Goal: Communication & Community: Answer question/provide support

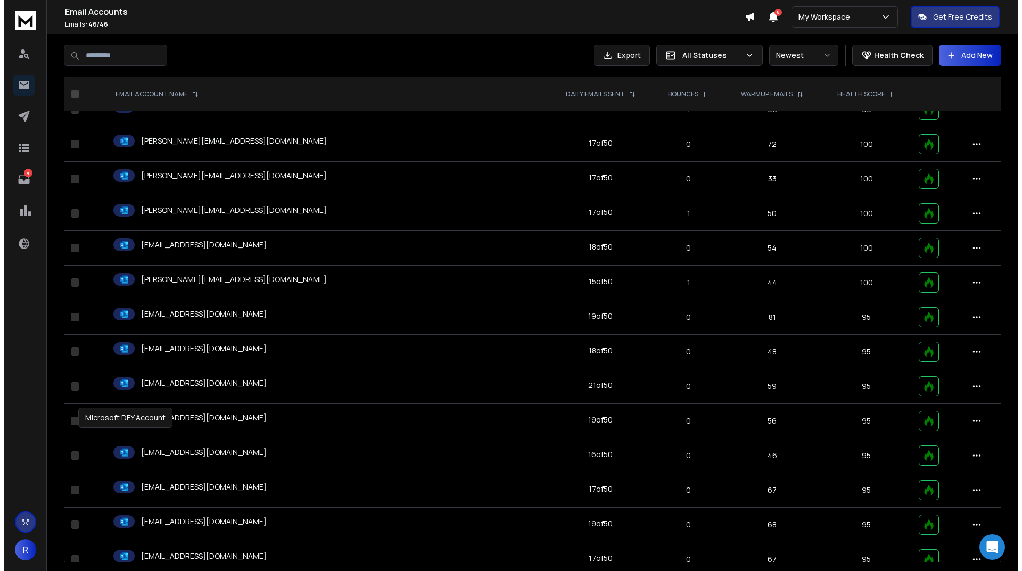
scroll to position [219, 0]
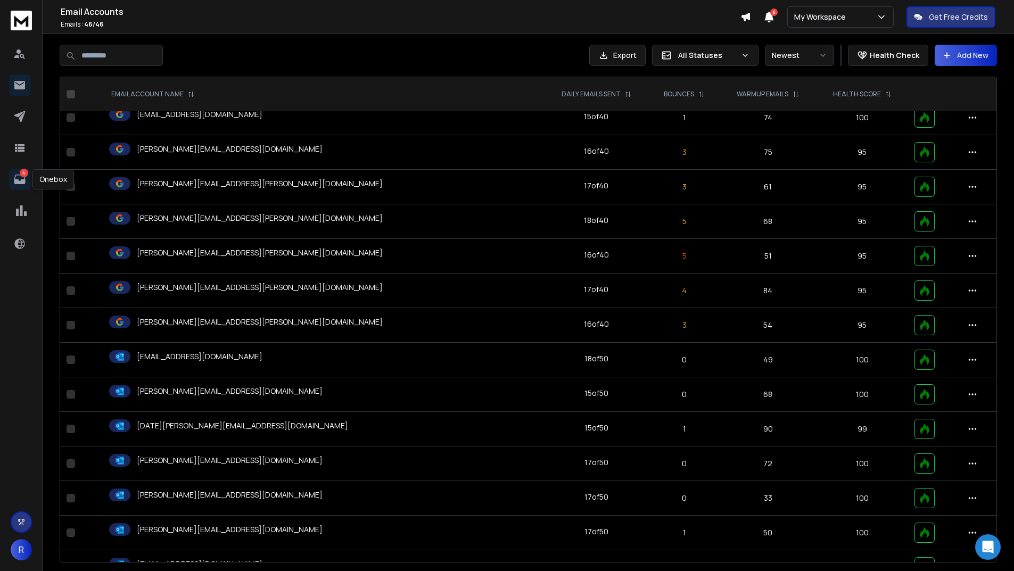
click at [13, 172] on link "4" at bounding box center [19, 179] width 21 height 21
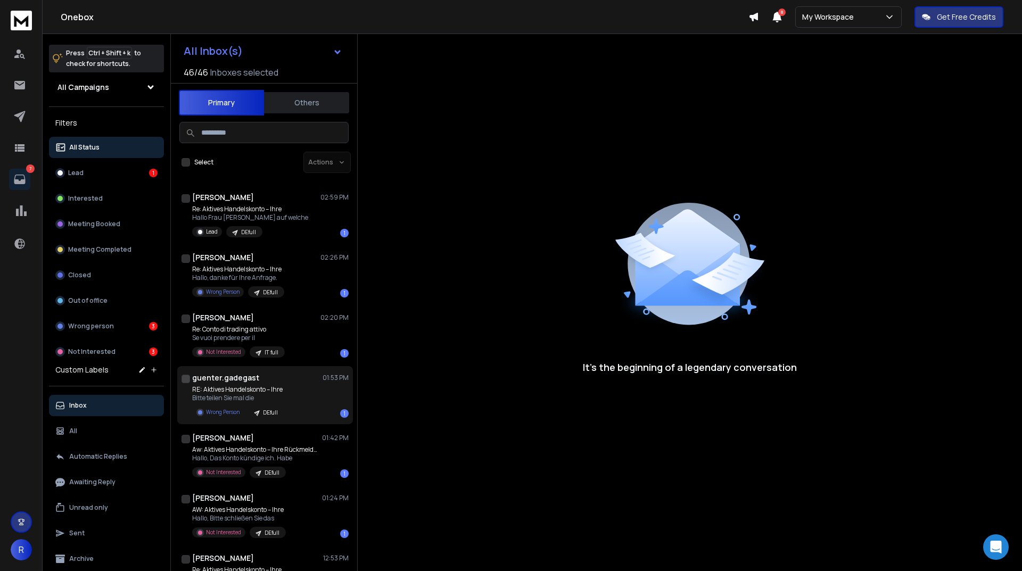
scroll to position [106, 0]
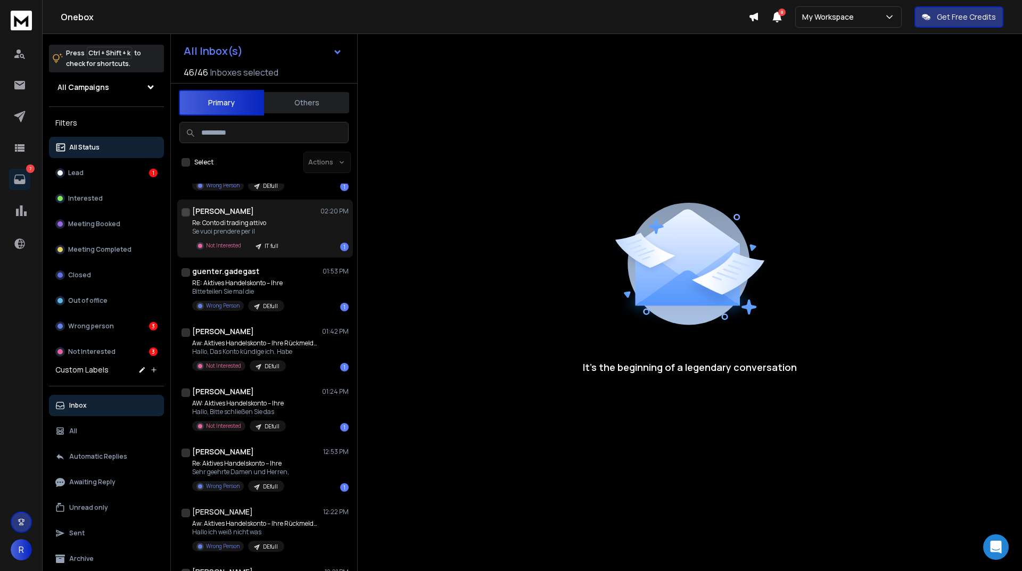
click at [221, 226] on p "Re: Conto di trading attivo" at bounding box center [238, 223] width 93 height 9
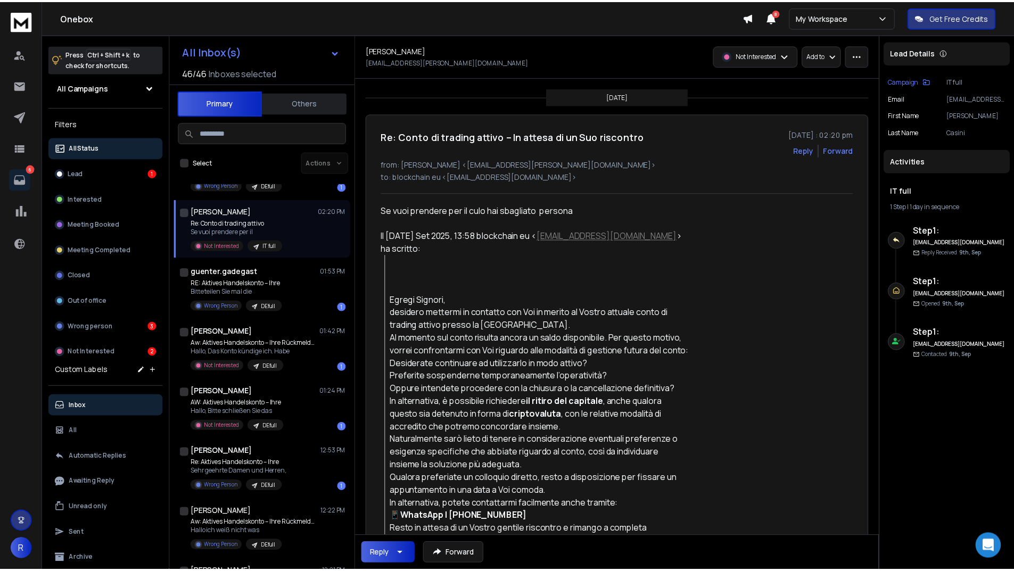
scroll to position [0, 0]
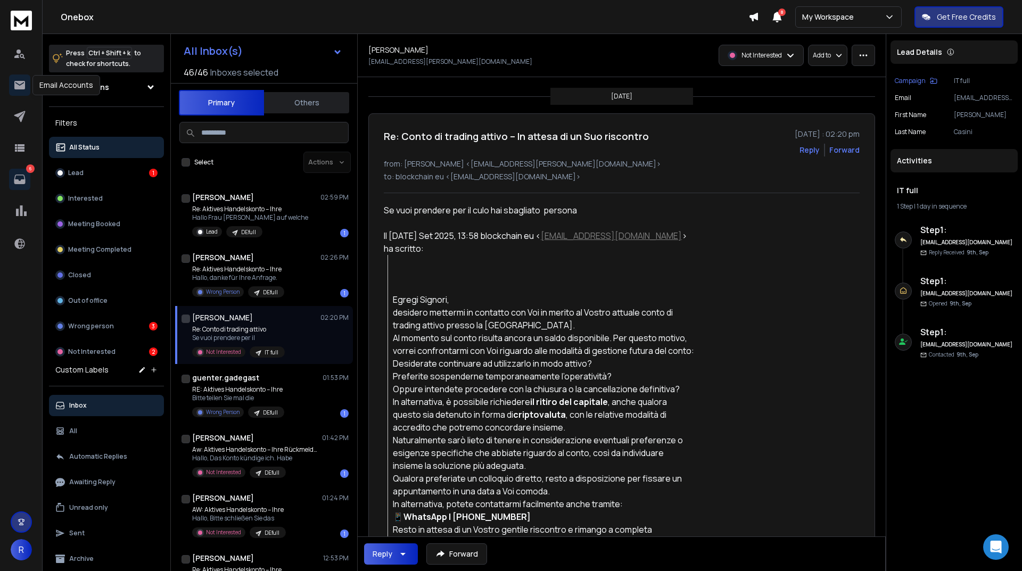
click at [17, 95] on link at bounding box center [19, 85] width 21 height 21
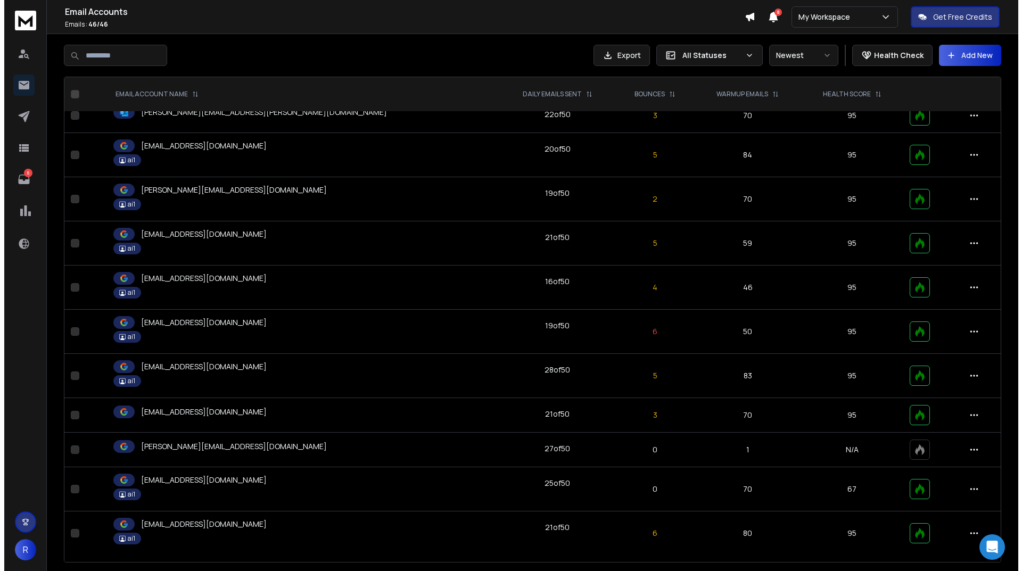
scroll to position [1226, 0]
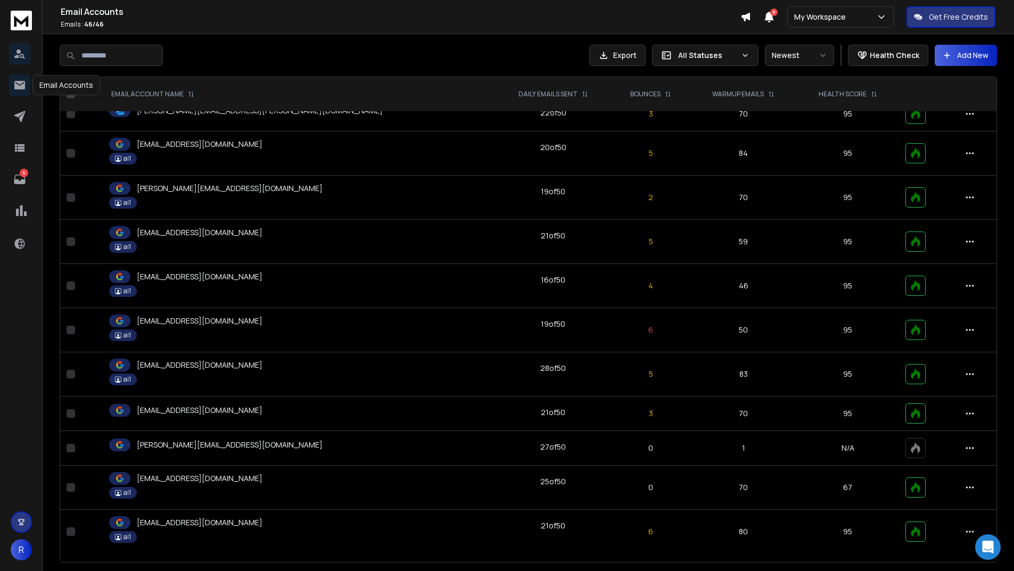
click at [25, 52] on icon at bounding box center [19, 53] width 13 height 13
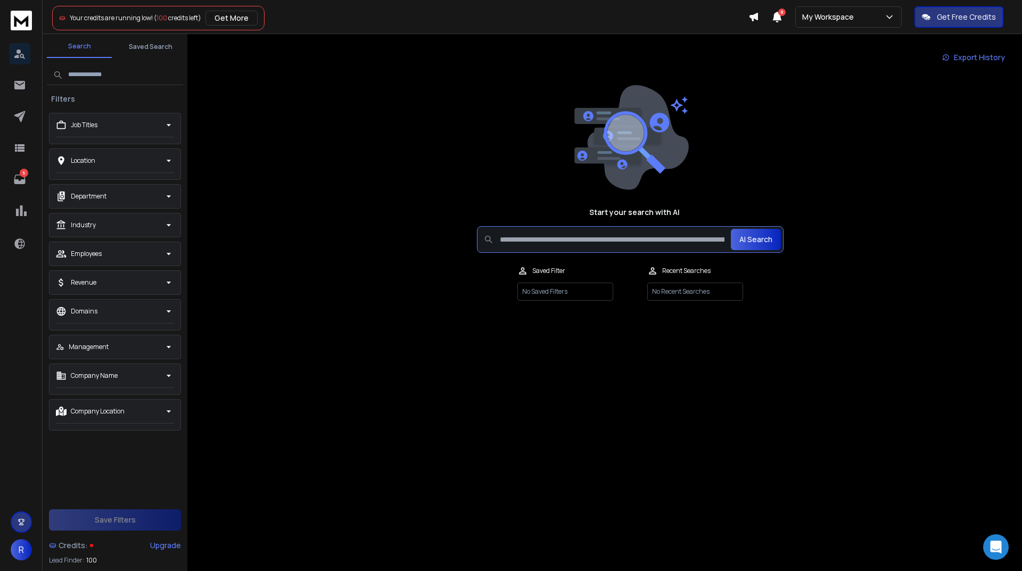
click at [17, 24] on img at bounding box center [21, 21] width 21 height 20
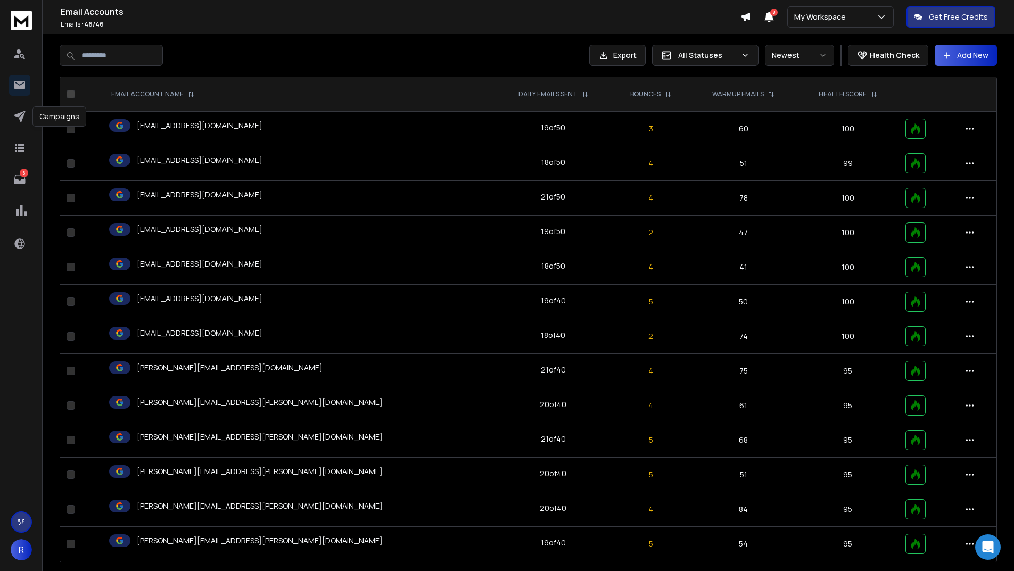
click at [20, 103] on div "6" at bounding box center [21, 150] width 24 height 215
click at [26, 86] on link at bounding box center [19, 85] width 21 height 21
click at [24, 109] on link at bounding box center [19, 116] width 21 height 21
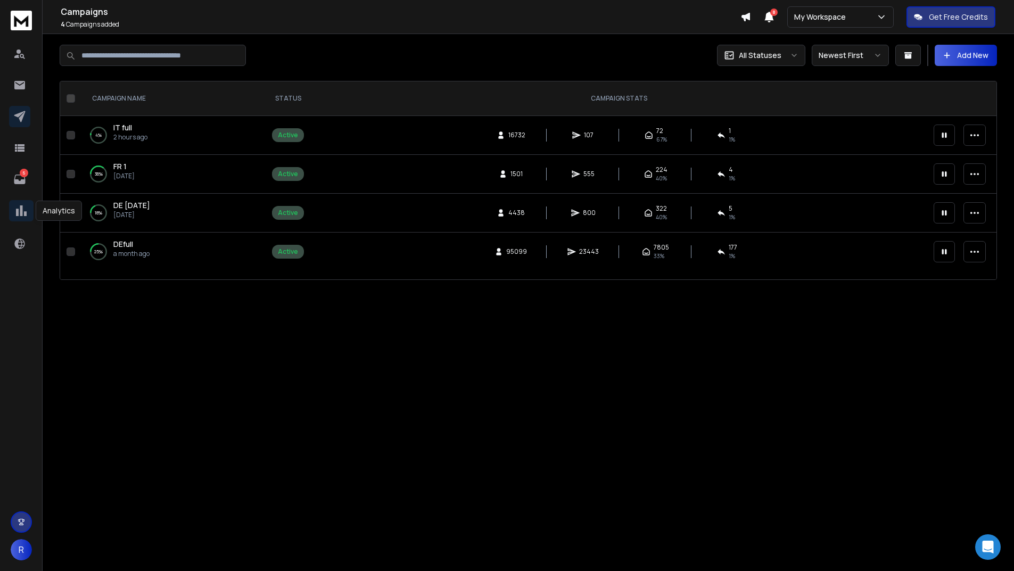
click at [20, 211] on icon at bounding box center [21, 210] width 11 height 11
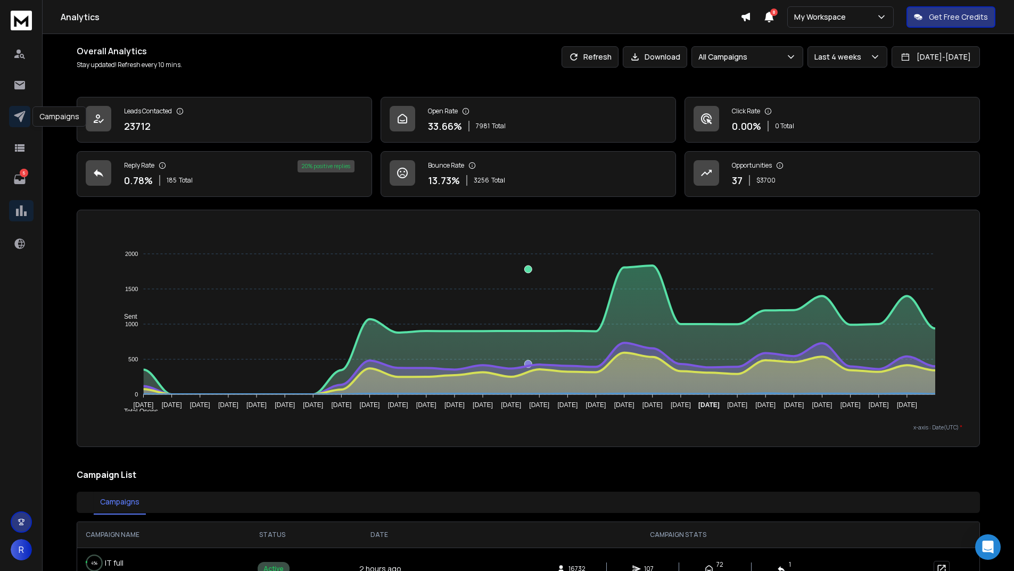
click at [26, 118] on icon at bounding box center [19, 116] width 13 height 13
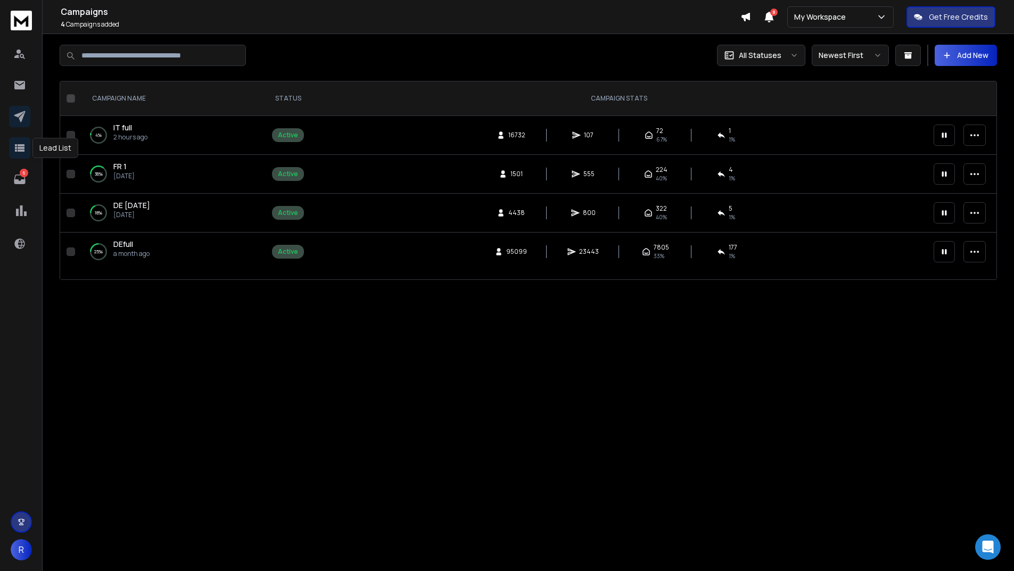
click at [27, 144] on link at bounding box center [19, 147] width 21 height 21
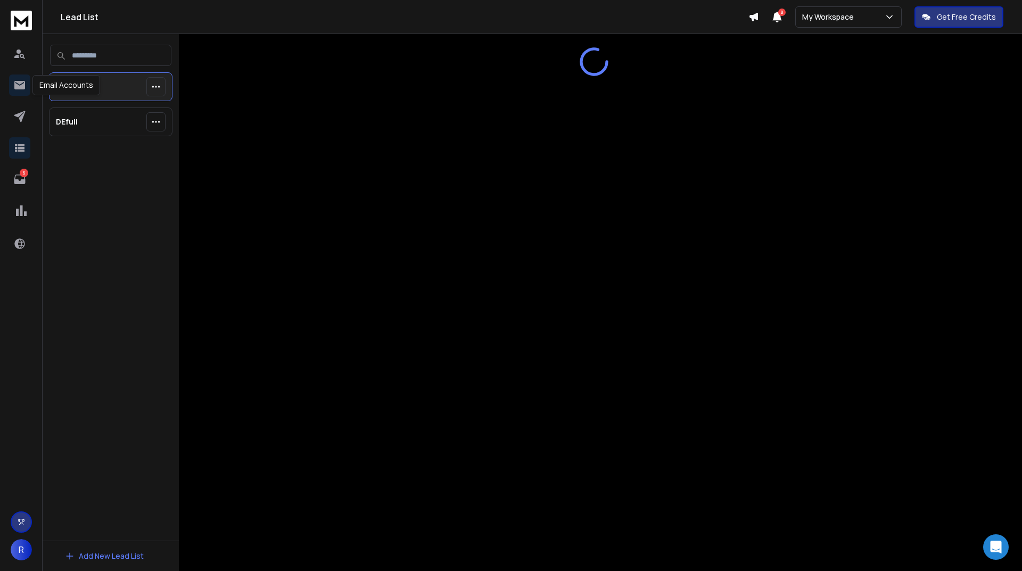
click at [23, 75] on link at bounding box center [19, 85] width 21 height 21
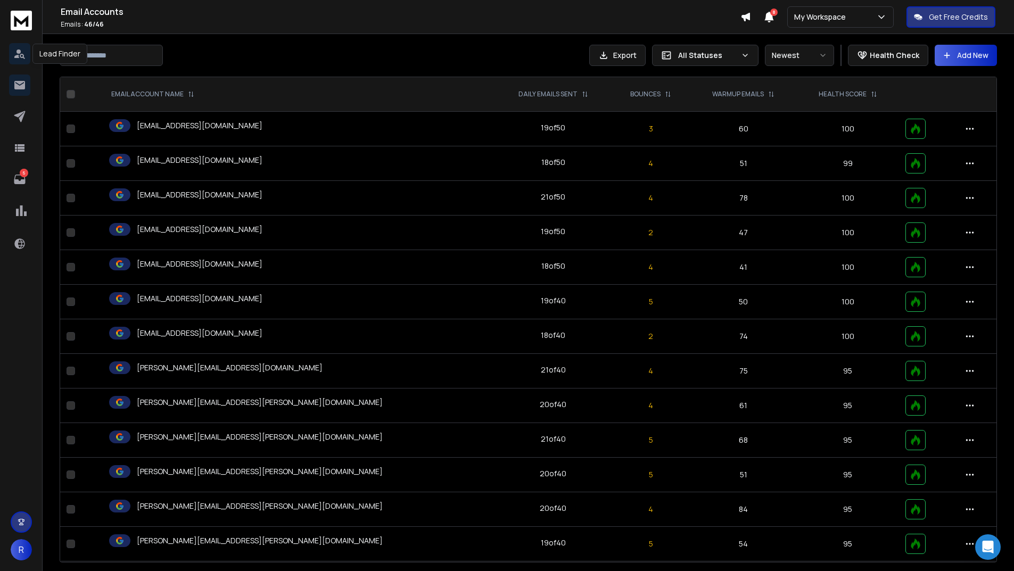
click at [21, 59] on icon at bounding box center [19, 53] width 13 height 13
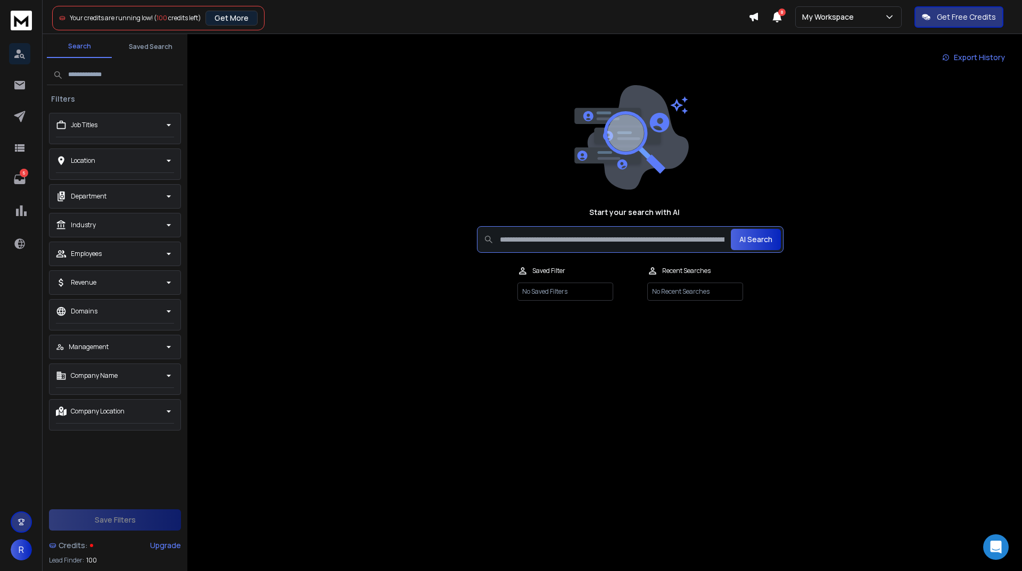
click at [232, 22] on button "Get More" at bounding box center [231, 18] width 52 height 15
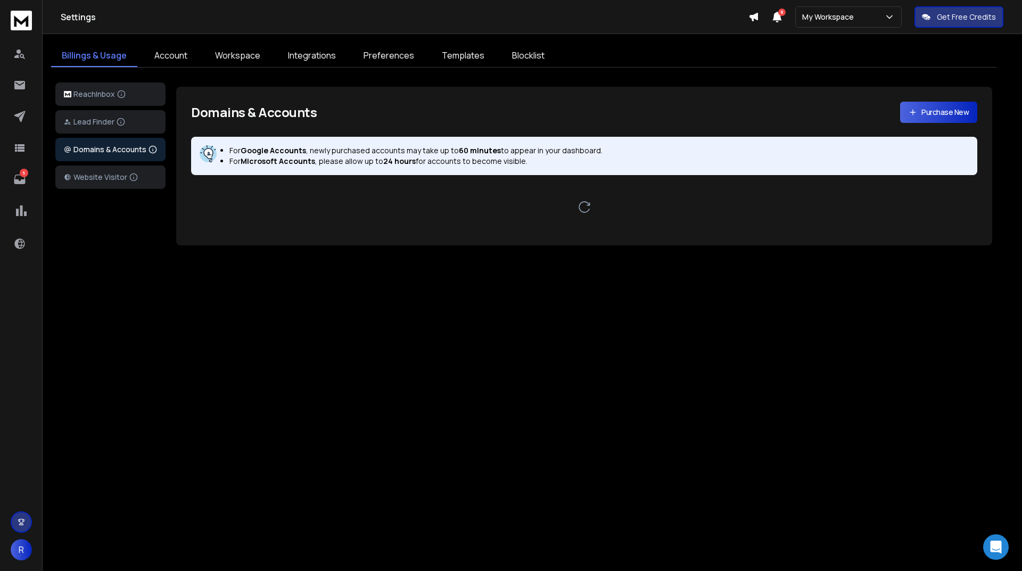
click at [117, 144] on button "Domains & Accounts" at bounding box center [110, 149] width 110 height 23
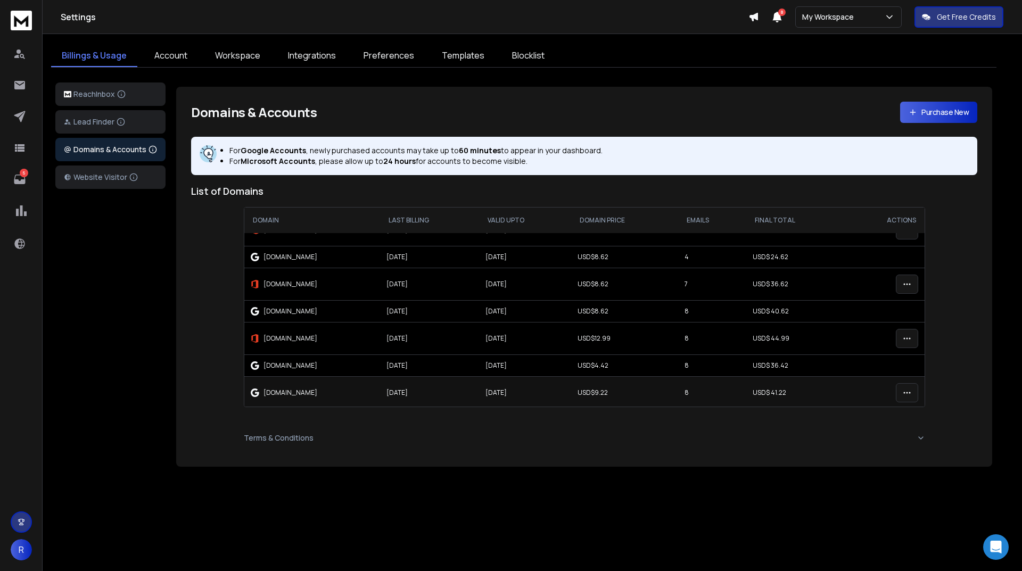
scroll to position [141, 0]
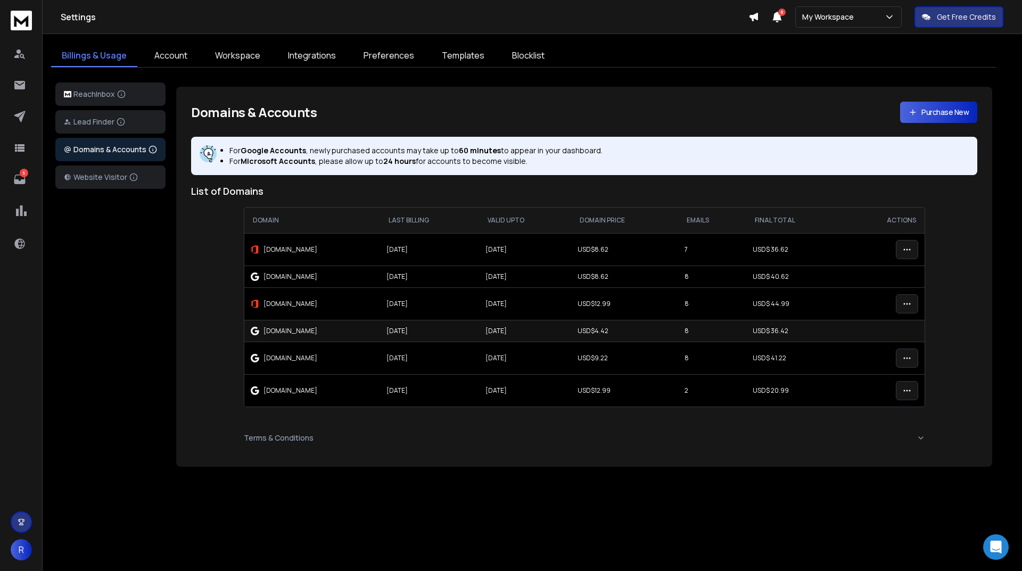
click at [472, 333] on td "07/18/2025" at bounding box center [429, 331] width 99 height 22
click at [823, 327] on td "USD$ 36.42" at bounding box center [795, 331] width 99 height 22
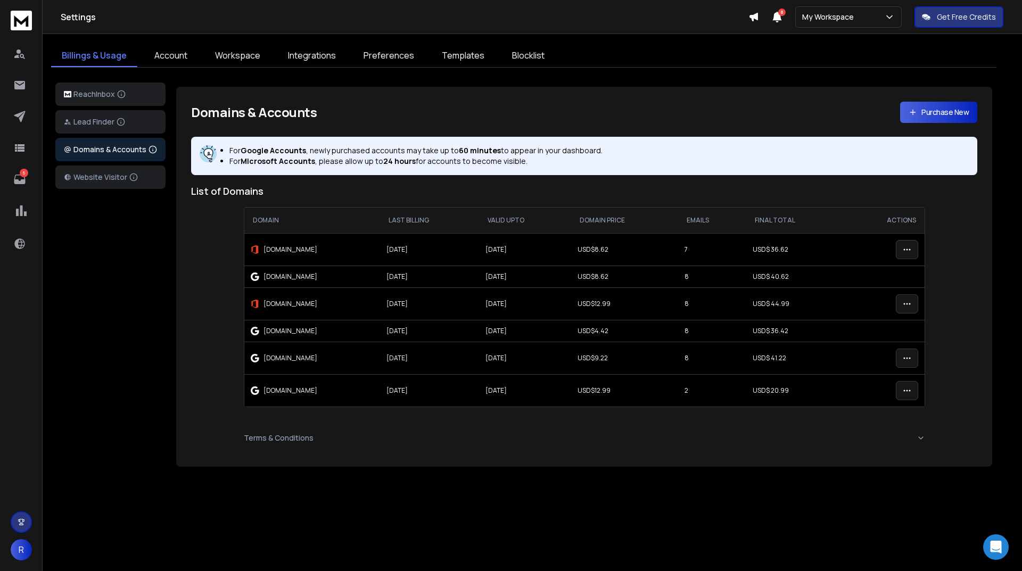
scroll to position [0, 0]
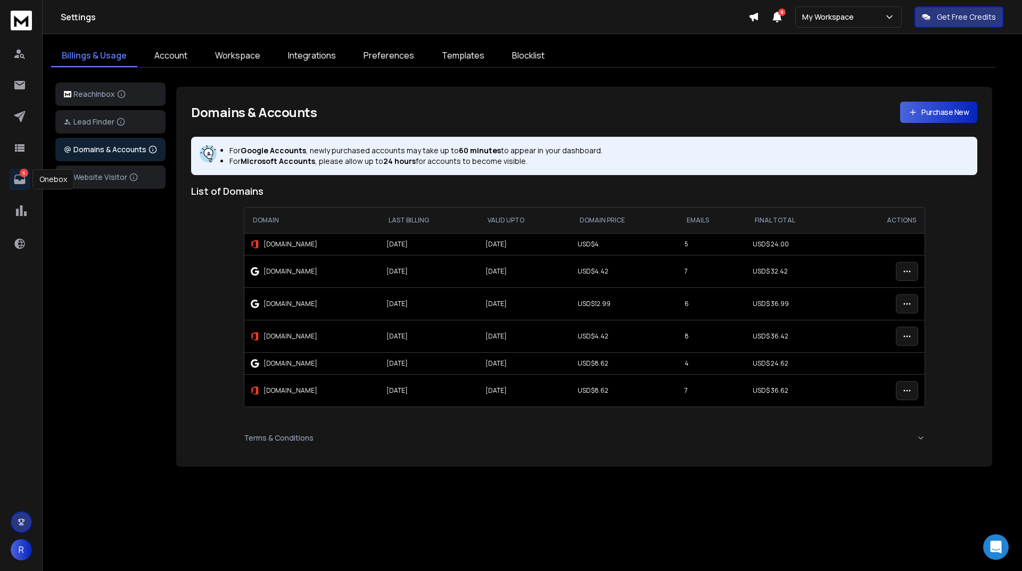
click at [18, 177] on icon at bounding box center [19, 179] width 13 height 13
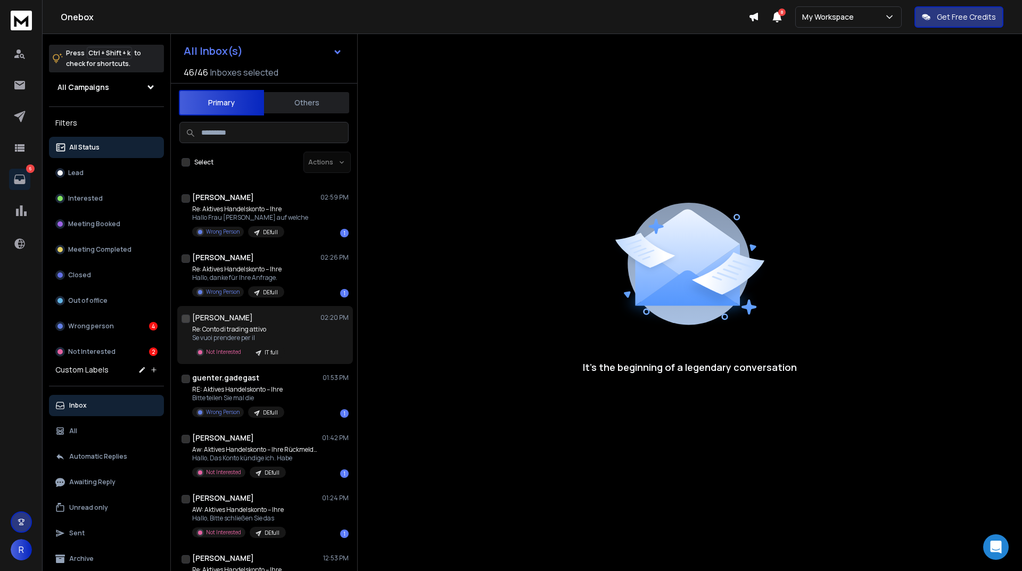
click at [231, 330] on p "Re: Conto di trading attivo" at bounding box center [238, 329] width 93 height 9
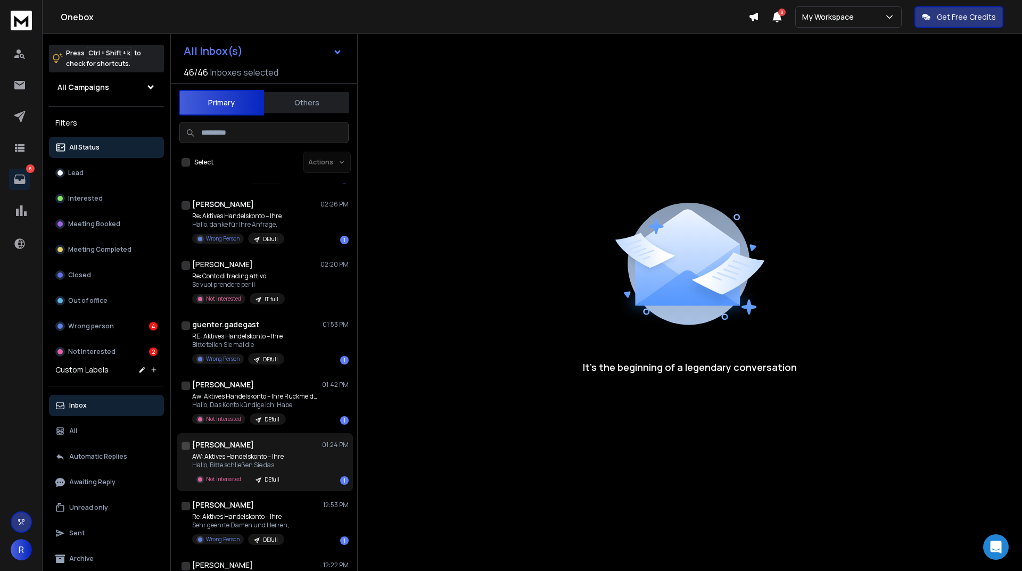
scroll to position [106, 0]
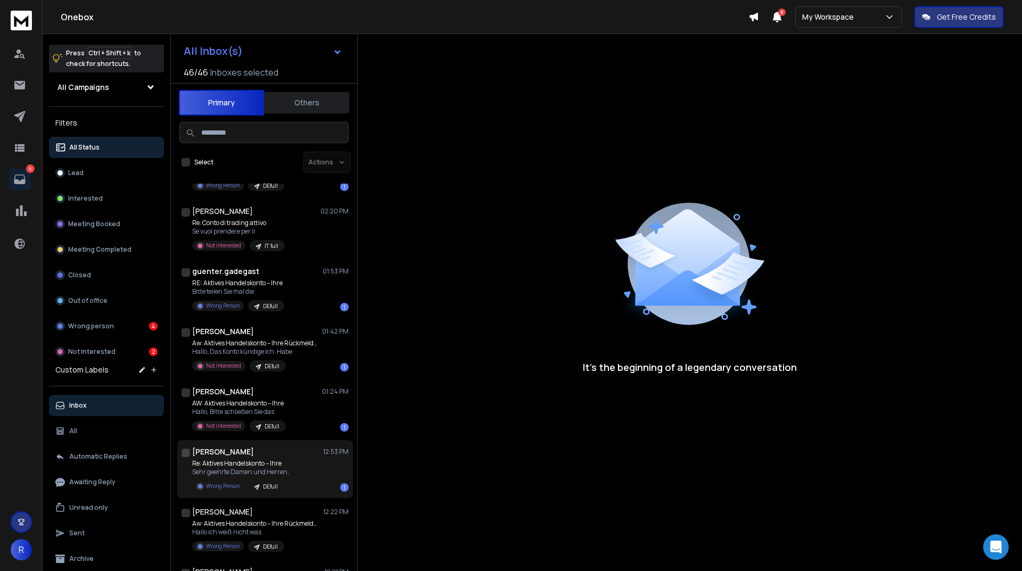
click at [321, 476] on div "Re: Aktives Handelskonto – Ihre Sehr geehrte Damen und Herren, Wrong Person DEf…" at bounding box center [270, 475] width 156 height 32
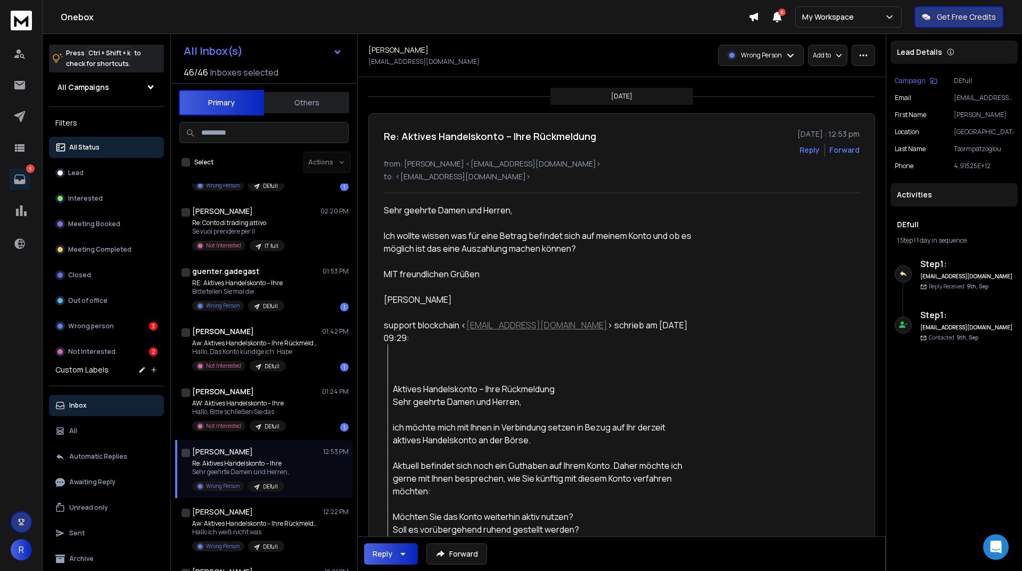
drag, startPoint x: 375, startPoint y: 202, endPoint x: 514, endPoint y: 301, distance: 170.3
click at [514, 301] on div "Re: Aktives Handelskonto – Ihre Rückmeldung 9 September 2025 : 12:53 pm Reply F…" at bounding box center [621, 483] width 507 height 740
copy div "Sehr geehrte Damen und Herren, Ich wollte wissen was für eine Betrag befindet s…"
drag, startPoint x: 445, startPoint y: 164, endPoint x: 525, endPoint y: 167, distance: 79.3
click at [525, 167] on p "from: Niko Tsorm <tsormniko@gmail.com>" at bounding box center [622, 164] width 476 height 11
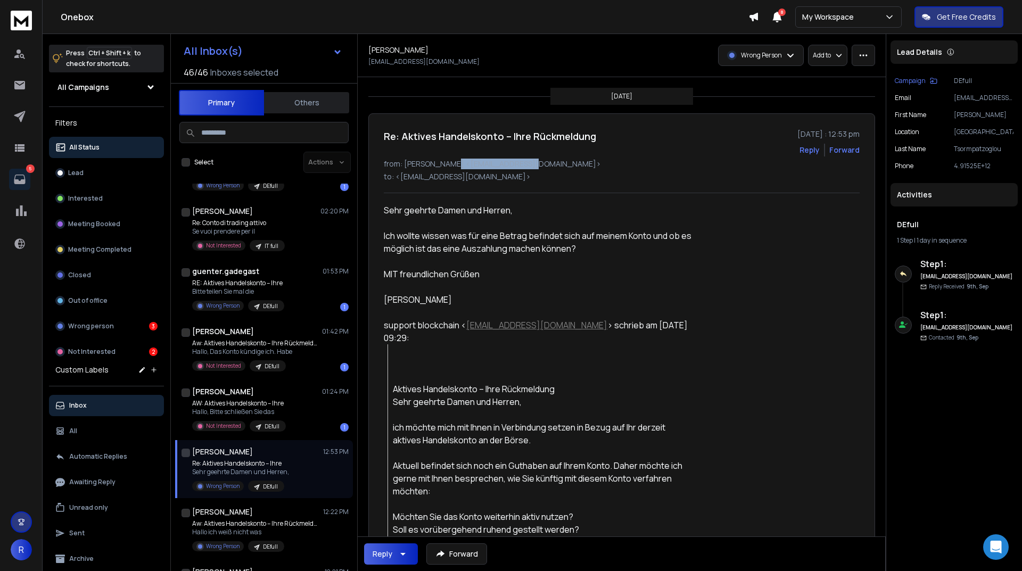
copy p "tsormniko@gmail.com"
drag, startPoint x: 396, startPoint y: 177, endPoint x: 526, endPoint y: 177, distance: 129.9
click at [526, 177] on p "to: <supportblockchain@recover-now.org>" at bounding box center [622, 176] width 476 height 11
copy p "<supportblockchain@recover-now.org"
click at [855, 430] on div "Re: Aktives Handelskonto – Ihre Rückmeldung 9 September 2025 : 12:53 pm Reply F…" at bounding box center [622, 483] width 476 height 709
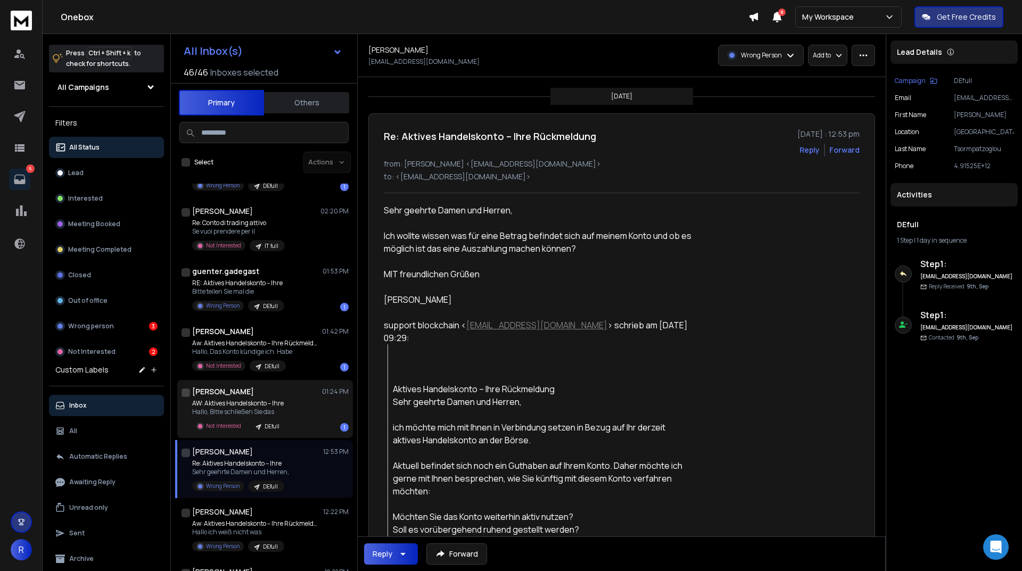
drag, startPoint x: 247, startPoint y: 407, endPoint x: 385, endPoint y: 315, distance: 166.1
click at [247, 407] on p "AW: Aktives Handelskonto – Ihre" at bounding box center [239, 403] width 94 height 9
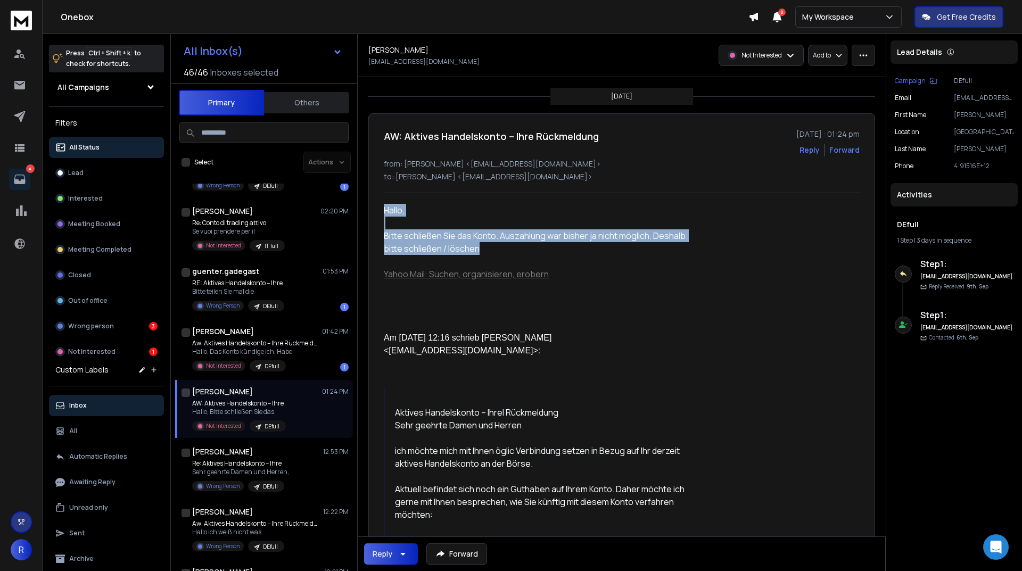
drag, startPoint x: 381, startPoint y: 209, endPoint x: 512, endPoint y: 254, distance: 139.5
click at [512, 254] on div "AW: Aktives Handelskonto – Ihre Rückmeldung 9 September 2025 : 01:24 pm Reply F…" at bounding box center [621, 506] width 507 height 787
copy div "Hallo, Bitte schließen Sie das Konto. Auszahlung war bisher ja nicht möglich. D…"
click at [667, 294] on div "Bitte schließen Sie das Konto. Auszahlung war bisher ja nicht möglich. Deshalb …" at bounding box center [539, 541] width 311 height 624
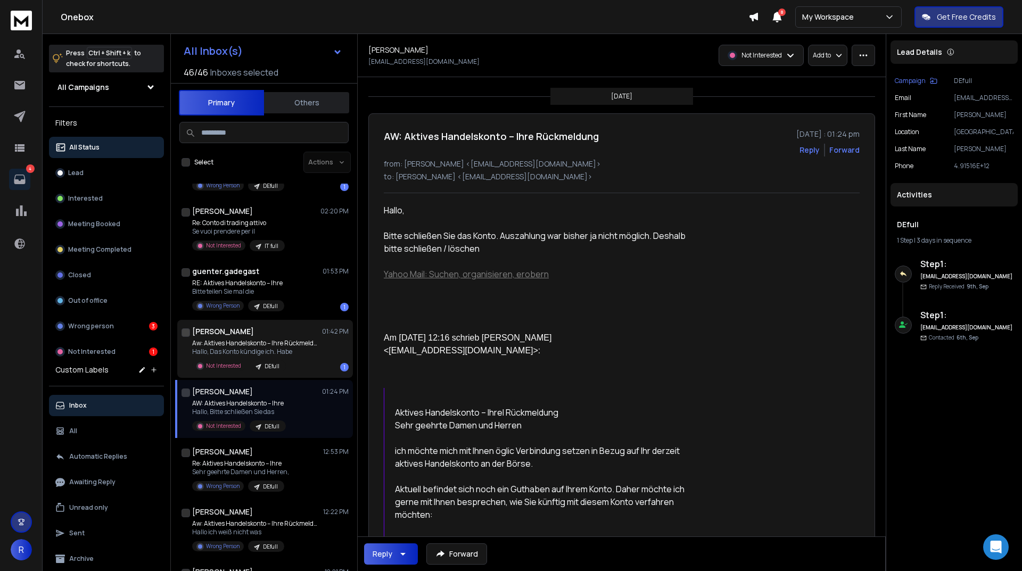
click at [272, 344] on p "Aw: Aktives Handelskonto – Ihre Rückmeldung" at bounding box center [256, 343] width 128 height 9
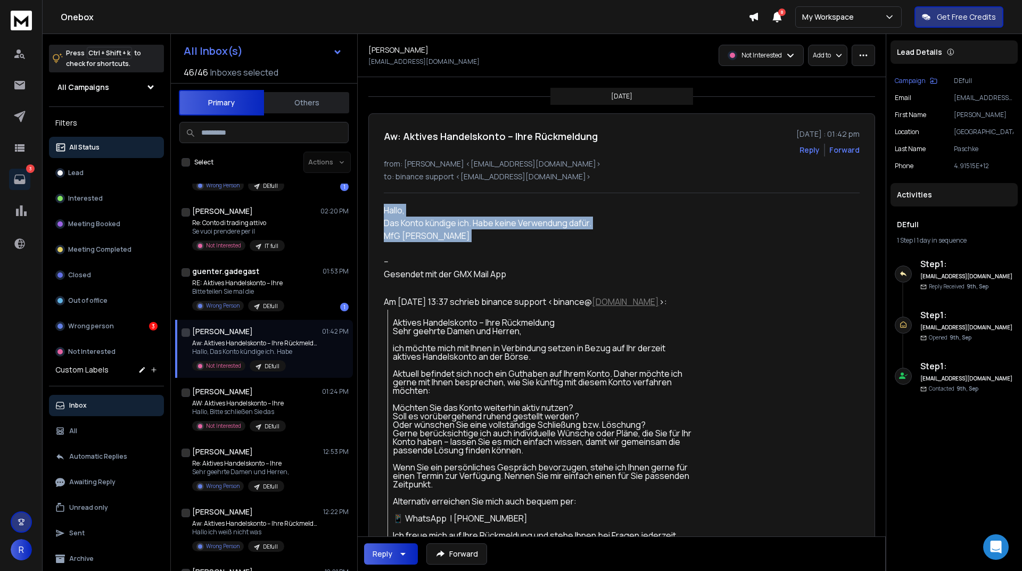
drag, startPoint x: 381, startPoint y: 205, endPoint x: 462, endPoint y: 246, distance: 91.2
click at [462, 246] on div "Aw: Aktives Handelskonto – Ihre Rückmeldung 9 September 2025 : 01:42 pm Reply F…" at bounding box center [621, 380] width 507 height 535
copy div "Hallo, Das Konto kündige ich. Habe keine Verwendung dafür. MfG D.Paschke"
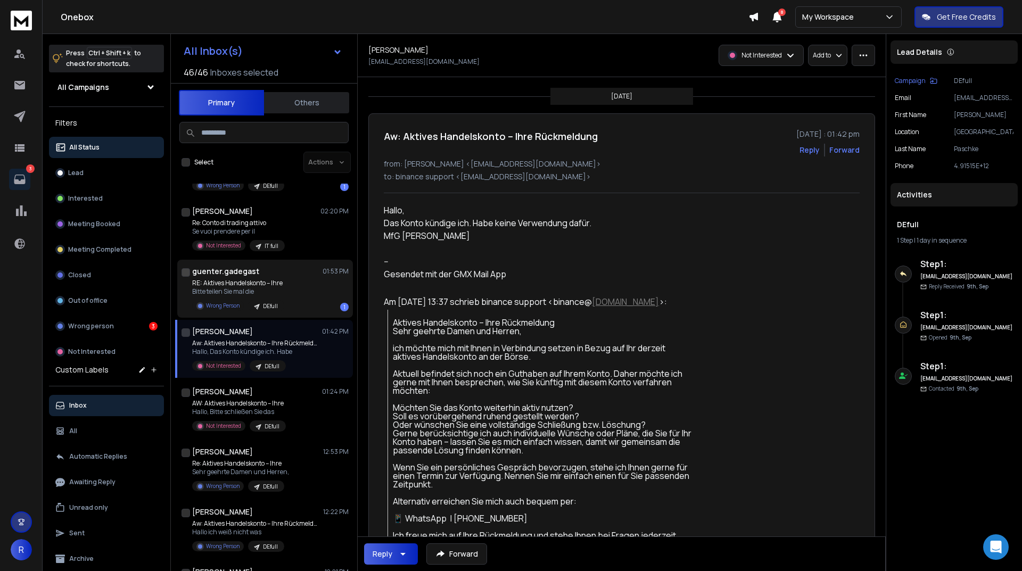
click at [312, 295] on div "RE: Aktives Handelskonto – Ihre Bitte teilen Sie mal die Wrong Person DEfull 1" at bounding box center [270, 295] width 156 height 32
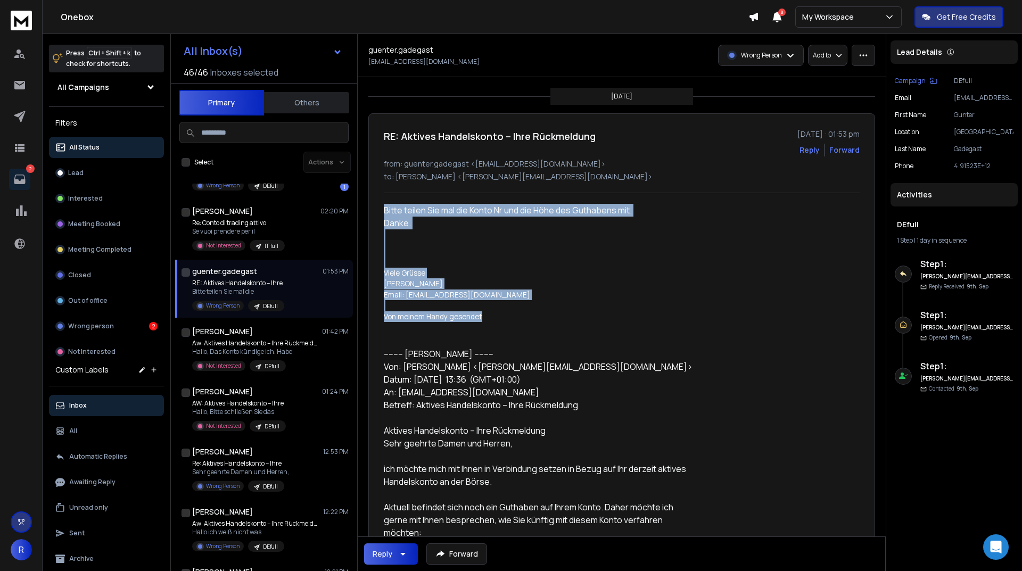
drag, startPoint x: 381, startPoint y: 204, endPoint x: 507, endPoint y: 312, distance: 166.5
click at [507, 312] on div "RE: Aktives Handelskonto – Ihre Rückmeldung 9 September 2025 : 01:53 pm Reply F…" at bounding box center [621, 497] width 507 height 769
copy div "Bitte teilen Sie mal die Konto Nr und die Höhe des Guthabens mit. Danke. Viele …"
click at [591, 254] on div at bounding box center [539, 248] width 311 height 13
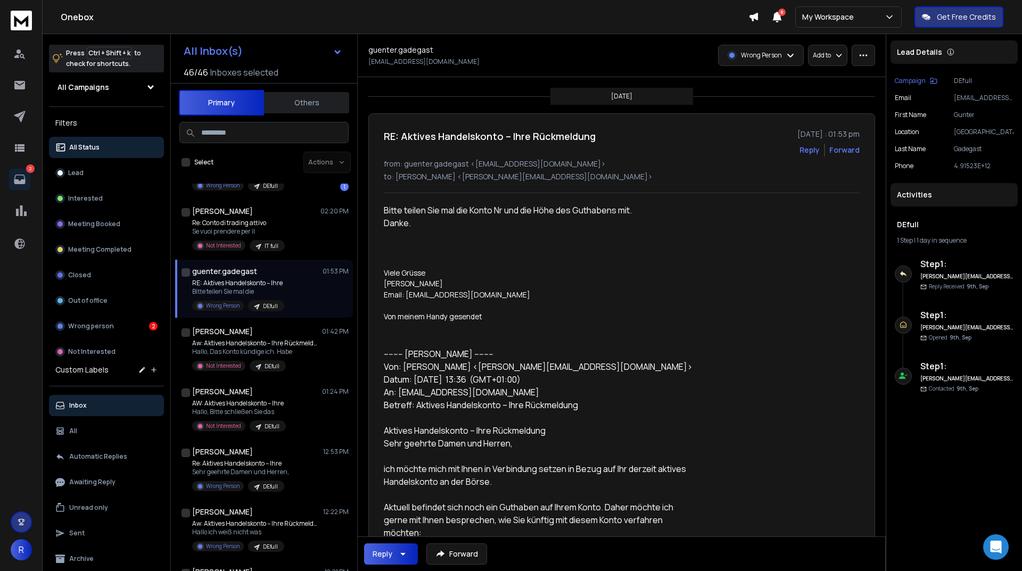
drag, startPoint x: 772, startPoint y: 422, endPoint x: 768, endPoint y: 393, distance: 29.0
click at [772, 422] on div "RE: Aktives Handelskonto – Ihre Rückmeldung 9 September 2025 : 01:53 pm Reply F…" at bounding box center [622, 498] width 476 height 738
drag, startPoint x: 472, startPoint y: 163, endPoint x: 577, endPoint y: 168, distance: 104.9
click at [577, 168] on p "from: guenter.gadegast <guenter.gadegast@t-online.de>" at bounding box center [622, 164] width 476 height 11
copy p "guenter.gadegast@t-online.de"
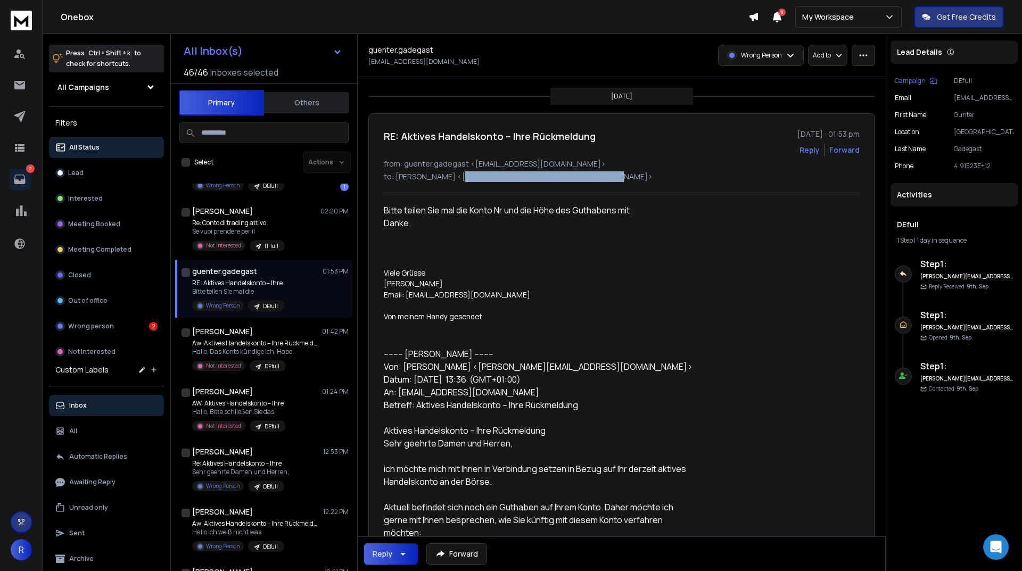
drag, startPoint x: 455, startPoint y: 178, endPoint x: 591, endPoint y: 178, distance: 136.2
click at [591, 178] on p "to: Ronald Petersen <ronald.petersen@web-blockchain.com>" at bounding box center [622, 176] width 476 height 11
copy p "<ronald.petersen@web-blockchain.com"
click at [743, 542] on div "Reply Forward" at bounding box center [622, 553] width 528 height 35
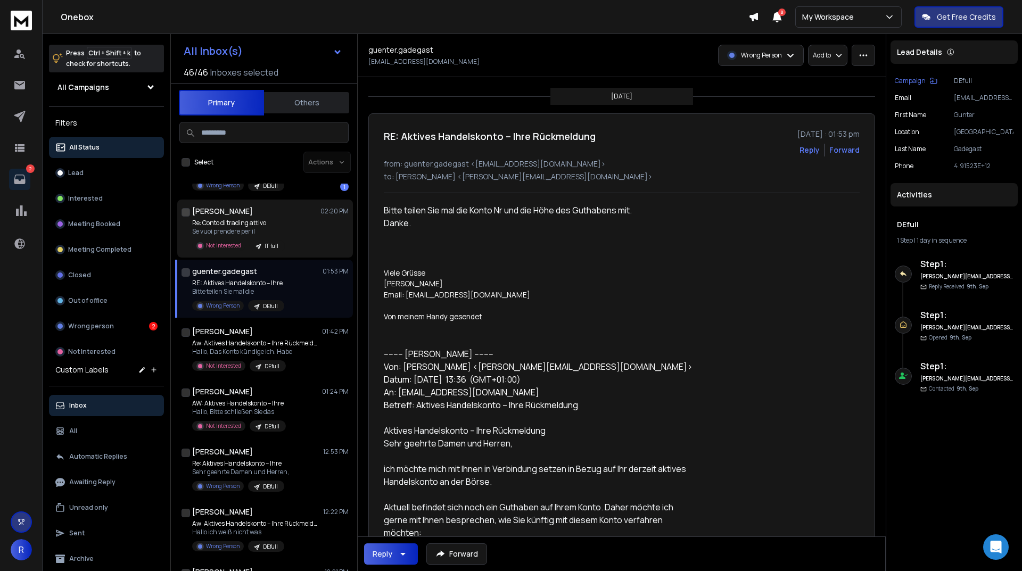
scroll to position [0, 0]
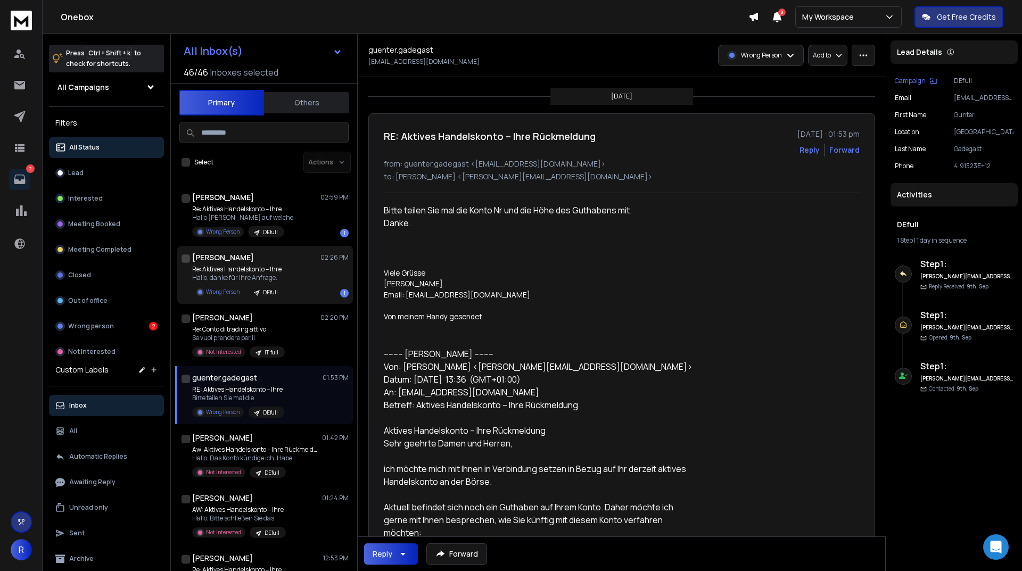
click at [323, 266] on div "Re: Aktives Handelskonto – Ihre Hallo, danke für Ihre Anfrage. Wrong Person DEf…" at bounding box center [270, 281] width 156 height 32
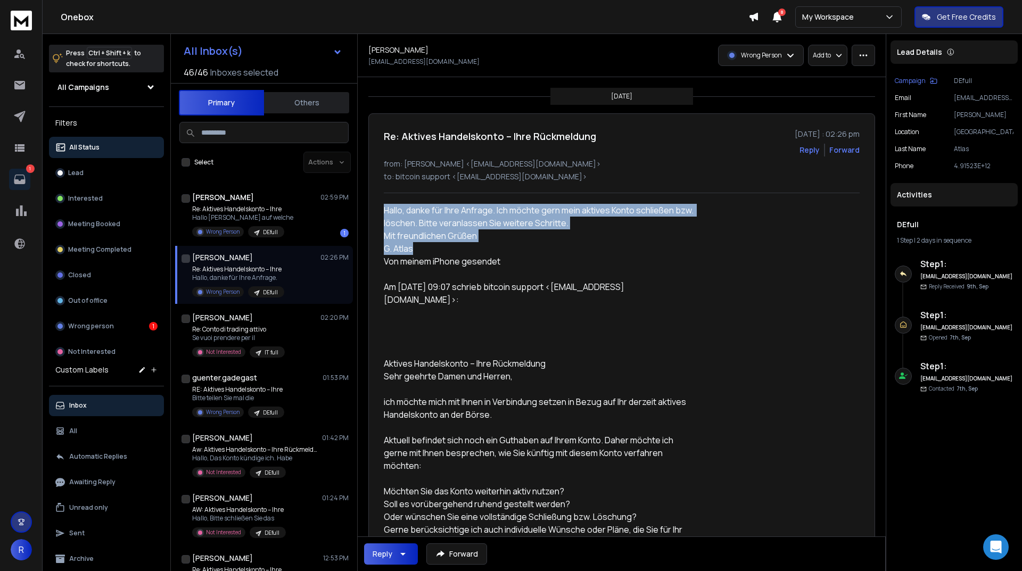
drag, startPoint x: 378, startPoint y: 210, endPoint x: 510, endPoint y: 252, distance: 138.9
click at [510, 252] on div "Re: Aktives Handelskonto – Ihre Rückmeldung 9 September 2025 : 02:26 pm Reply F…" at bounding box center [621, 464] width 507 height 702
copy div "Hallo, danke für Ihre Anfrage. Ich möchte gern mein aktives Konto schließen bzw…"
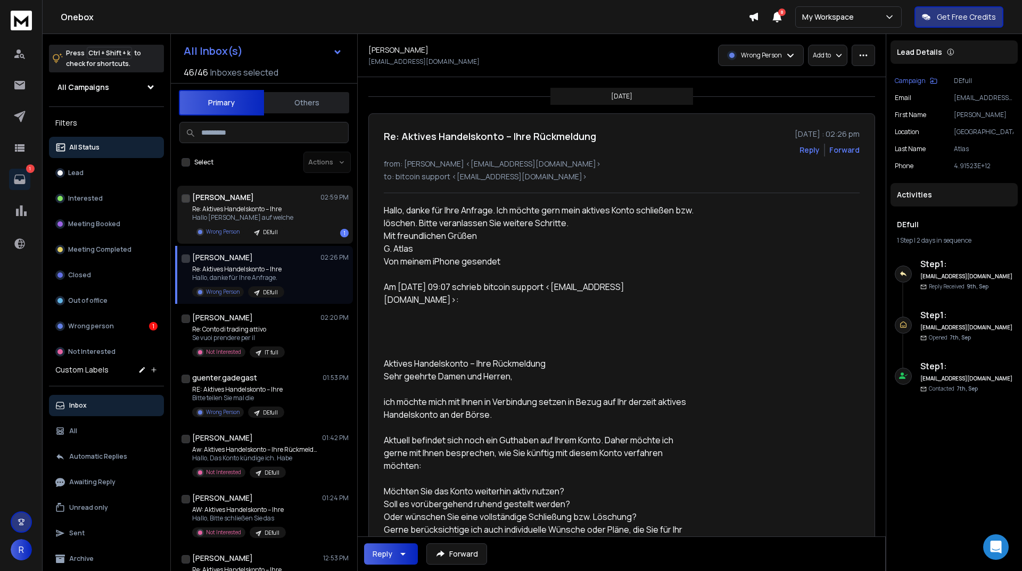
click at [277, 211] on p "Re: Aktives Handelskonto – Ihre" at bounding box center [242, 209] width 101 height 9
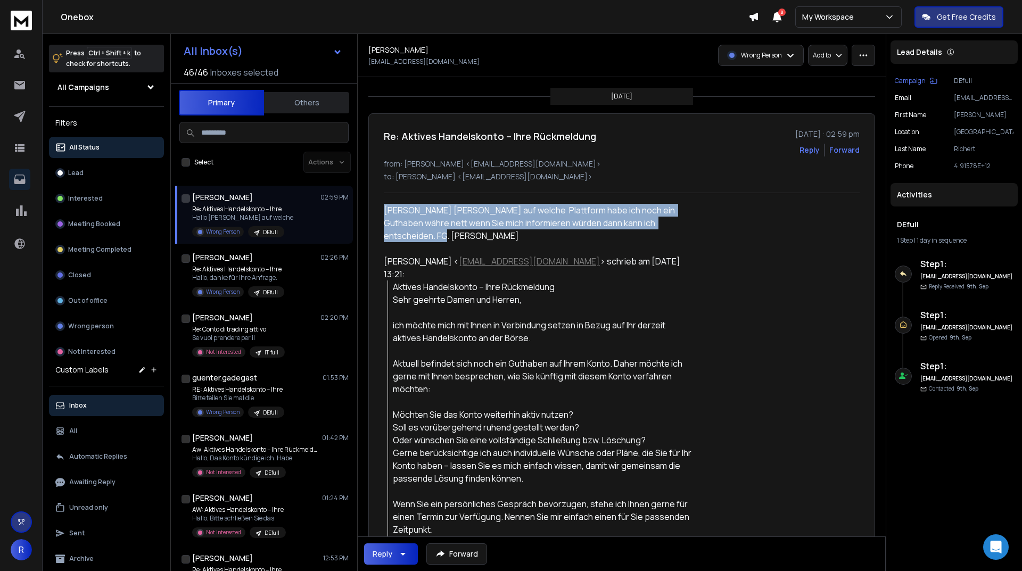
drag, startPoint x: 385, startPoint y: 206, endPoint x: 679, endPoint y: 226, distance: 294.4
click at [679, 226] on div "Hallo Frau Conti auf welche Plattform habe ich noch ein Guthaben währe nett wen…" at bounding box center [539, 223] width 311 height 38
copy div "Hallo Frau Conti auf welche Plattform habe ich noch ein Guthaben währe nett wen…"
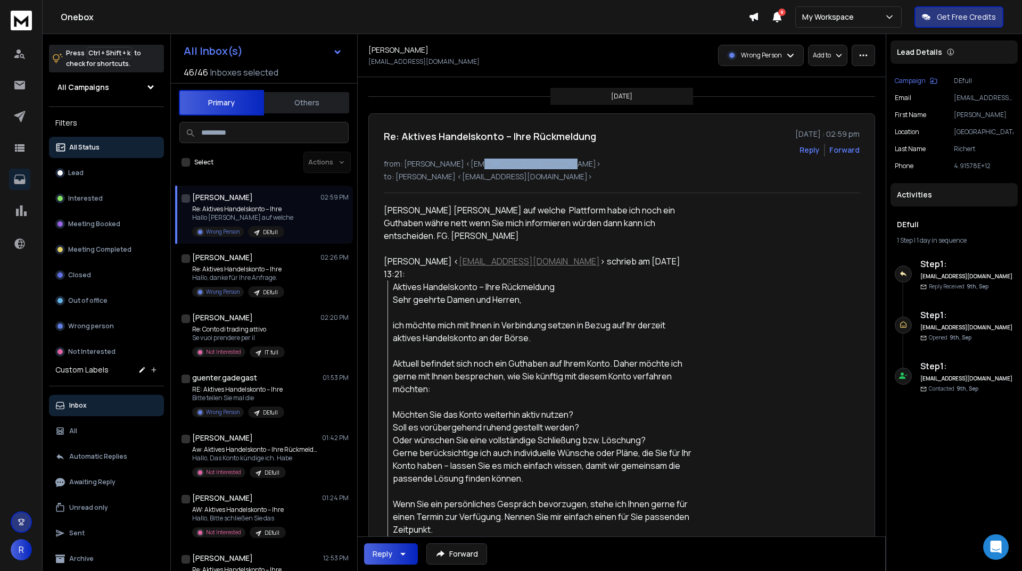
drag, startPoint x: 469, startPoint y: 163, endPoint x: 512, endPoint y: 170, distance: 43.7
click at [559, 170] on div "Re: Aktives Handelskonto – Ihre Rückmeldung 9 September 2025 : 02:59 pm Reply F…" at bounding box center [622, 155] width 476 height 53
click at [469, 170] on div "Re: Aktives Handelskonto – Ihre Rückmeldung 9 September 2025 : 02:59 pm Reply F…" at bounding box center [622, 155] width 476 height 53
drag, startPoint x: 467, startPoint y: 162, endPoint x: 560, endPoint y: 161, distance: 93.1
click at [560, 161] on p "from: Hermann Richert <landmann1943@gmail.com>" at bounding box center [622, 164] width 476 height 11
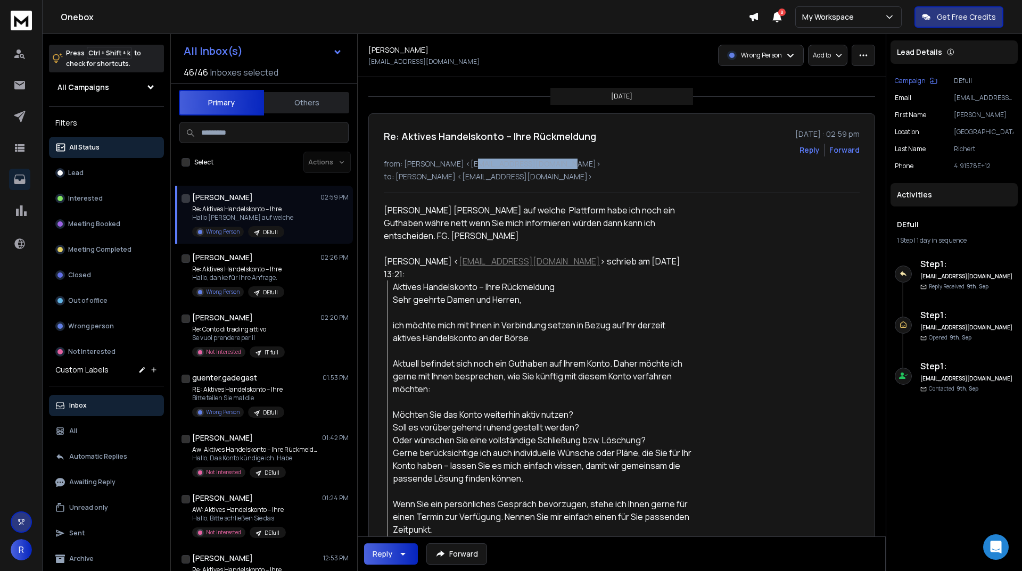
drag, startPoint x: 446, startPoint y: 176, endPoint x: 590, endPoint y: 177, distance: 143.7
click at [590, 177] on p "to: Alessia Conti <alesia.conti@bitcoin-online-services.com>" at bounding box center [622, 176] width 476 height 11
click at [765, 243] on div "Re: Aktives Handelskonto – Ihre Rückmeldung 9 September 2025 : 02:59 pm Reply F…" at bounding box center [622, 432] width 476 height 607
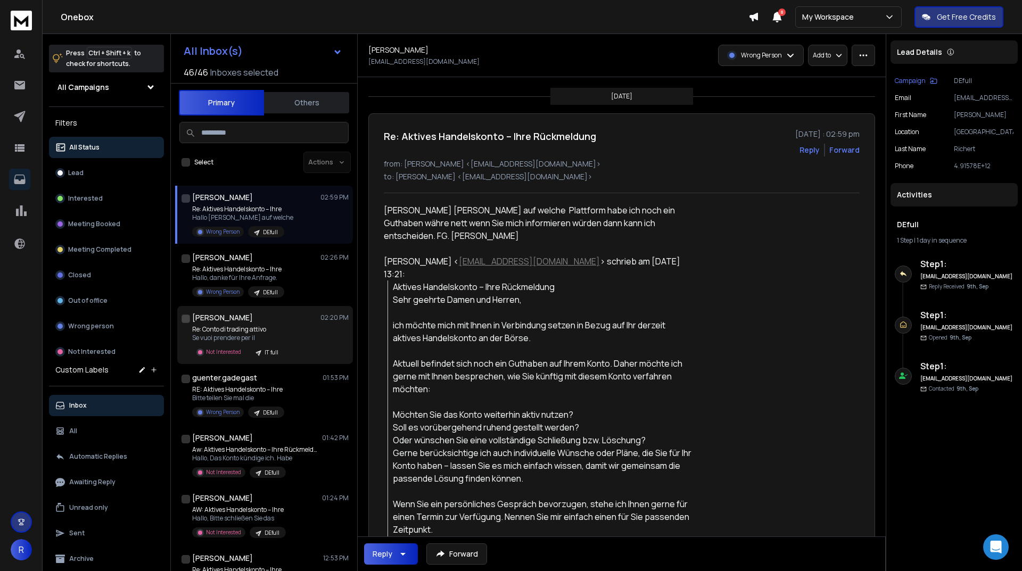
drag, startPoint x: 280, startPoint y: 334, endPoint x: 286, endPoint y: 333, distance: 6.1
click at [286, 333] on div "Re: Conto di trading attivo Se vuoi prendere per il Not Interested IT full" at bounding box center [270, 341] width 156 height 32
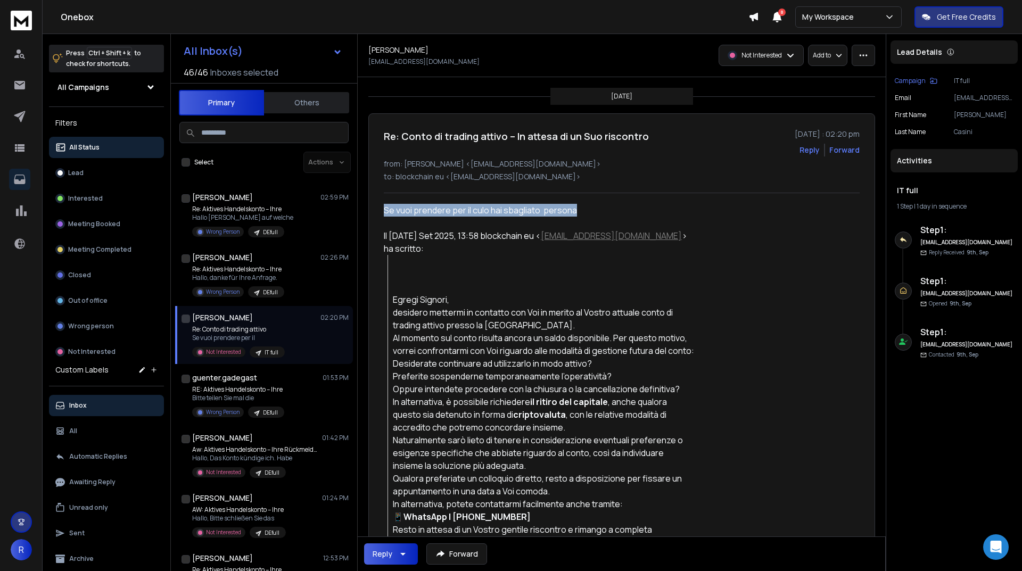
drag, startPoint x: 385, startPoint y: 210, endPoint x: 591, endPoint y: 213, distance: 205.4
click at [591, 213] on div "Se vuoi prendere per il culo hai sbagliato persona" at bounding box center [539, 210] width 311 height 13
click at [601, 206] on div "Se vuoi prendere per il culo hai sbagliato persona" at bounding box center [539, 210] width 311 height 13
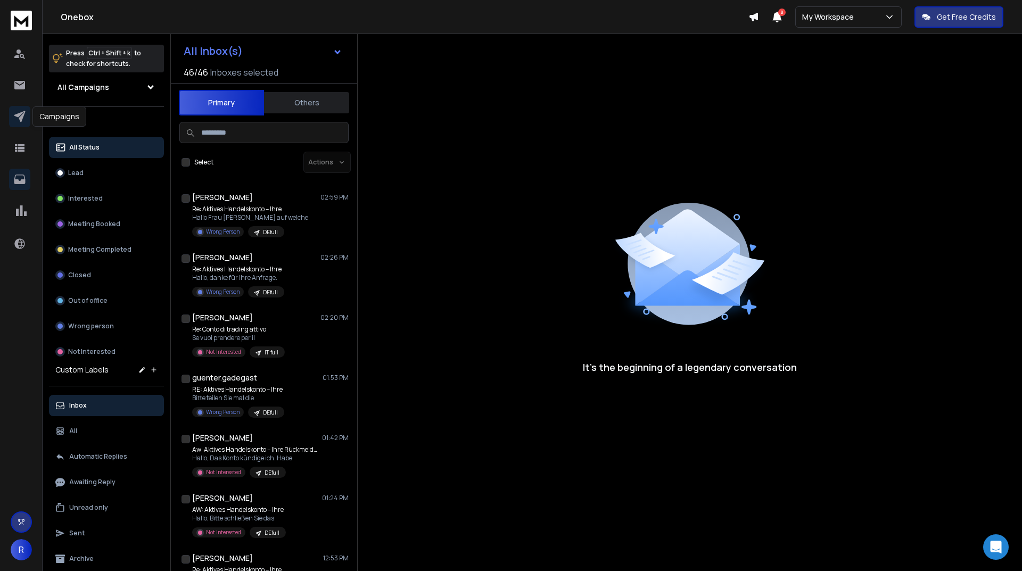
click at [19, 120] on icon at bounding box center [19, 116] width 13 height 13
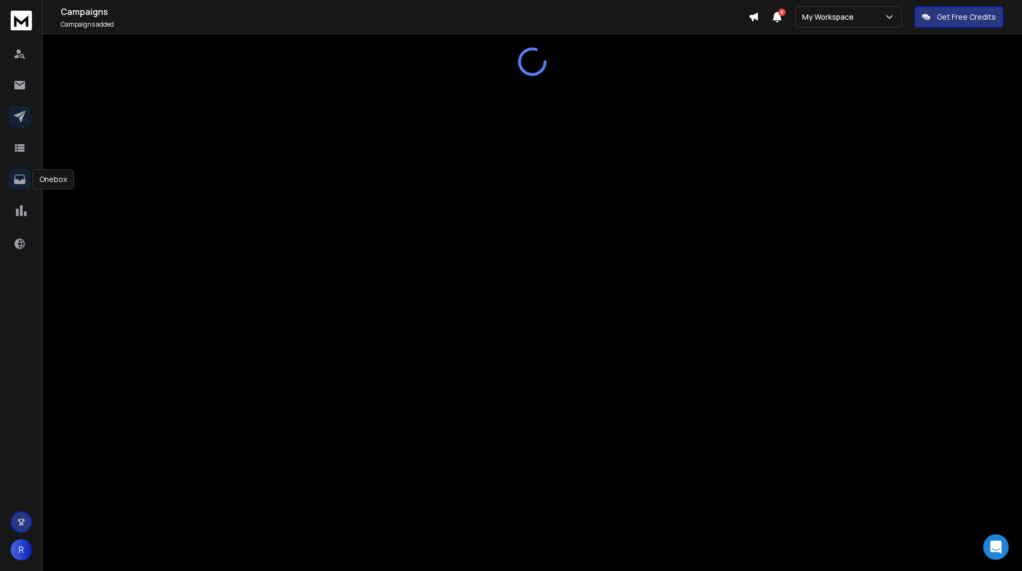
click at [16, 173] on icon at bounding box center [19, 179] width 13 height 13
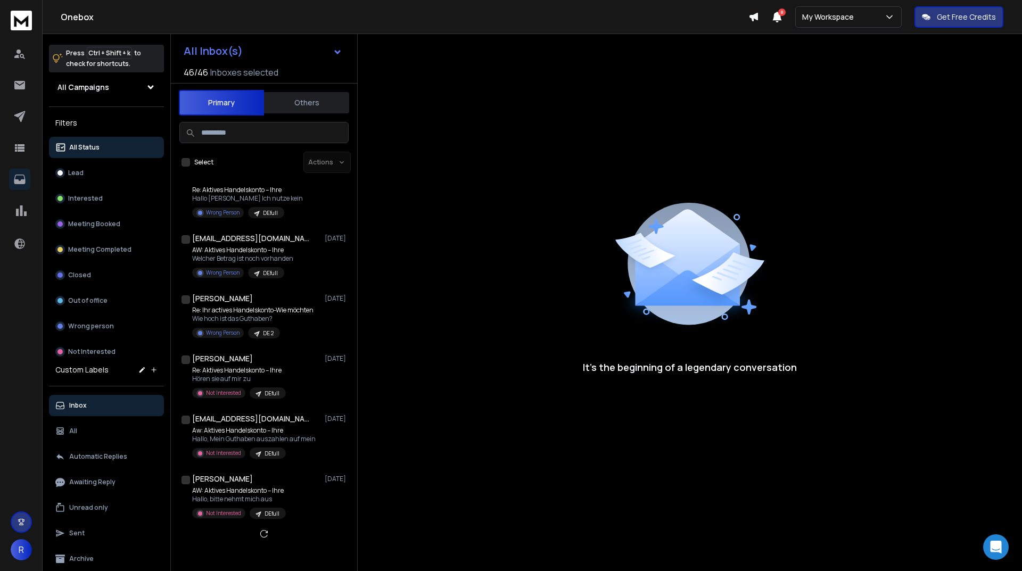
scroll to position [2186, 0]
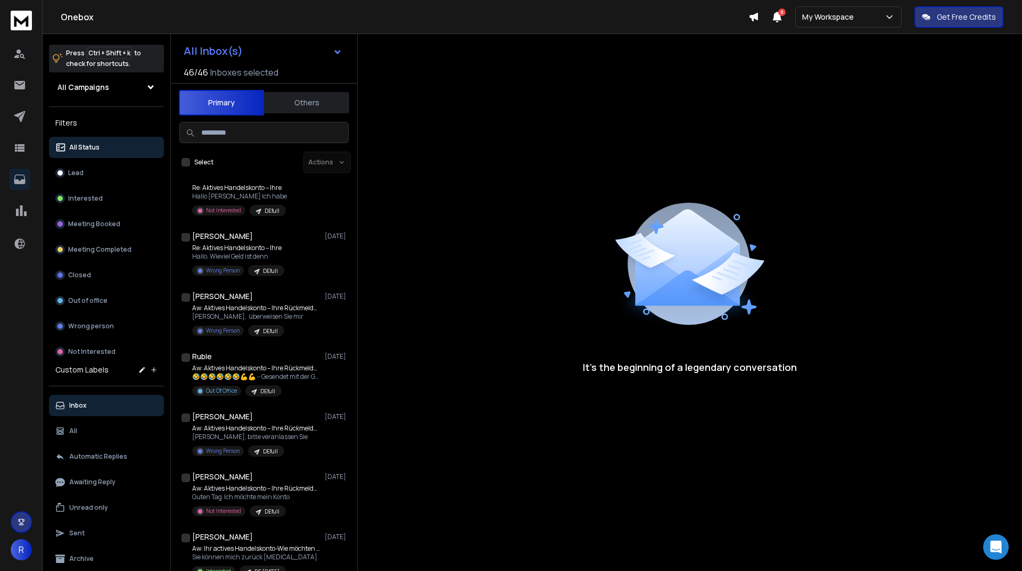
drag, startPoint x: 359, startPoint y: 353, endPoint x: 362, endPoint y: 255, distance: 98.0
click at [367, 147] on div "It’s the beginning of a legendary conversation" at bounding box center [690, 276] width 664 height 485
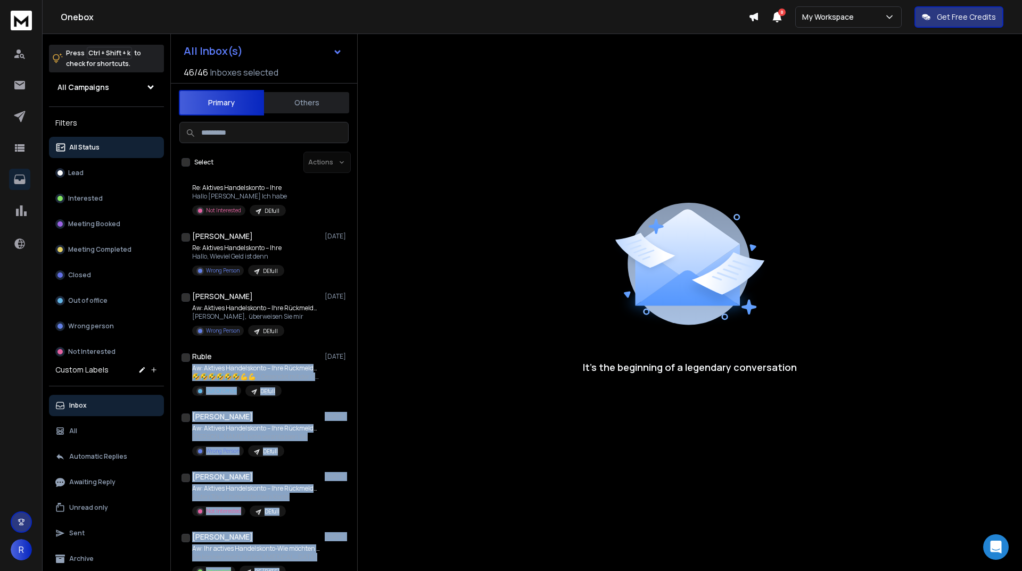
drag, startPoint x: 353, startPoint y: 350, endPoint x: 370, endPoint y: 196, distance: 154.7
click at [375, 185] on div "All Inbox(s) 46 / 46 Inboxes selected Primary Others Select Actions Hermann Ric…" at bounding box center [595, 319] width 851 height 571
click at [429, 300] on div "It’s the beginning of a legendary conversation" at bounding box center [690, 276] width 664 height 485
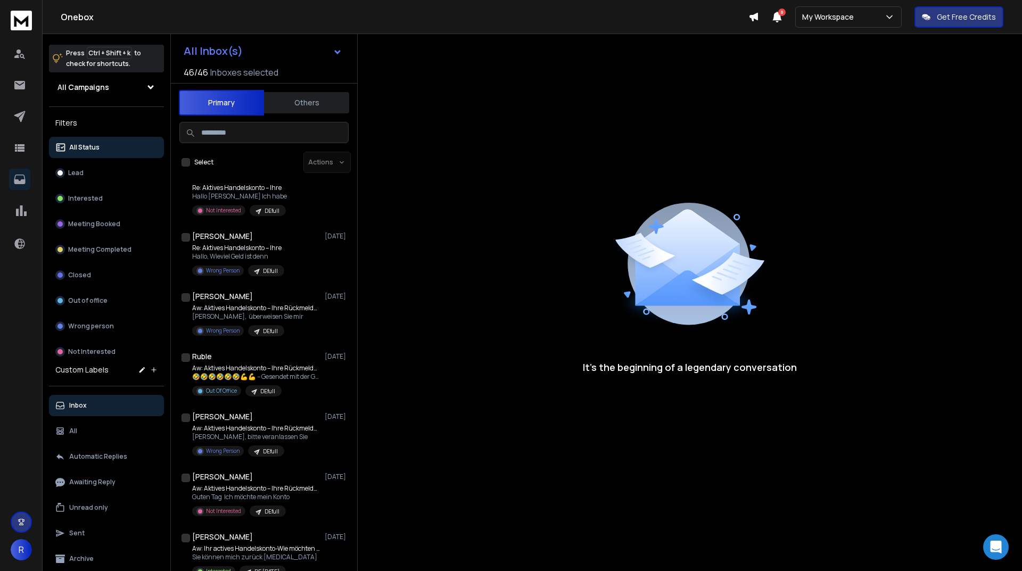
drag, startPoint x: 360, startPoint y: 353, endPoint x: 351, endPoint y: 195, distance: 158.8
click at [357, 185] on div "All Inbox(s) 46 / 46 Inboxes selected Primary Others Select Actions Hermann Ric…" at bounding box center [595, 319] width 851 height 571
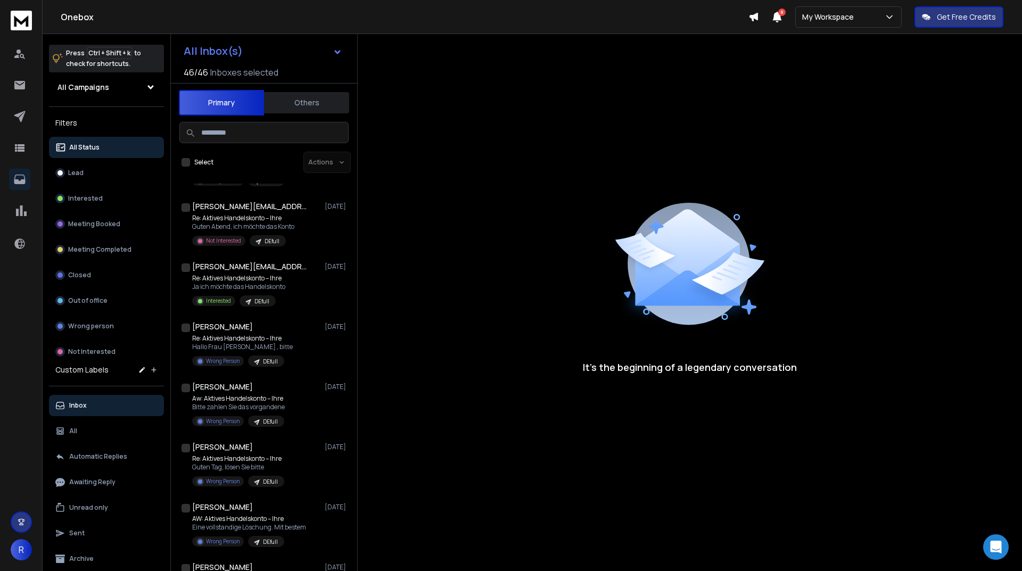
click at [473, 290] on div "It’s the beginning of a legendary conversation" at bounding box center [690, 276] width 664 height 485
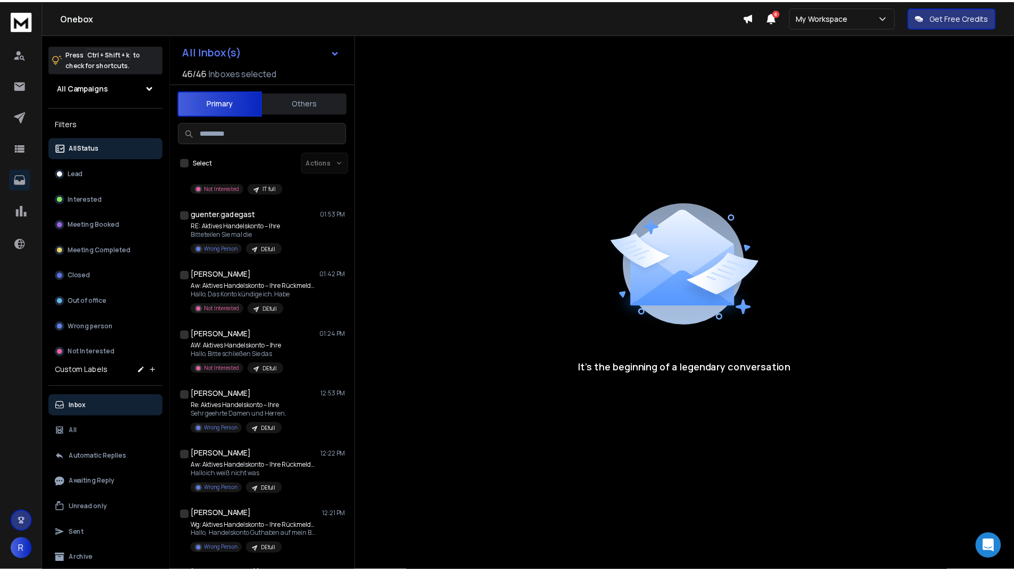
scroll to position [0, 0]
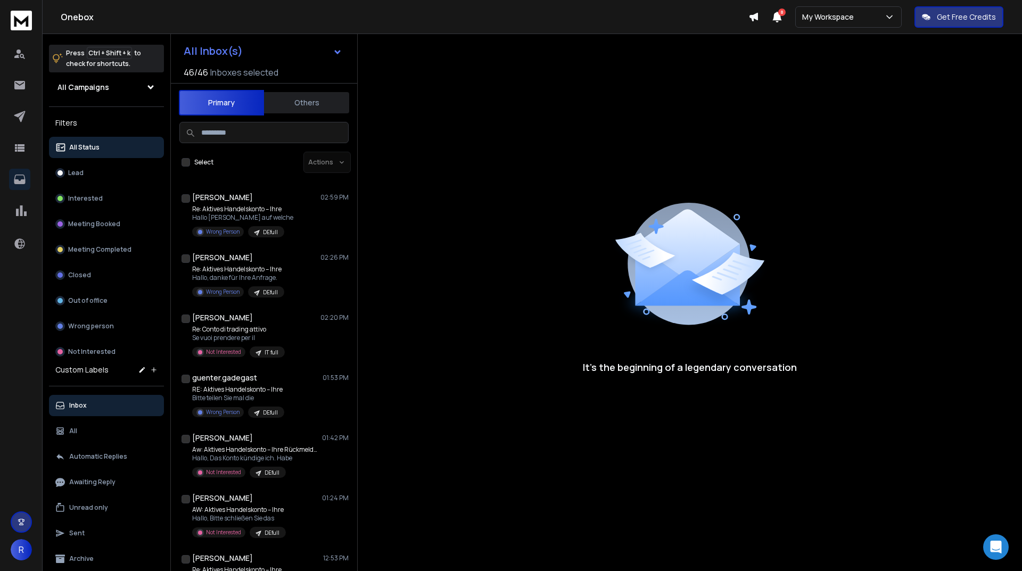
click at [484, 261] on div "It’s the beginning of a legendary conversation" at bounding box center [690, 276] width 664 height 485
click at [484, 260] on div "It’s the beginning of a legendary conversation" at bounding box center [690, 276] width 664 height 485
click at [330, 102] on button "Others" at bounding box center [306, 102] width 85 height 23
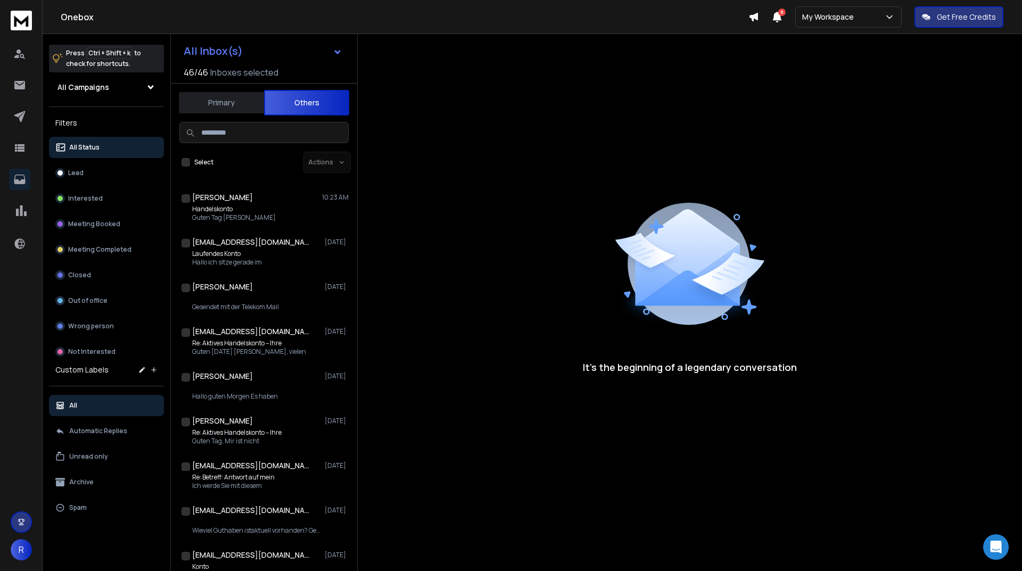
click at [223, 115] on div "Primary Others Select Actions Estermann Kandid 10:23 AM Handelskonto Guten Tag …" at bounding box center [264, 349] width 186 height 514
click at [225, 105] on button "Primary" at bounding box center [221, 102] width 85 height 23
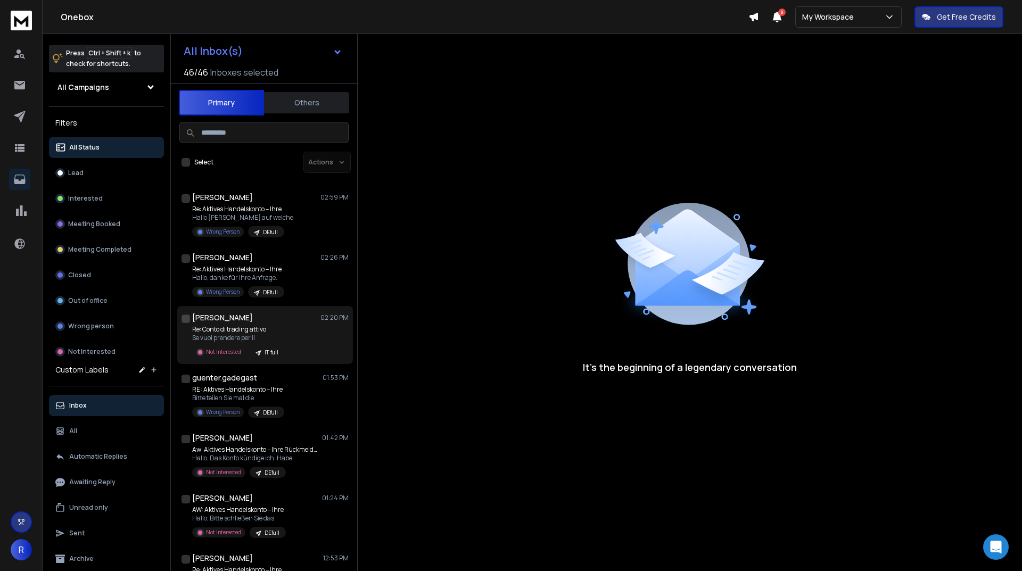
click at [283, 322] on div "Riccardo Casini 02:20 PM" at bounding box center [270, 317] width 156 height 11
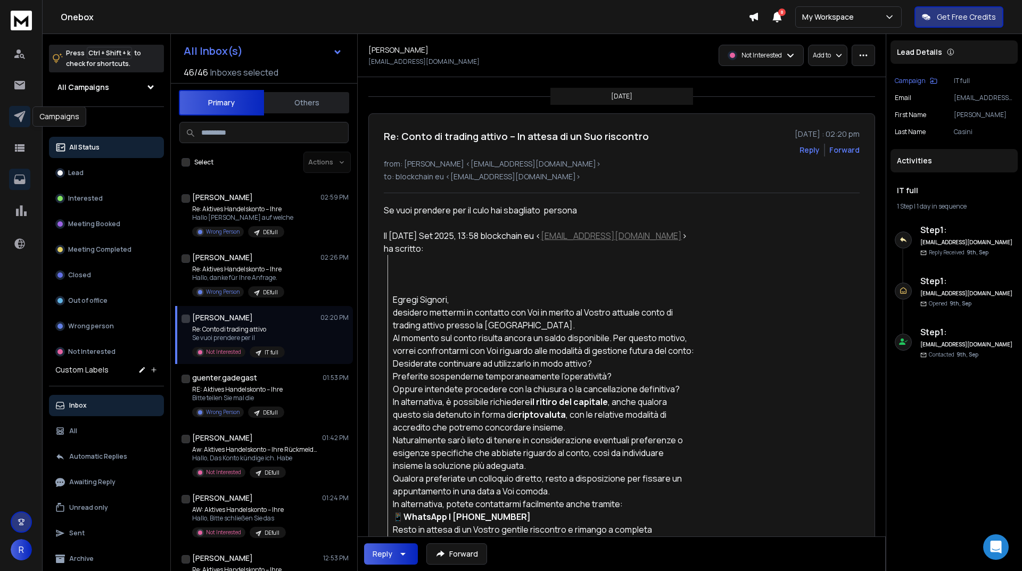
click at [25, 120] on icon at bounding box center [19, 116] width 13 height 13
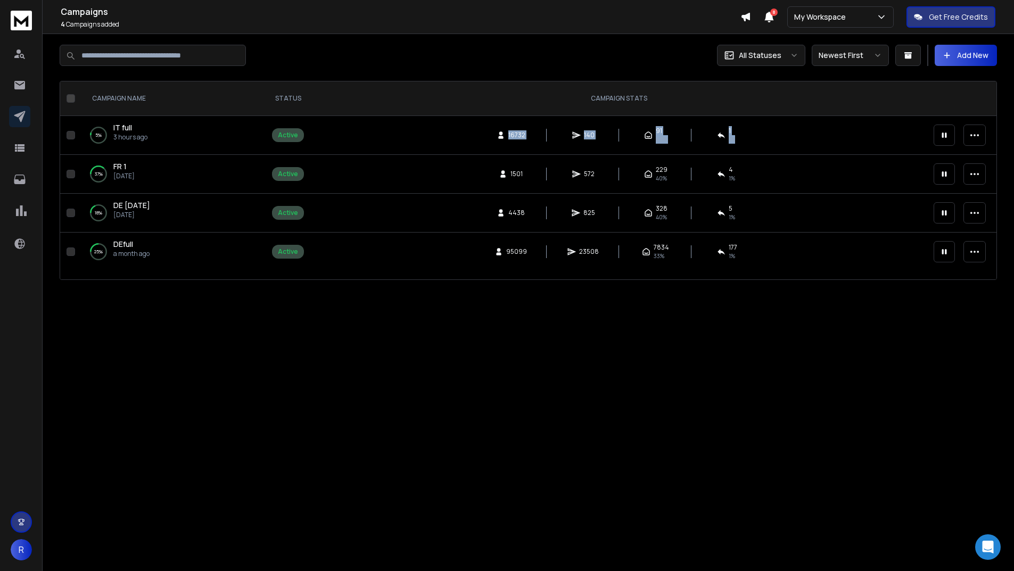
drag, startPoint x: 490, startPoint y: 129, endPoint x: 770, endPoint y: 138, distance: 279.6
click at [770, 138] on div "16732 140 91 65 % 1 1 %" at bounding box center [619, 135] width 604 height 17
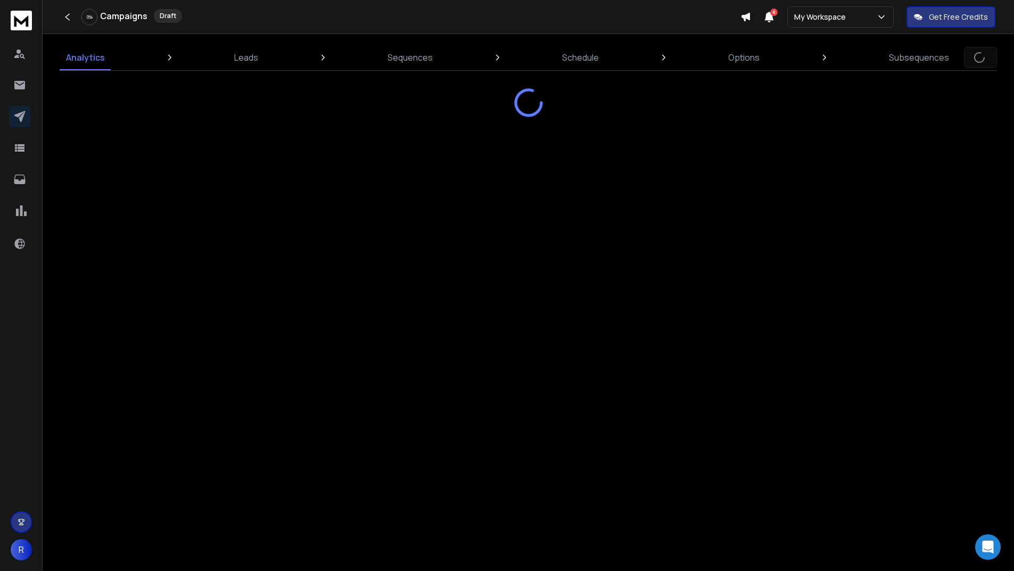
click at [778, 137] on div at bounding box center [528, 371] width 929 height 571
click at [19, 112] on icon at bounding box center [19, 116] width 13 height 13
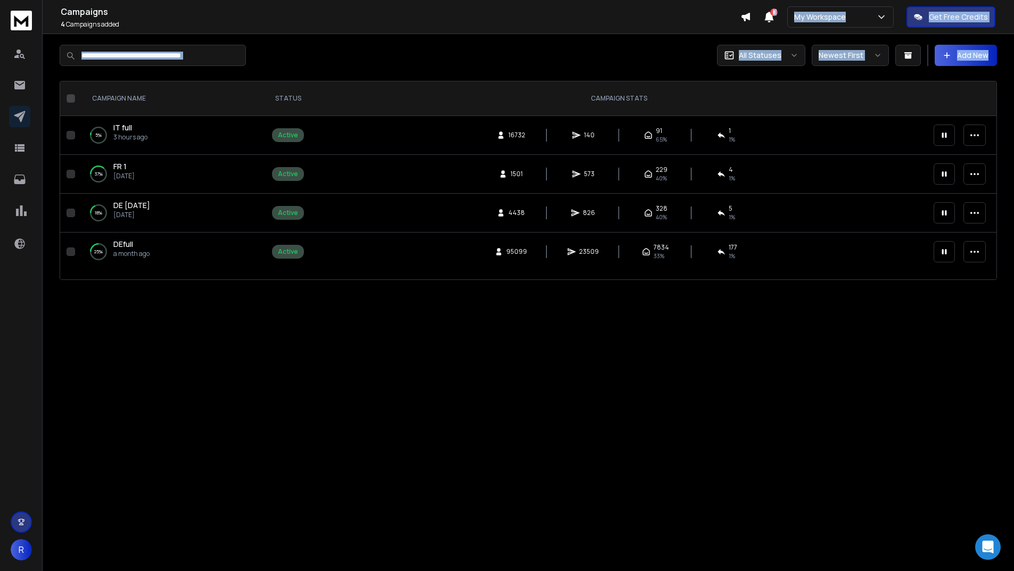
drag, startPoint x: 448, startPoint y: 411, endPoint x: 151, endPoint y: 67, distance: 454.6
click at [139, 22] on div "Campaigns 4 Campaigns added 8 My Workspace Get Free Credits Campaigns 4 Campaig…" at bounding box center [507, 313] width 1014 height 626
click at [90, 280] on div "Campaigns 4 Campaigns Added All Statuses Newest First Add New CAMPAIGN NAME STA…" at bounding box center [528, 330] width 937 height 571
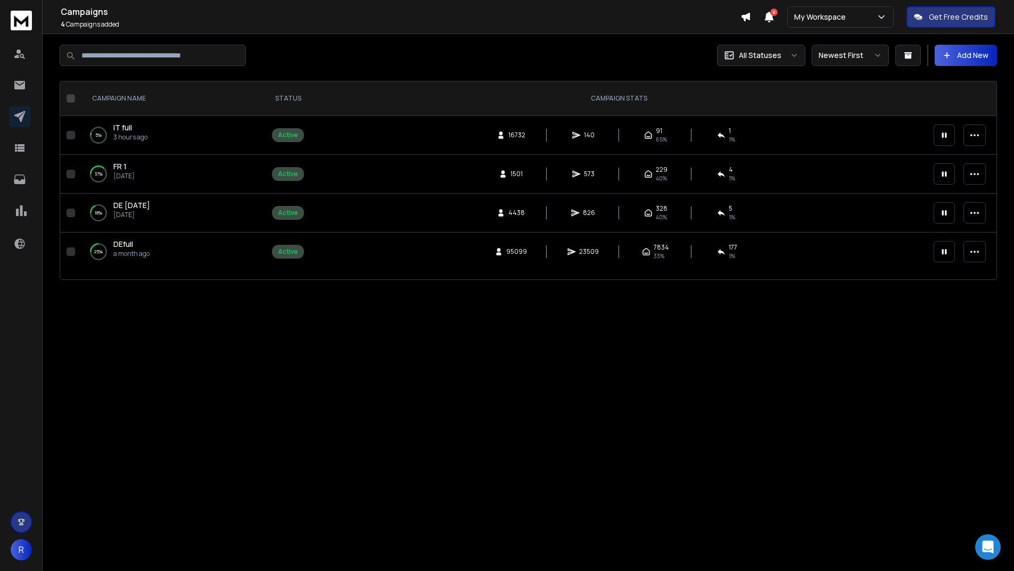
drag, startPoint x: 81, startPoint y: 114, endPoint x: 321, endPoint y: 319, distance: 315.6
click at [319, 318] on div "Campaigns 4 Campaigns Added All Statuses Newest First Add New CAMPAIGN NAME STA…" at bounding box center [528, 330] width 937 height 571
drag, startPoint x: 671, startPoint y: 293, endPoint x: 875, endPoint y: 290, distance: 204.4
click at [674, 294] on div "Campaigns 4 Campaigns Added All Statuses Newest First Add New CAMPAIGN NAME STA…" at bounding box center [528, 330] width 937 height 571
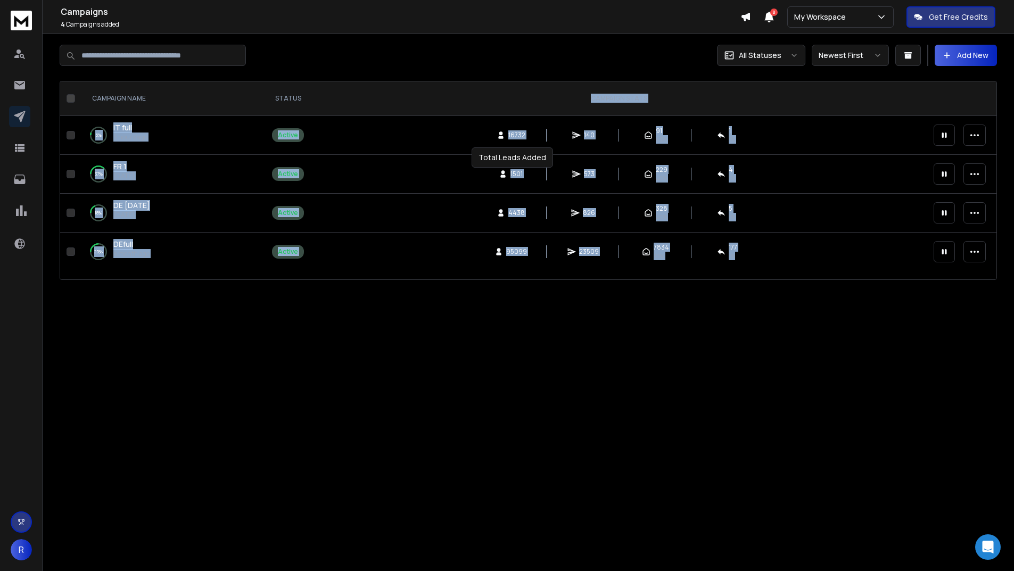
drag, startPoint x: 927, startPoint y: 277, endPoint x: 421, endPoint y: 95, distance: 537.5
click at [421, 95] on table "CAMPAIGN NAME STATUS CAMPAIGN STATS 5 % IT full 3 hours ago Active 16732 140 91…" at bounding box center [528, 180] width 936 height 198
click at [421, 95] on th "CAMPAIGN STATS" at bounding box center [618, 98] width 617 height 35
drag, startPoint x: 533, startPoint y: 157, endPoint x: 801, endPoint y: 345, distance: 327.9
click at [801, 345] on div "Campaigns 4 Campaigns Added All Statuses Newest First Add New CAMPAIGN NAME STA…" at bounding box center [528, 330] width 937 height 571
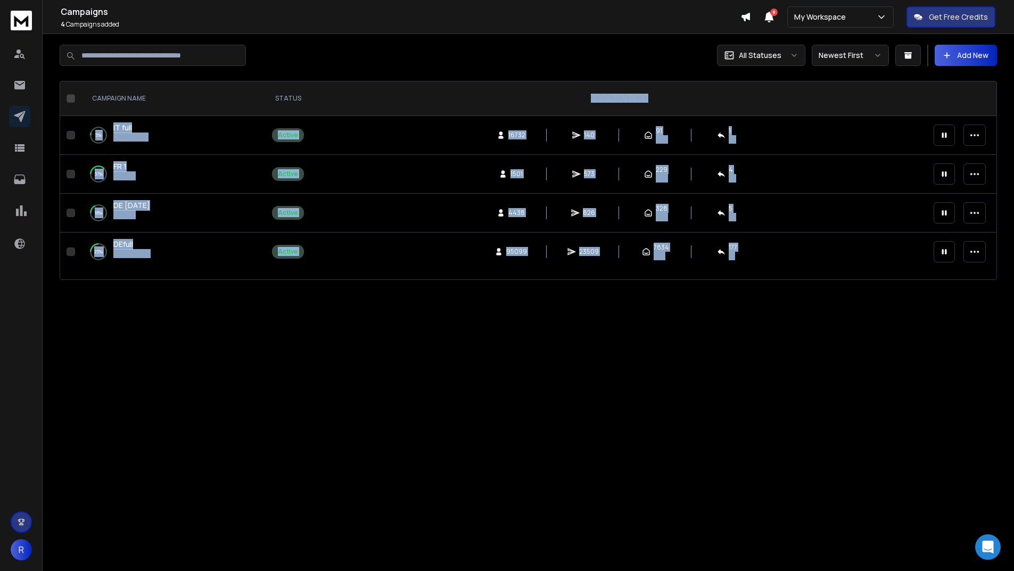
click at [809, 348] on div "Campaigns 4 Campaigns Added All Statuses Newest First Add New CAMPAIGN NAME STA…" at bounding box center [528, 330] width 937 height 571
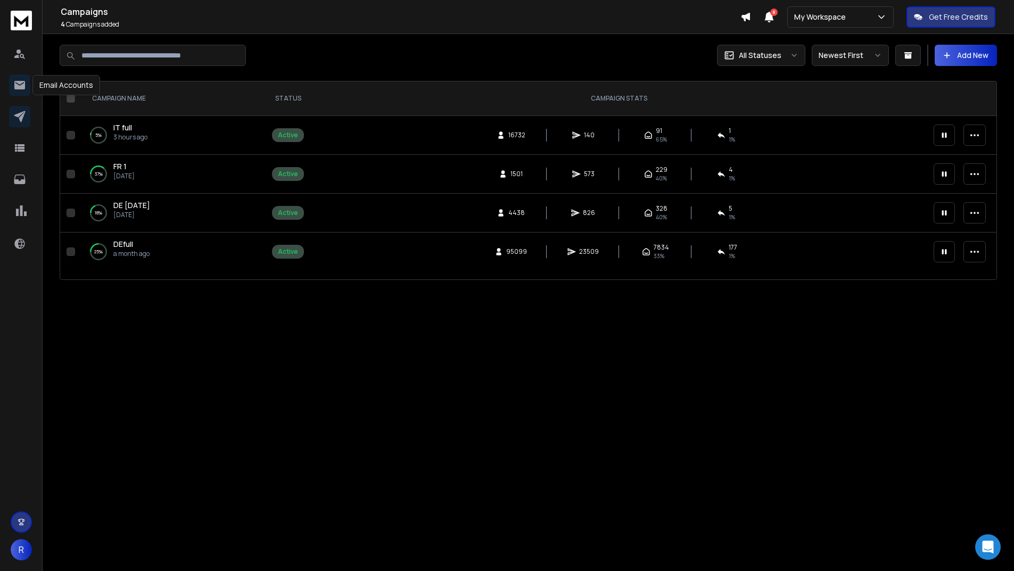
click at [14, 91] on icon at bounding box center [19, 85] width 13 height 13
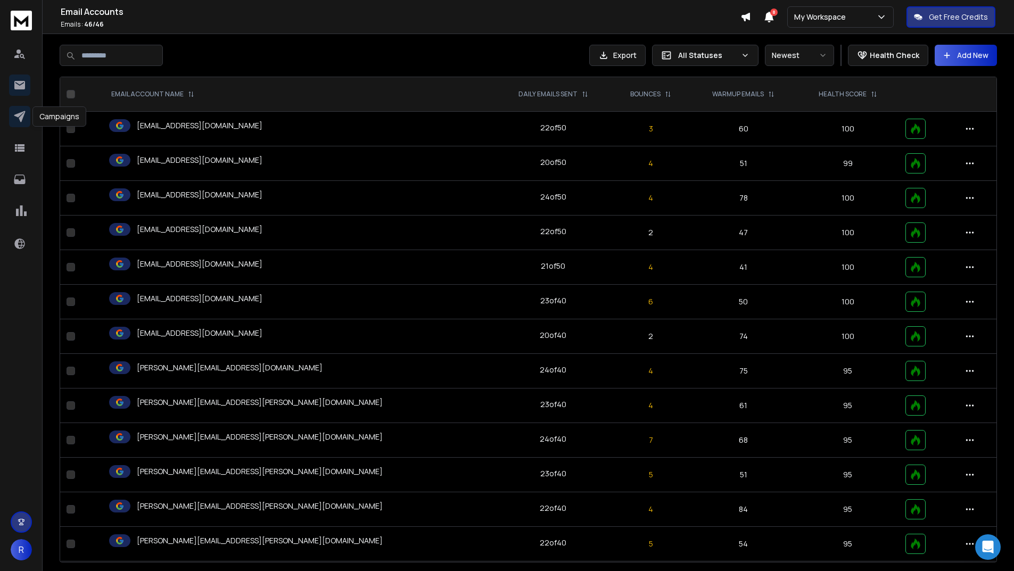
click at [21, 125] on link at bounding box center [19, 116] width 21 height 21
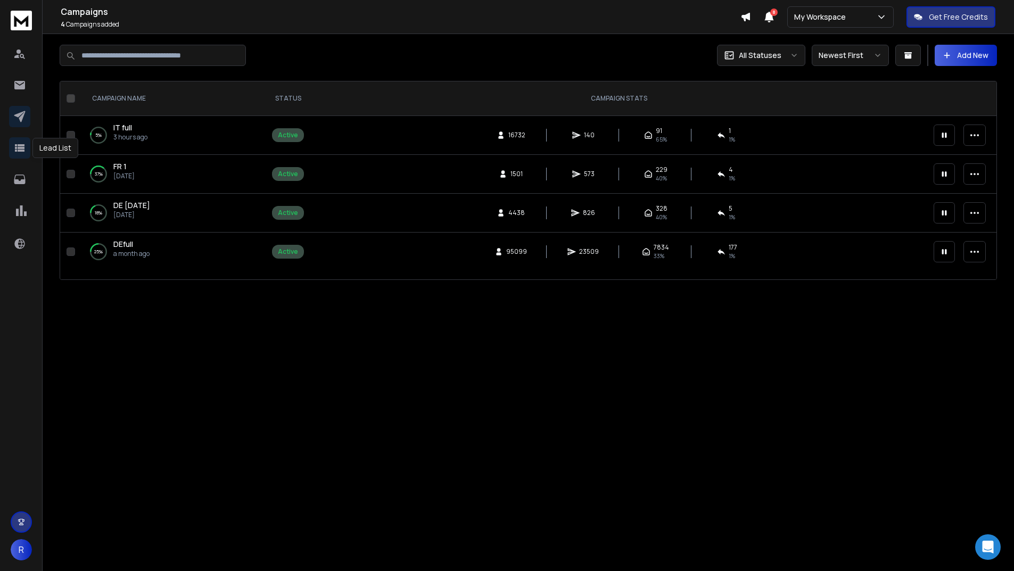
click at [21, 146] on icon at bounding box center [20, 147] width 10 height 7
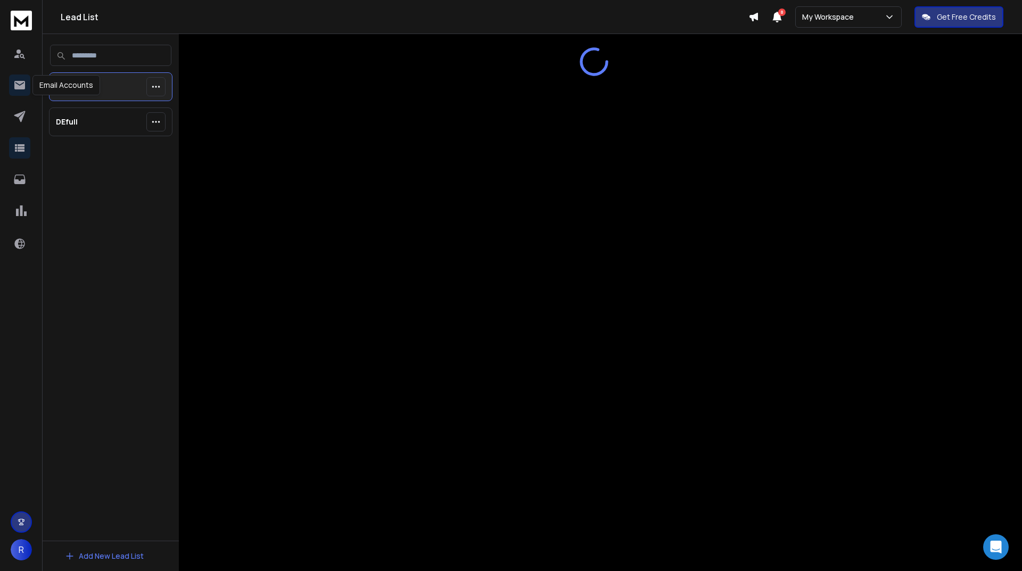
click at [22, 78] on link at bounding box center [19, 85] width 21 height 21
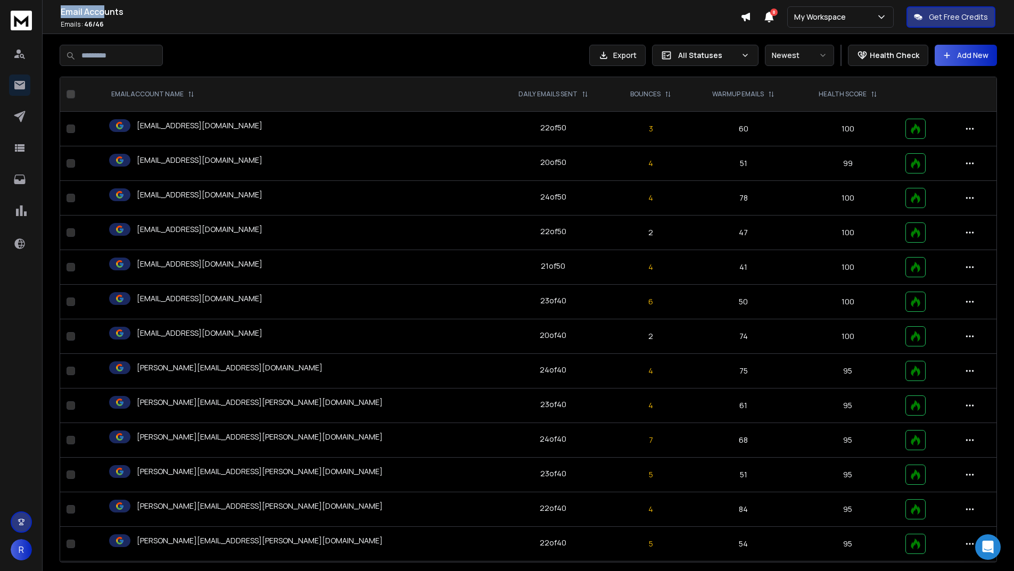
drag, startPoint x: 105, startPoint y: 18, endPoint x: 60, endPoint y: 12, distance: 45.1
click at [60, 12] on div "Email Accounts Emails : 46 / 46 8 My Workspace Get Free Credits" at bounding box center [507, 17] width 1014 height 34
click at [59, 9] on div "Email Accounts Emails : 46 / 46 8 My Workspace Get Free Credits" at bounding box center [507, 17] width 1014 height 34
drag, startPoint x: 59, startPoint y: 9, endPoint x: 180, endPoint y: 24, distance: 122.3
click at [168, 30] on div "Email Accounts Emails : 46 / 46 8 My Workspace Get Free Credits" at bounding box center [507, 17] width 1014 height 34
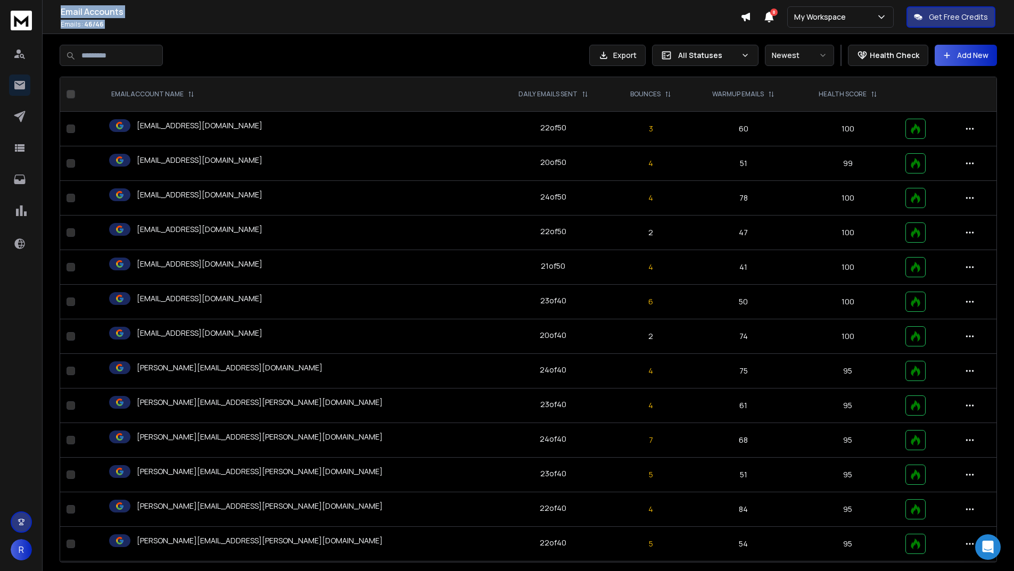
click at [200, 18] on div "Email Accounts Emails : 46 / 46" at bounding box center [401, 16] width 680 height 23
click at [16, 179] on icon at bounding box center [19, 179] width 13 height 13
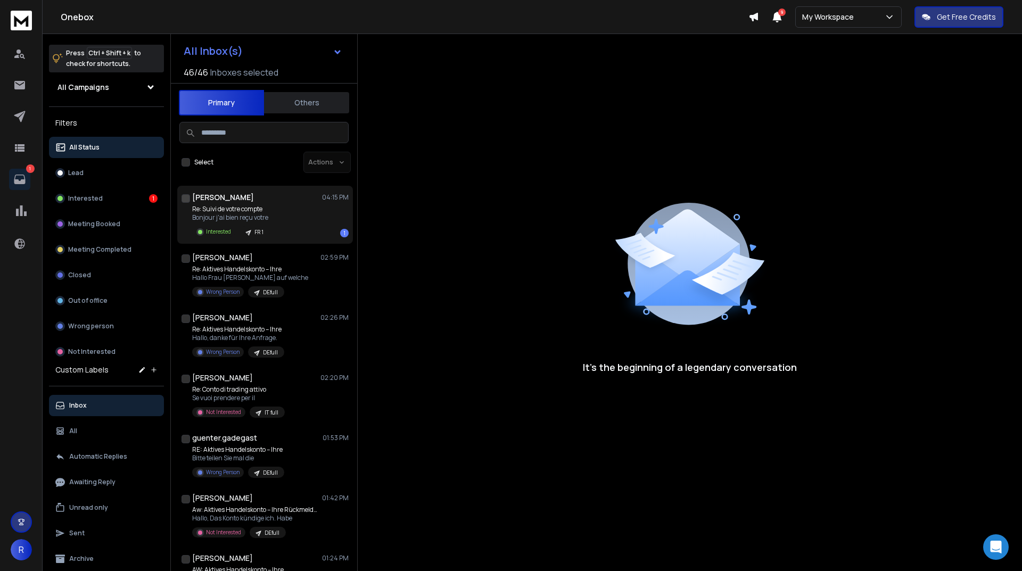
click at [286, 208] on div "Re: Suivi de votre compte Bonjour j'ai bien reçu votre Interested FR 1 1" at bounding box center [270, 221] width 156 height 32
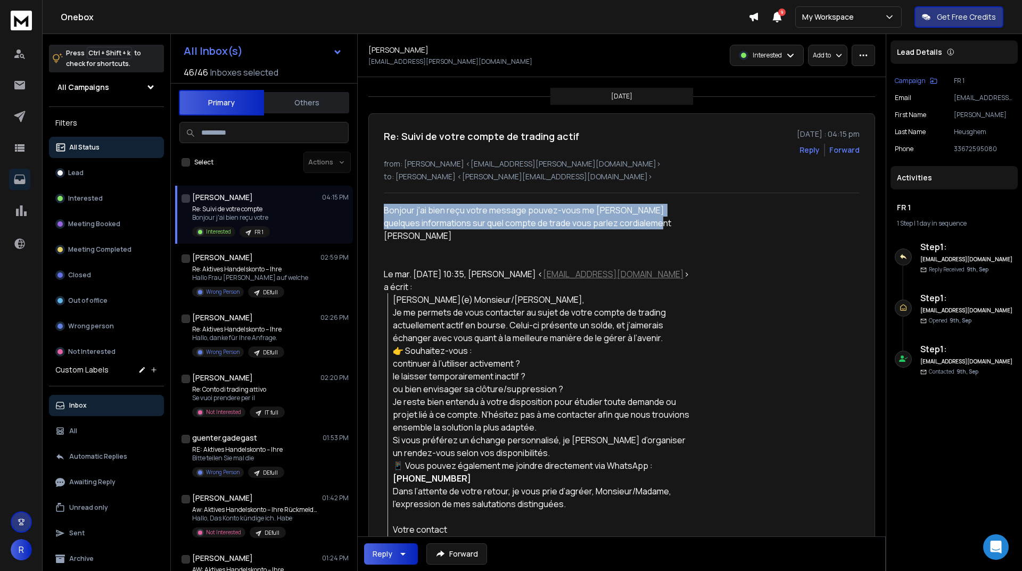
drag, startPoint x: 384, startPoint y: 205, endPoint x: 668, endPoint y: 224, distance: 285.4
click at [668, 224] on div "Re: Suivi de votre compte de trading actif [DATE] : 04:15 pm Reply Forward from…" at bounding box center [621, 362] width 507 height 498
copy p "Bonjour j'ai bien reçu votre message pouvez-vous me [PERSON_NAME] quelques info…"
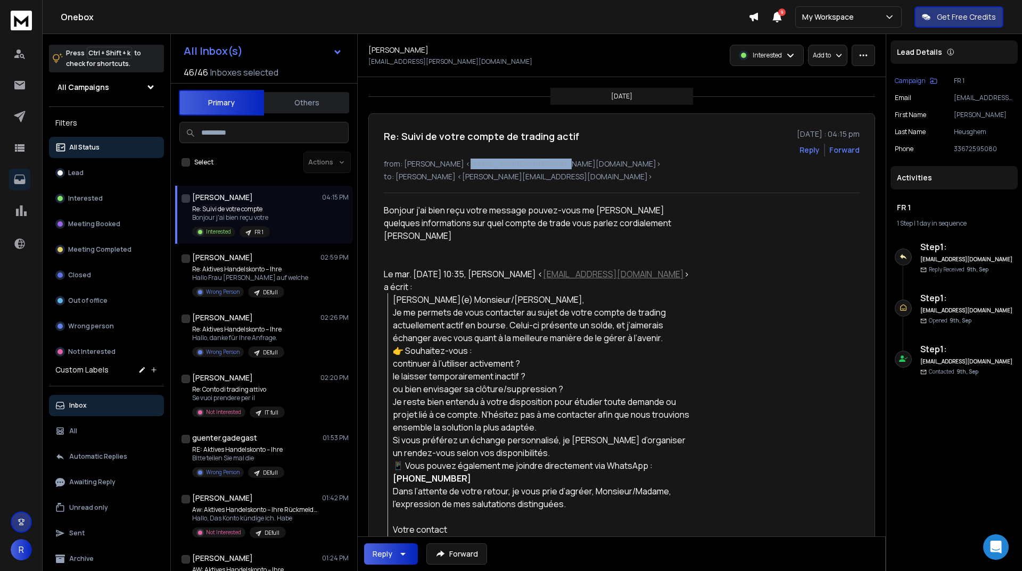
drag, startPoint x: 460, startPoint y: 166, endPoint x: 553, endPoint y: 164, distance: 93.1
click at [553, 163] on p "from: [PERSON_NAME] <[EMAIL_ADDRESS][PERSON_NAME][DOMAIN_NAME]>" at bounding box center [622, 164] width 476 height 11
copy p "[EMAIL_ADDRESS][PERSON_NAME][DOMAIN_NAME]"
drag, startPoint x: 451, startPoint y: 176, endPoint x: 589, endPoint y: 184, distance: 138.0
click at [589, 184] on div "Re: Suivi de votre compte de trading actif [DATE] : 04:15 pm Reply Forward from…" at bounding box center [622, 362] width 476 height 467
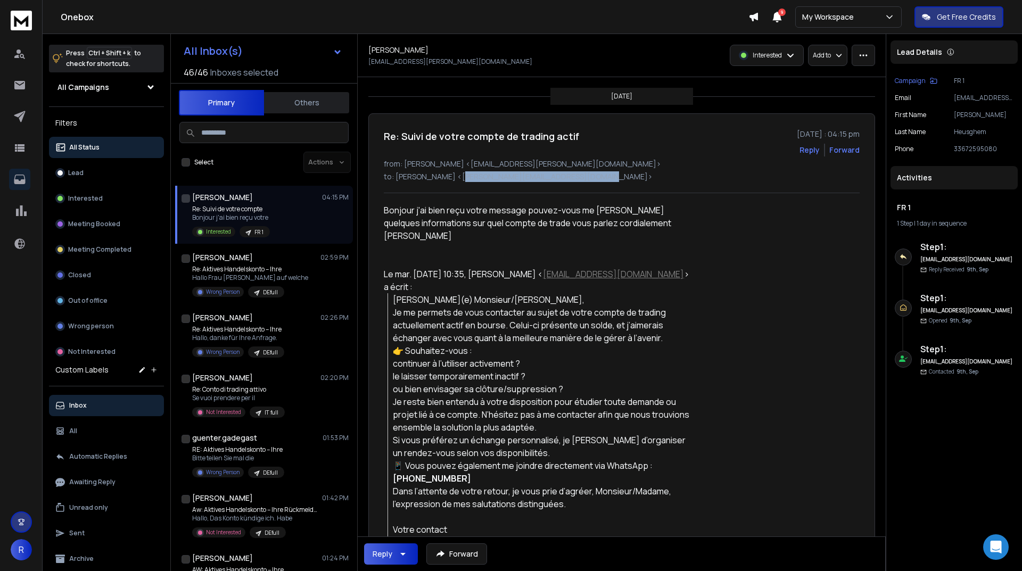
click at [589, 184] on div "Re: Suivi de votre compte de trading actif [DATE] : 04:15 pm Reply Forward from…" at bounding box center [622, 362] width 476 height 467
click at [578, 184] on div "Re: Suivi de votre compte de trading actif 9 September 2025 : 04:15 pm Reply Fo…" at bounding box center [622, 362] width 476 height 467
copy p "lilithbaumman@bitcoincompany.info"
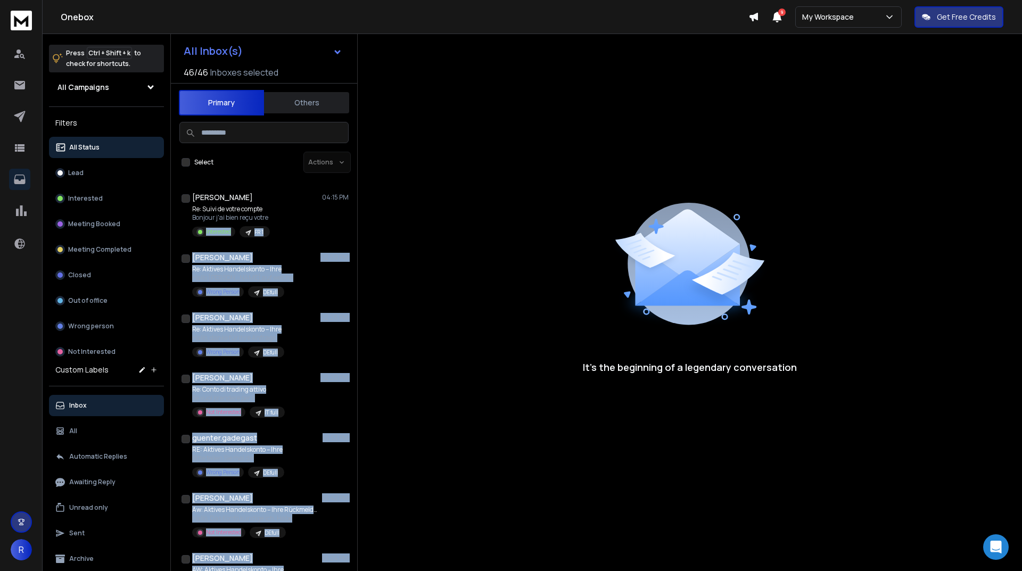
drag, startPoint x: 357, startPoint y: 218, endPoint x: 410, endPoint y: 127, distance: 105.4
click at [410, 127] on div "All Inbox(s) 46 / 46 Inboxes selected Primary Others Select Actions Eric Heusgh…" at bounding box center [595, 319] width 851 height 571
click at [509, 185] on div "It’s the beginning of a legendary conversation" at bounding box center [690, 276] width 664 height 485
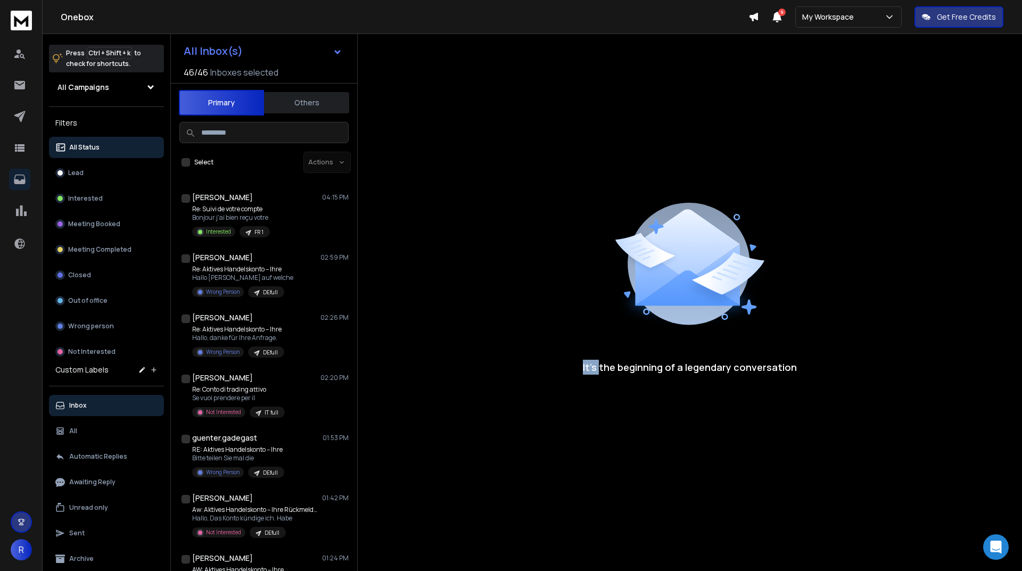
click at [509, 185] on div "It’s the beginning of a legendary conversation" at bounding box center [690, 276] width 664 height 485
click at [295, 105] on button "Others" at bounding box center [306, 102] width 85 height 23
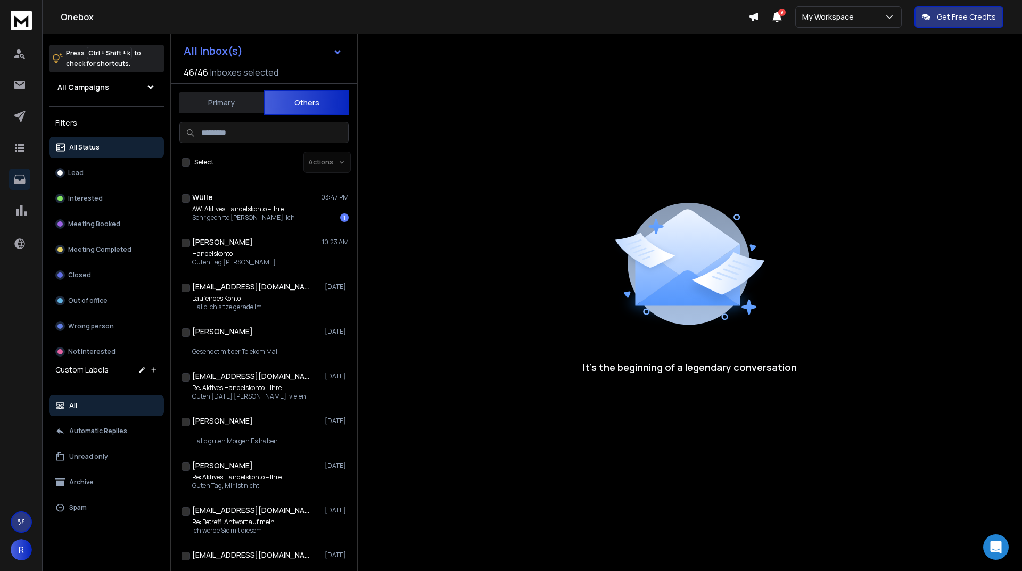
click at [222, 109] on button "Primary" at bounding box center [221, 102] width 85 height 23
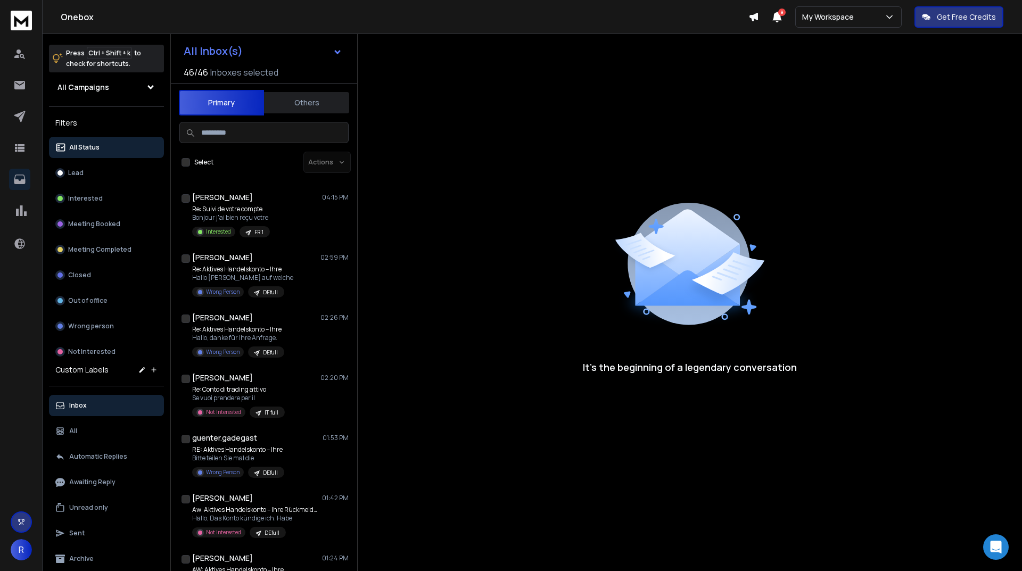
click at [313, 95] on button "Others" at bounding box center [306, 102] width 85 height 23
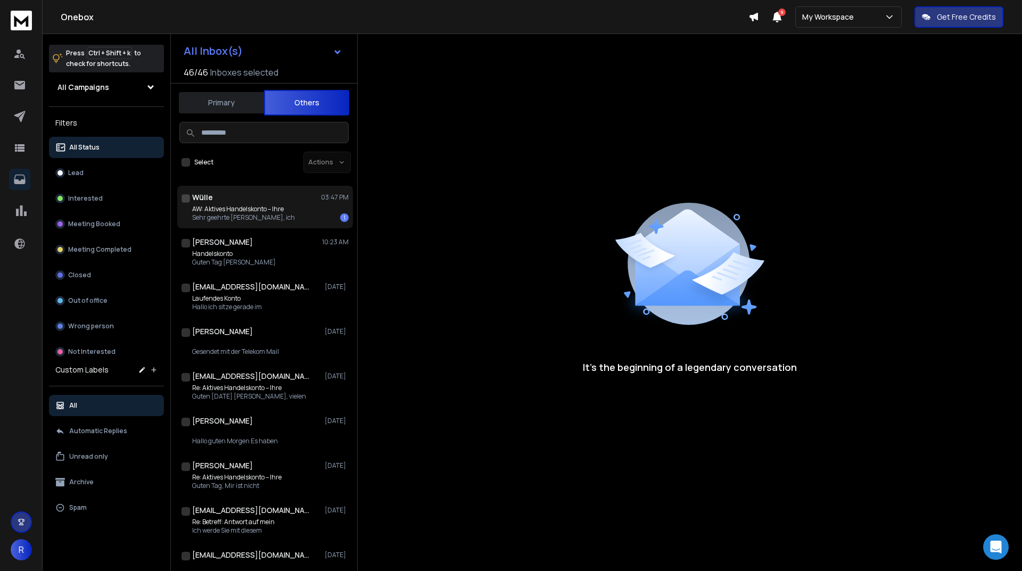
click at [304, 211] on div "AW: Aktives Handelskonto – Ihre Sehr geehrte Frau Smith, ich 1" at bounding box center [270, 213] width 156 height 17
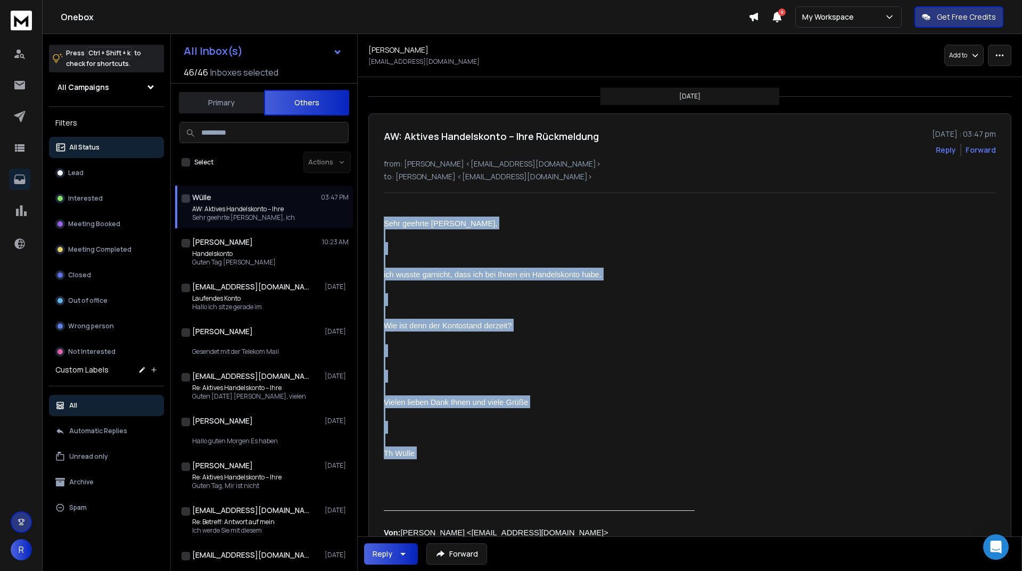
drag, startPoint x: 383, startPoint y: 221, endPoint x: 538, endPoint y: 461, distance: 285.9
copy div "Sehr geehrte Frau Smith, ich wusste garnicht, dass ich bei Ihnen ein Handelskon…"
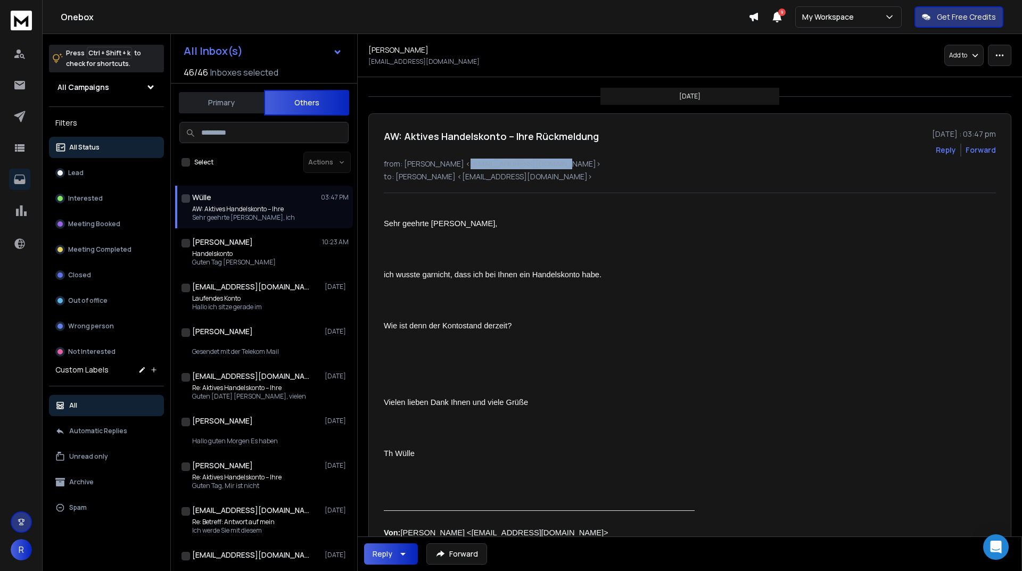
drag, startPoint x: 459, startPoint y: 162, endPoint x: 550, endPoint y: 167, distance: 90.6
click at [550, 167] on p "from: Wülle, Thomas <wuelle@untermarchtal.de>" at bounding box center [690, 164] width 612 height 11
copy p "wuelle@untermarchtal.de"
drag, startPoint x: 443, startPoint y: 178, endPoint x: 571, endPoint y: 186, distance: 128.0
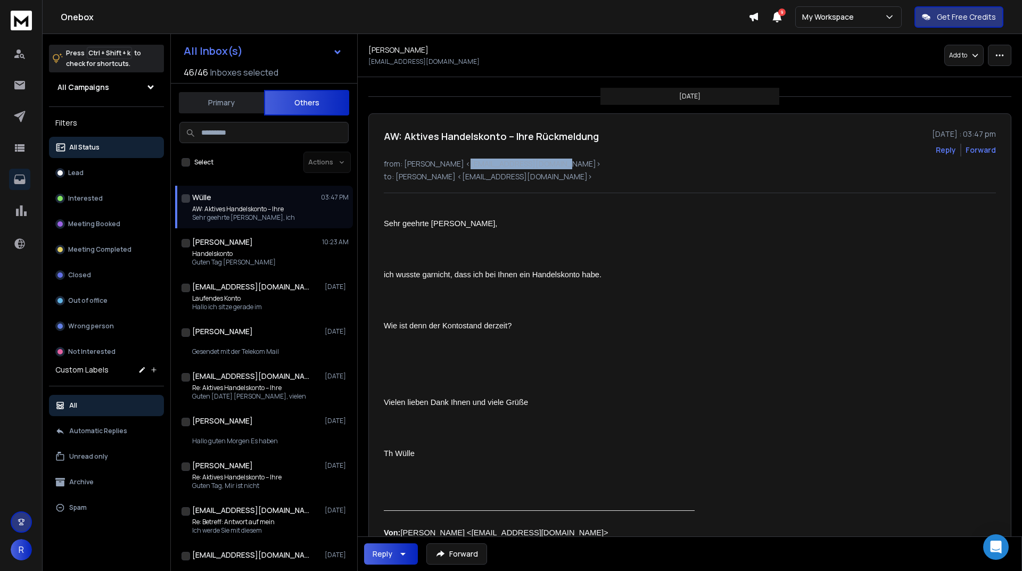
copy p "nicolesmith@supporttradecrypto.org"
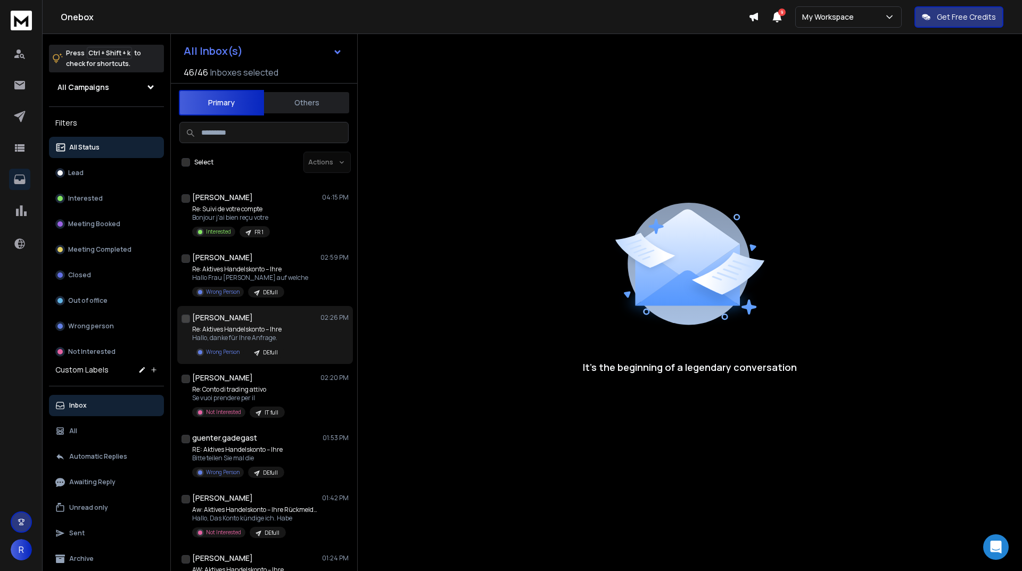
scroll to position [106, 0]
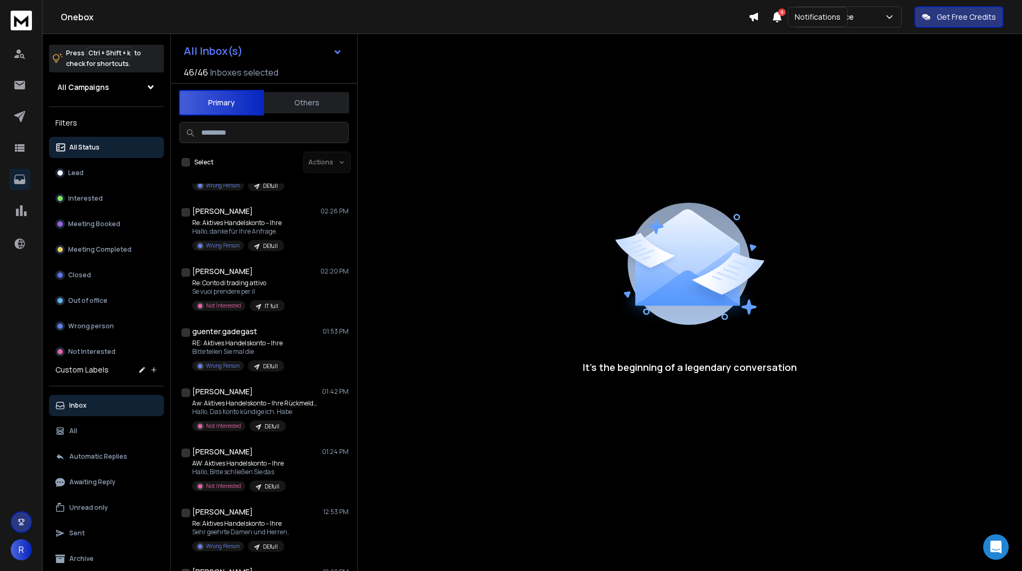
click at [774, 19] on icon at bounding box center [777, 17] width 11 height 11
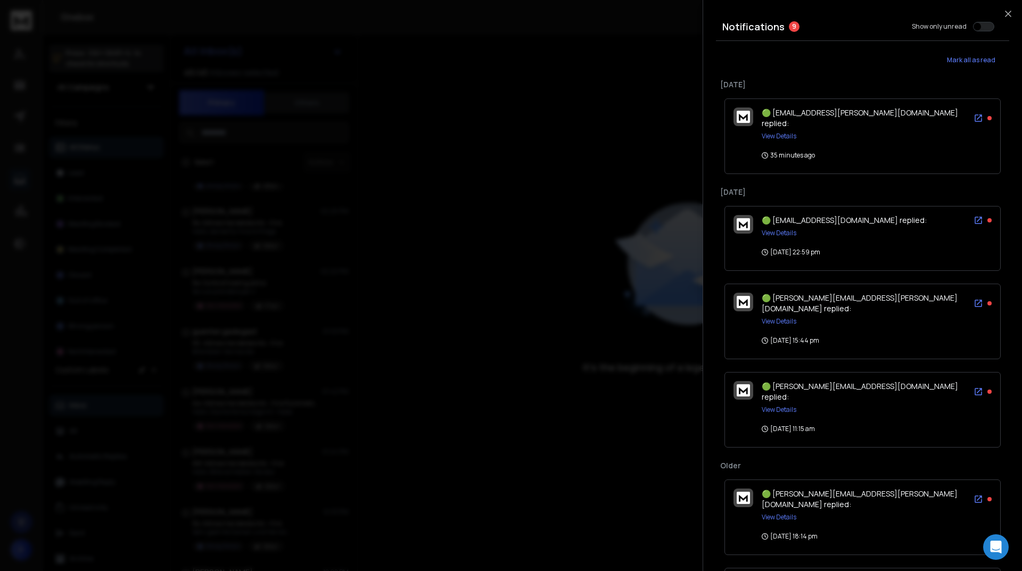
type button "on"
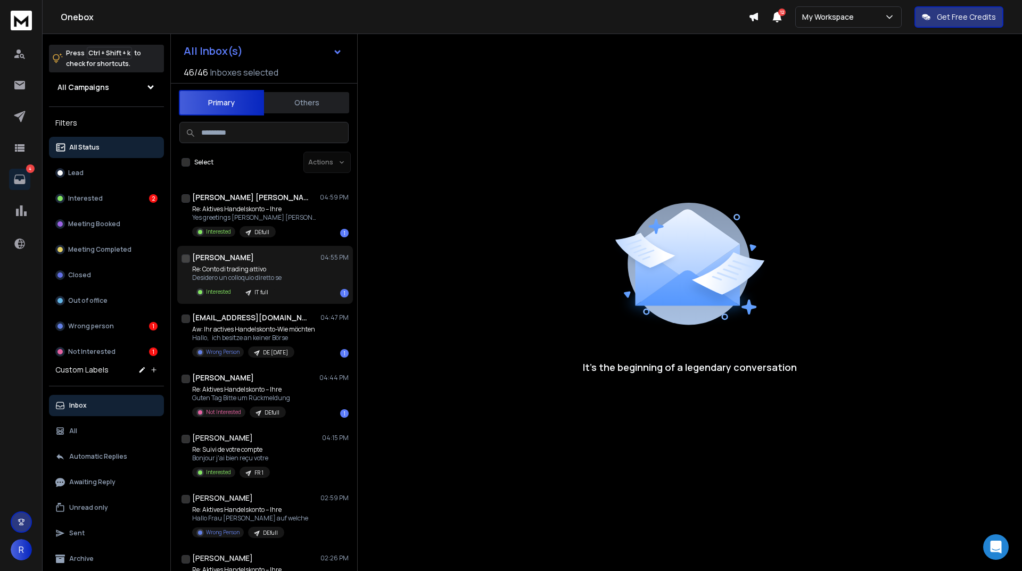
click at [277, 287] on div "Interested IT full" at bounding box center [236, 291] width 89 height 11
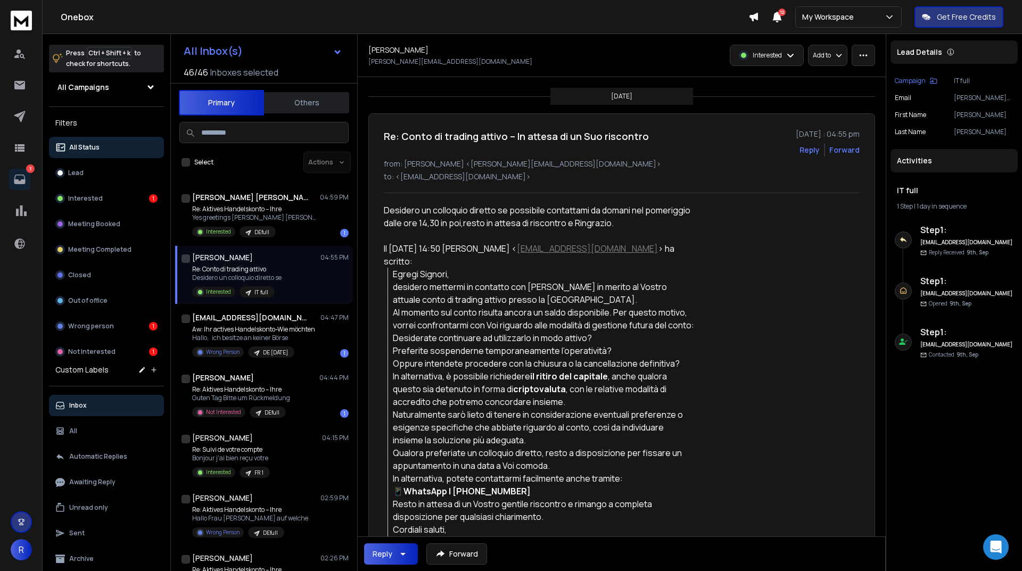
drag, startPoint x: 385, startPoint y: 206, endPoint x: 607, endPoint y: 234, distance: 223.6
click at [607, 234] on div "Desidero un colloquio diretto se possibile contattami da [DATE] nel pomeriggio …" at bounding box center [543, 400] width 319 height 392
click at [618, 498] on div "📱 WhatsApp | [PHONE_NUMBER]" at bounding box center [544, 491] width 302 height 13
drag, startPoint x: 475, startPoint y: 163, endPoint x: 600, endPoint y: 165, distance: 124.5
click at [598, 164] on p "from: Francesco Ricciardi <ricciardi.francesco2017@gmail.com>" at bounding box center [622, 164] width 476 height 11
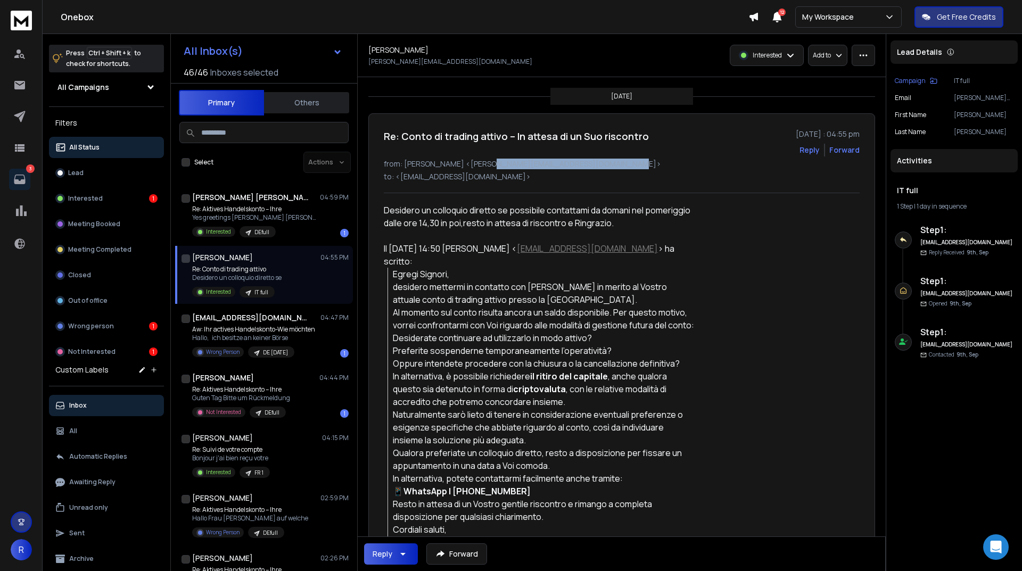
copy p "ricciardi.francesco2017@gmail.com"
drag, startPoint x: 399, startPoint y: 176, endPoint x: 526, endPoint y: 181, distance: 127.8
click at [526, 181] on p "to: <heleneruys@supporttradecrypto.org>" at bounding box center [622, 176] width 476 height 11
copy p "[EMAIL_ADDRESS][DOMAIN_NAME]"
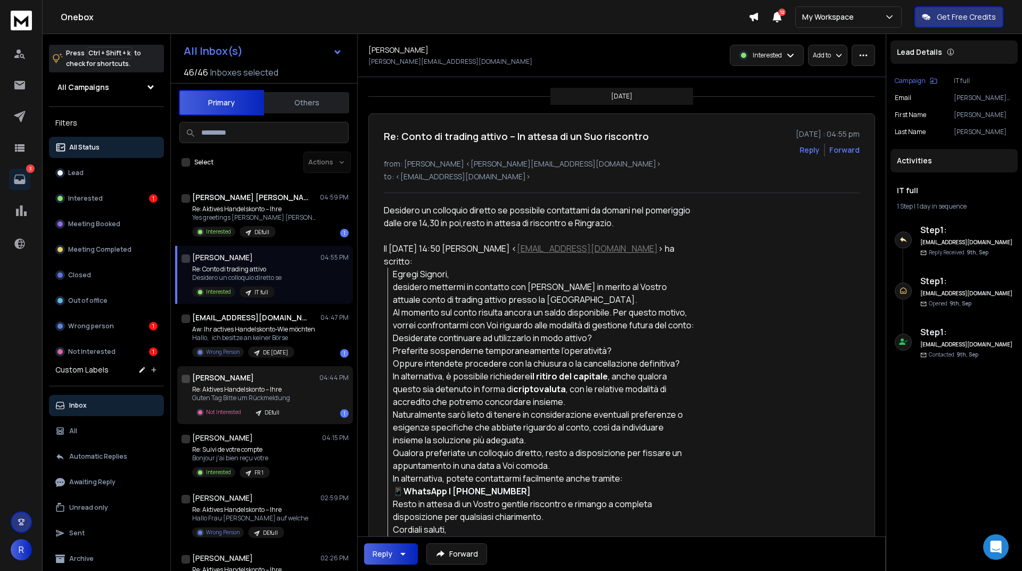
click at [309, 405] on div "Re: Aktives Handelskonto – Ihre Guten Tag Bitte um Rückmeldung Not Interested D…" at bounding box center [270, 401] width 156 height 32
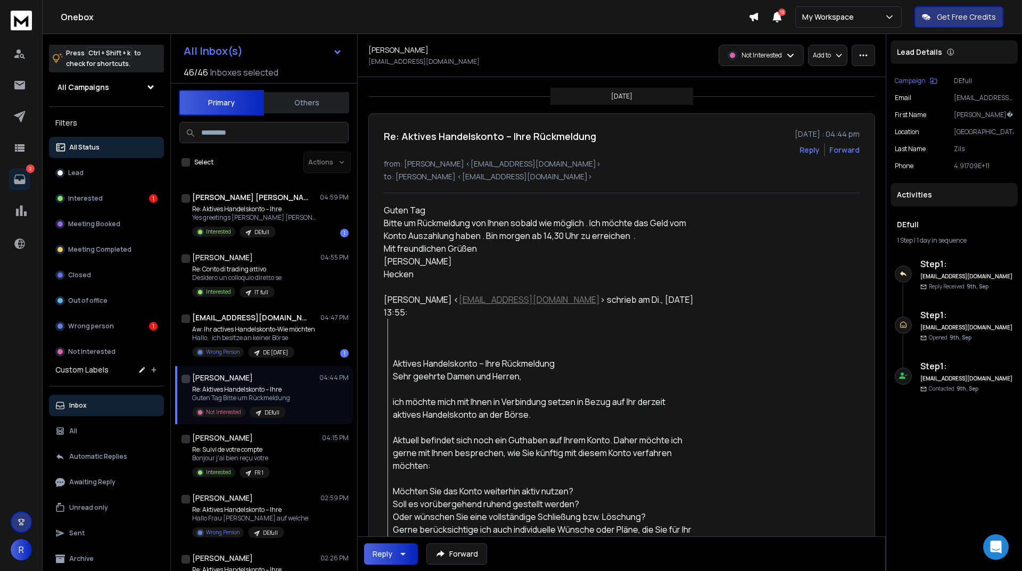
drag, startPoint x: 385, startPoint y: 207, endPoint x: 423, endPoint y: 285, distance: 86.2
click at [423, 285] on div "Guten Tag Bitte um Rückmeldung von Ihnen sobald wie möglich . Ich möchte das Ge…" at bounding box center [543, 508] width 319 height 609
copy div "Guten Tag Bitte um Rückmeldung von Ihnen sobald wie möglich . Ich möchte das Ge…"
drag, startPoint x: 467, startPoint y: 163, endPoint x: 557, endPoint y: 166, distance: 90.5
click at [557, 166] on p "from: Hans Günter Zils <zilshansgunter@gmail.com>" at bounding box center [622, 164] width 476 height 11
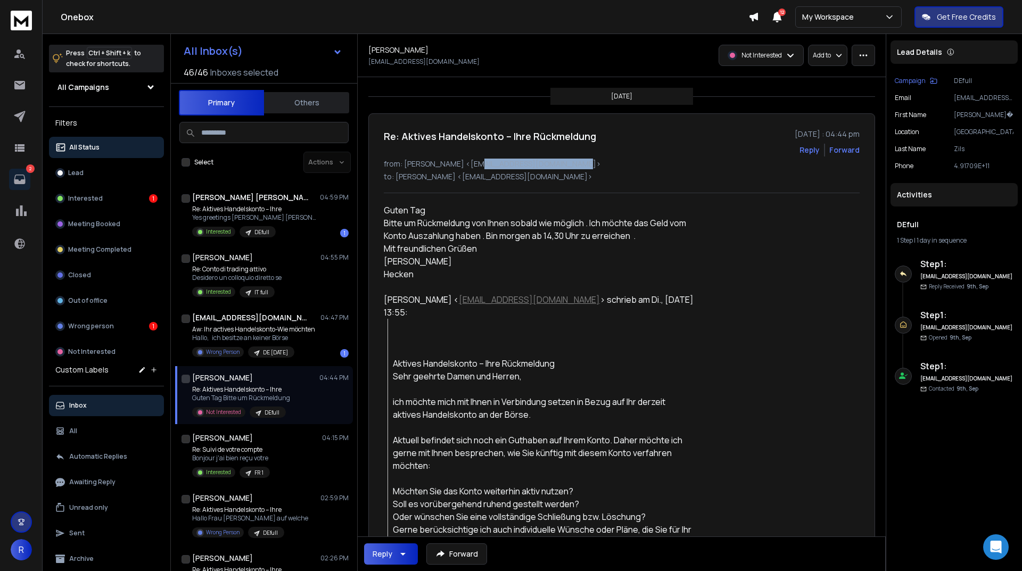
copy p "zilshansgunter@gmail.com"
drag, startPoint x: 439, startPoint y: 176, endPoint x: 533, endPoint y: 177, distance: 93.7
click at [533, 177] on p "to: Giulia Ricci <gulia.r@webblockchain.info>" at bounding box center [622, 176] width 476 height 11
copy p "[PERSON_NAME][EMAIL_ADDRESS][DOMAIN_NAME]"
click at [543, 518] on div "Möchten Sie das Konto weiterhin aktiv nutzen? Soll es vorübergehend ruhend gest…" at bounding box center [544, 523] width 302 height 77
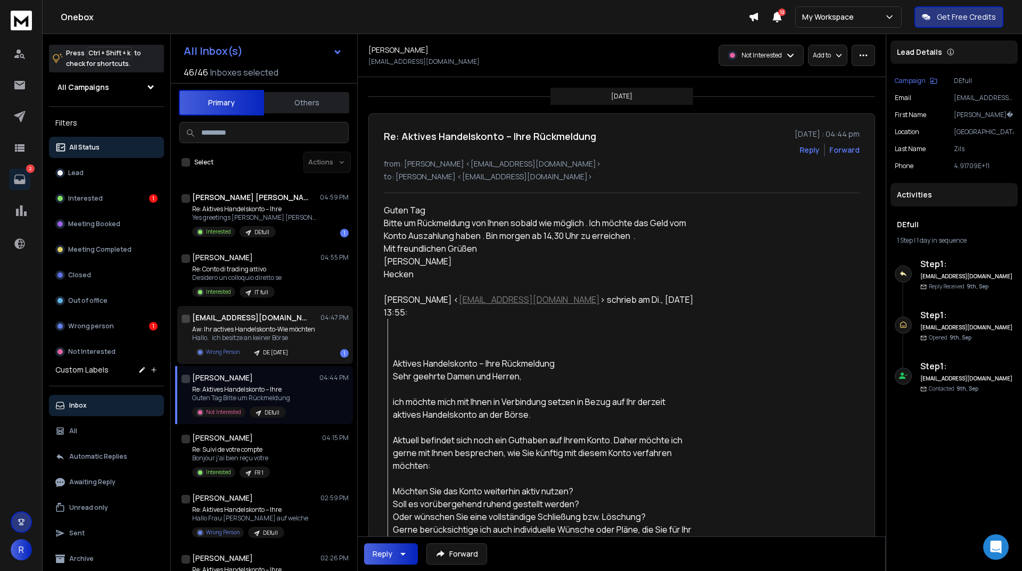
click at [305, 335] on p "Hallo, ich besitze an keiner Börse" at bounding box center [253, 338] width 123 height 9
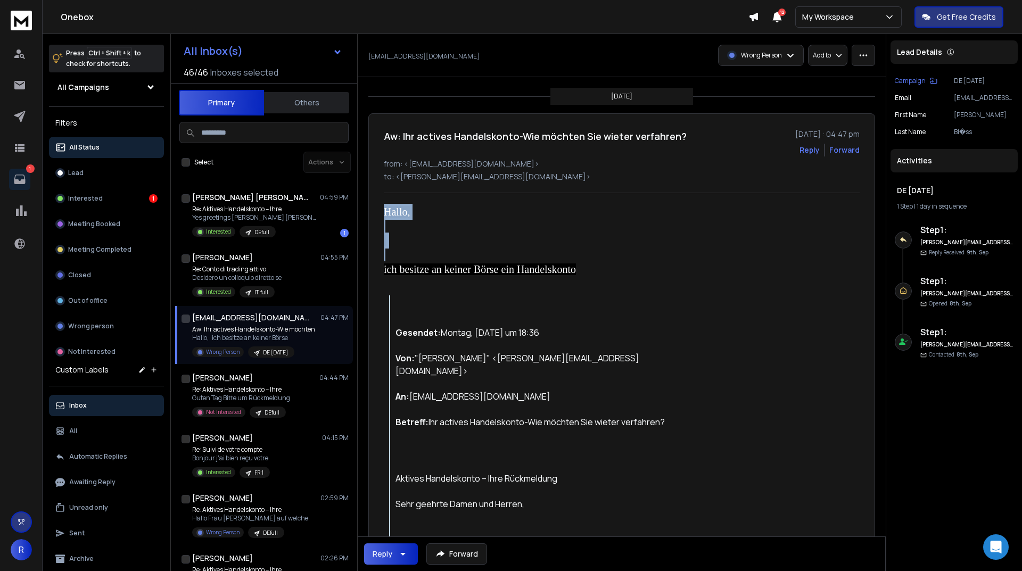
drag, startPoint x: 383, startPoint y: 208, endPoint x: 665, endPoint y: 277, distance: 290.5
copy div "Hallo,"
drag, startPoint x: 408, startPoint y: 163, endPoint x: 471, endPoint y: 166, distance: 63.4
click at [471, 166] on p "from: <loewebla@web.de>" at bounding box center [622, 164] width 476 height 11
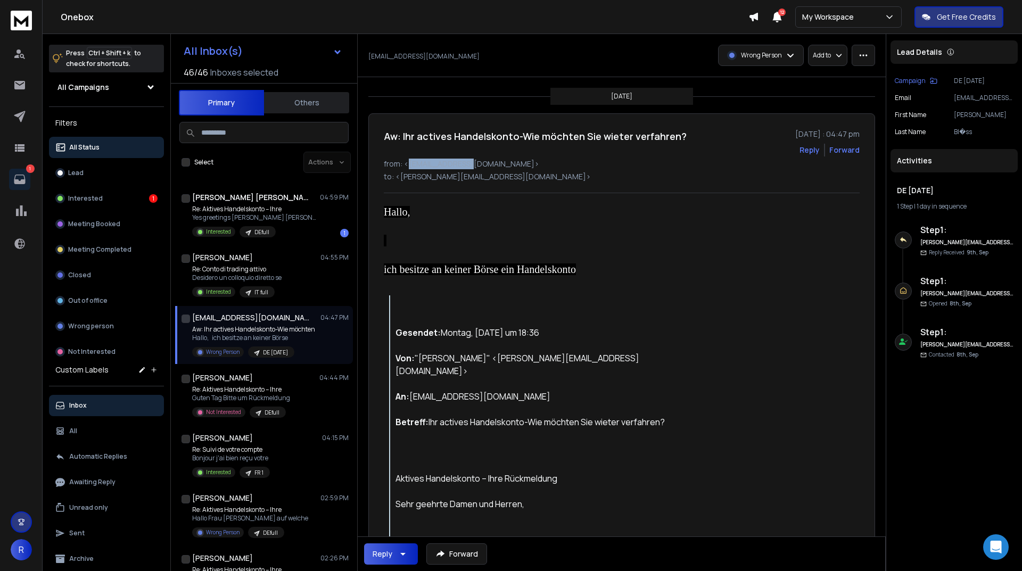
copy p "[EMAIL_ADDRESS][DOMAIN_NAME]"
drag, startPoint x: 396, startPoint y: 177, endPoint x: 501, endPoint y: 176, distance: 105.4
click at [501, 176] on p "to: <javier.m@webblockchain.info>" at bounding box center [622, 176] width 476 height 11
copy p "<javier.m@webblockchain.info>"
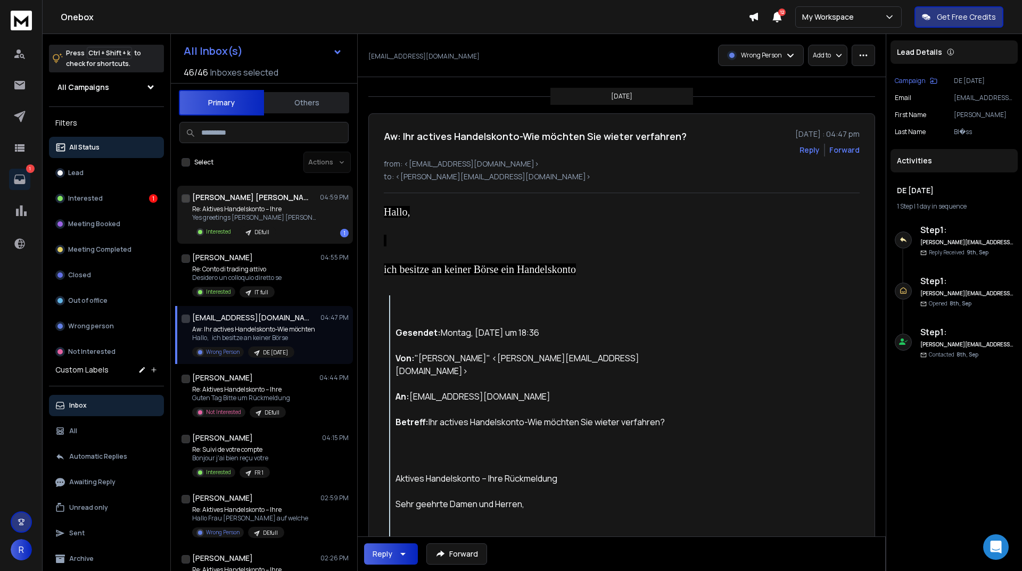
click at [280, 205] on p "Re: Aktives Handelskonto – Ihre" at bounding box center [256, 209] width 128 height 9
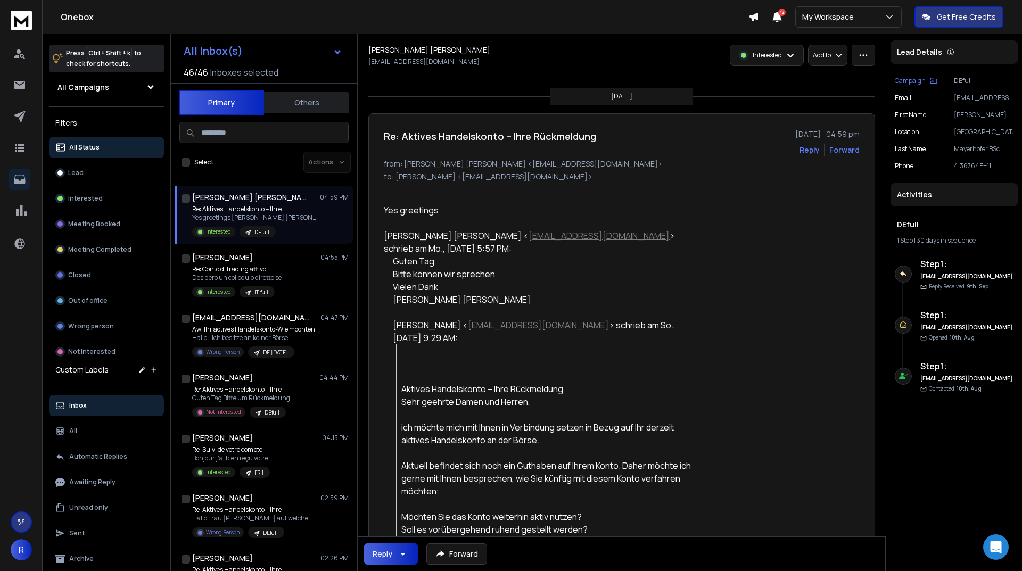
drag, startPoint x: 381, startPoint y: 208, endPoint x: 453, endPoint y: 209, distance: 72.9
click at [453, 209] on div "Re: Aktives Handelskonto – Ihre Rückmeldung 9 September 2025 : 04:59 pm Reply F…" at bounding box center [621, 489] width 507 height 753
click at [535, 208] on div "Yes greetings" at bounding box center [539, 210] width 311 height 13
drag, startPoint x: 387, startPoint y: 206, endPoint x: 442, endPoint y: 209, distance: 54.3
click at [440, 209] on div "Yes greetings" at bounding box center [539, 210] width 311 height 13
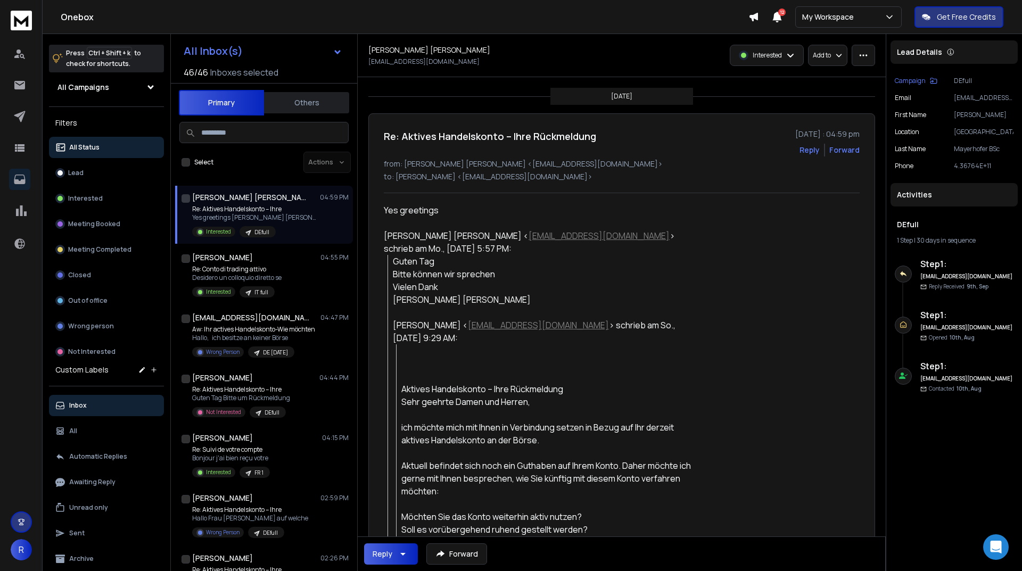
click at [451, 209] on div "Yes greetings" at bounding box center [539, 210] width 311 height 13
click at [535, 222] on div "Yes greetings molina mayerhofer < molinamayer01@gmail.com > schrieb am Mo., 18.…" at bounding box center [543, 527] width 319 height 647
drag, startPoint x: 384, startPoint y: 209, endPoint x: 474, endPoint y: 214, distance: 90.1
click at [474, 214] on div "Yes greetings" at bounding box center [539, 210] width 311 height 13
copy div "Yes greetings"
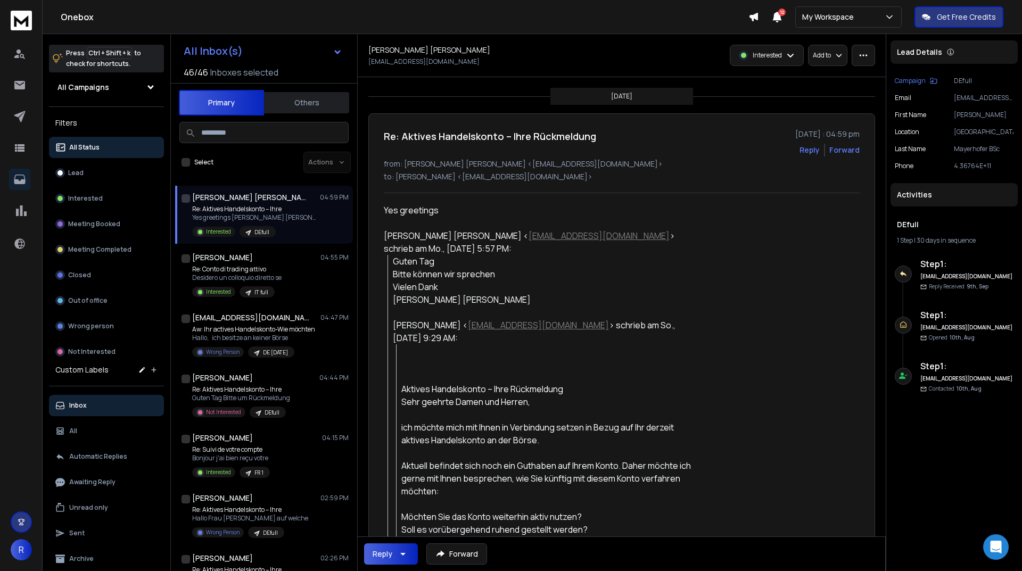
click at [499, 206] on div "Yes greetings" at bounding box center [539, 210] width 311 height 13
drag, startPoint x: 382, startPoint y: 208, endPoint x: 468, endPoint y: 209, distance: 86.2
click at [468, 209] on div "Re: Aktives Handelskonto – Ihre Rückmeldung 9 September 2025 : 04:59 pm Reply F…" at bounding box center [621, 489] width 507 height 753
copy div "Yes greetings"
click at [626, 494] on div "Aktuell befindet sich noch ein Guthaben auf Ihrem Konto. Daher möchte ich gerne…" at bounding box center [547, 478] width 293 height 38
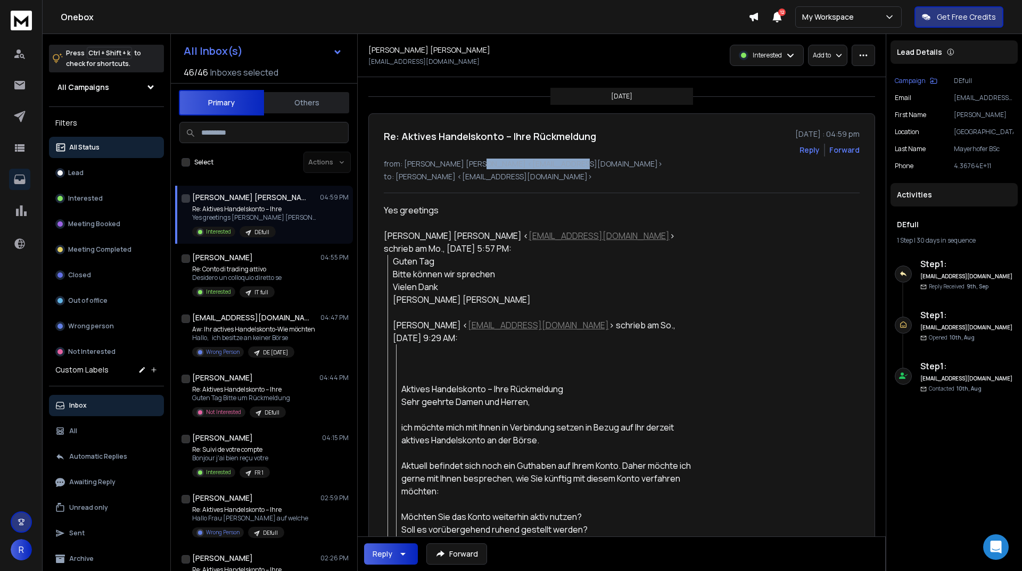
drag, startPoint x: 472, startPoint y: 164, endPoint x: 566, endPoint y: 165, distance: 94.2
click at [566, 165] on p "from: molina mayerhofer <molinamayer01@gmail.com>" at bounding box center [622, 164] width 476 height 11
drag, startPoint x: 434, startPoint y: 175, endPoint x: 540, endPoint y: 177, distance: 105.4
click at [540, 177] on p "to: Nyla Riven <nylariven@webblockchain.info>" at bounding box center [622, 176] width 476 height 11
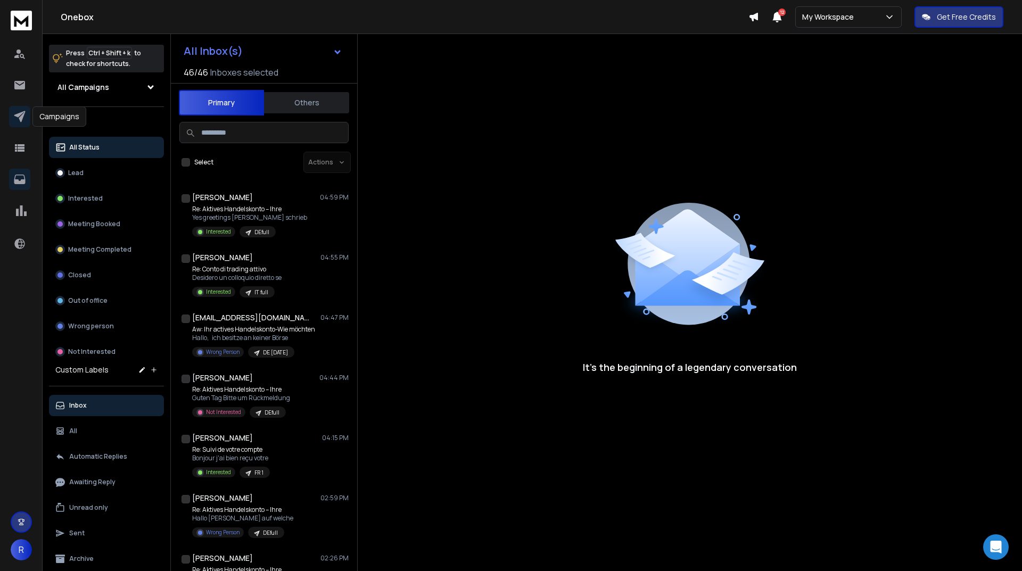
click at [22, 120] on icon at bounding box center [19, 116] width 13 height 13
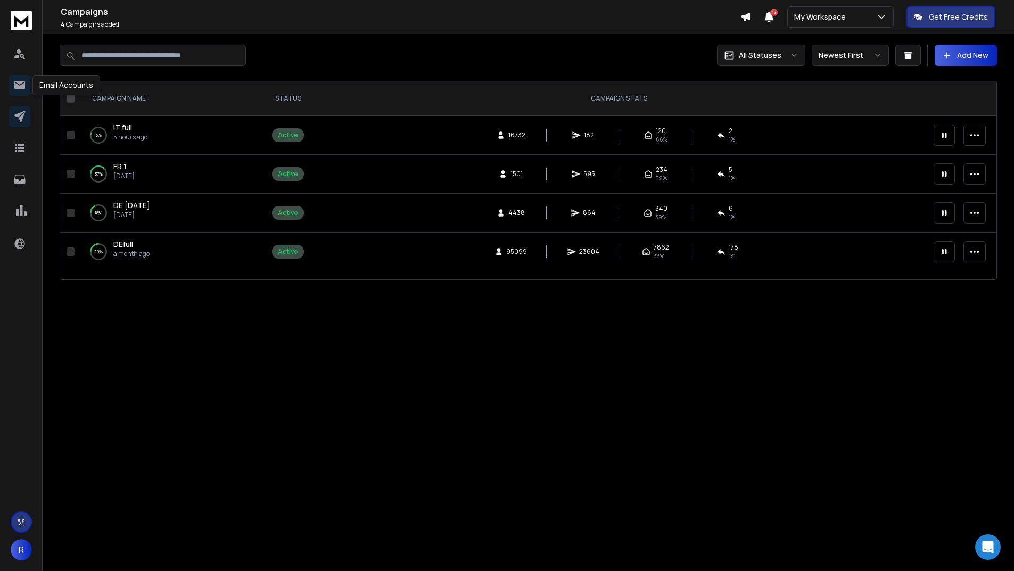
click at [11, 85] on link at bounding box center [19, 85] width 21 height 21
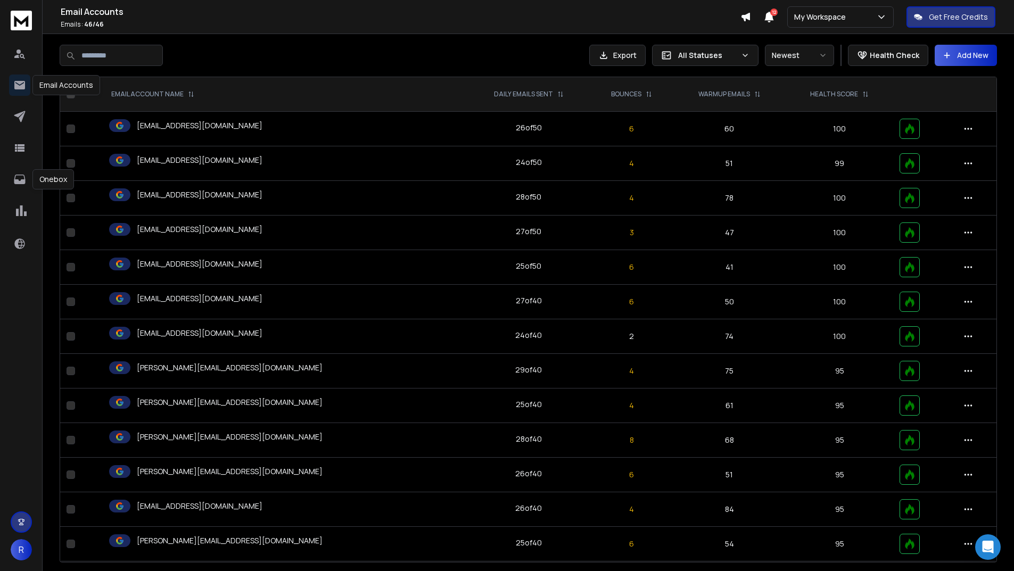
click at [21, 168] on div at bounding box center [21, 150] width 24 height 215
drag, startPoint x: 13, startPoint y: 191, endPoint x: 15, endPoint y: 177, distance: 14.1
click at [13, 191] on div at bounding box center [21, 181] width 24 height 25
click at [14, 176] on icon at bounding box center [19, 179] width 13 height 13
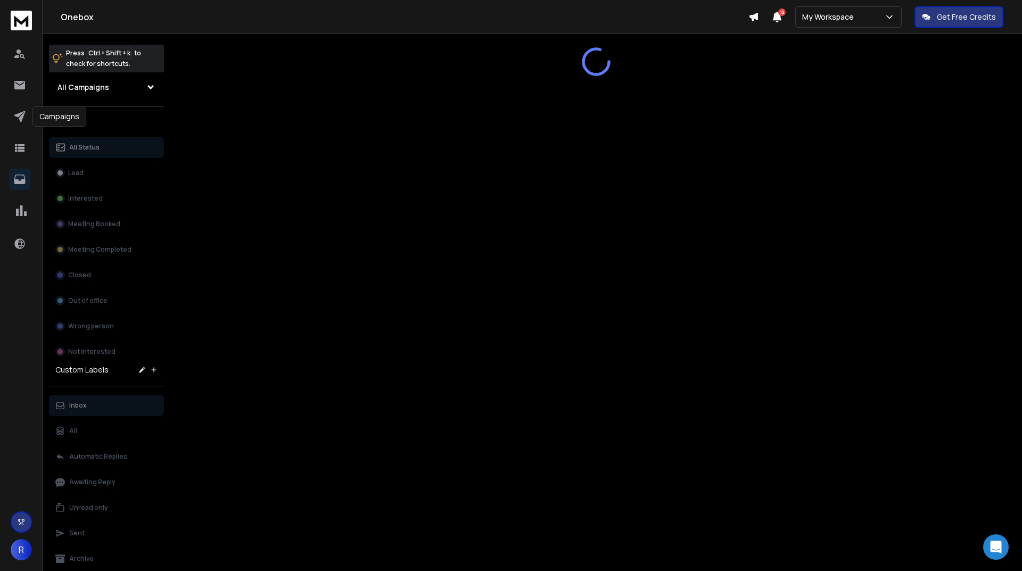
click at [22, 103] on div at bounding box center [21, 150] width 24 height 215
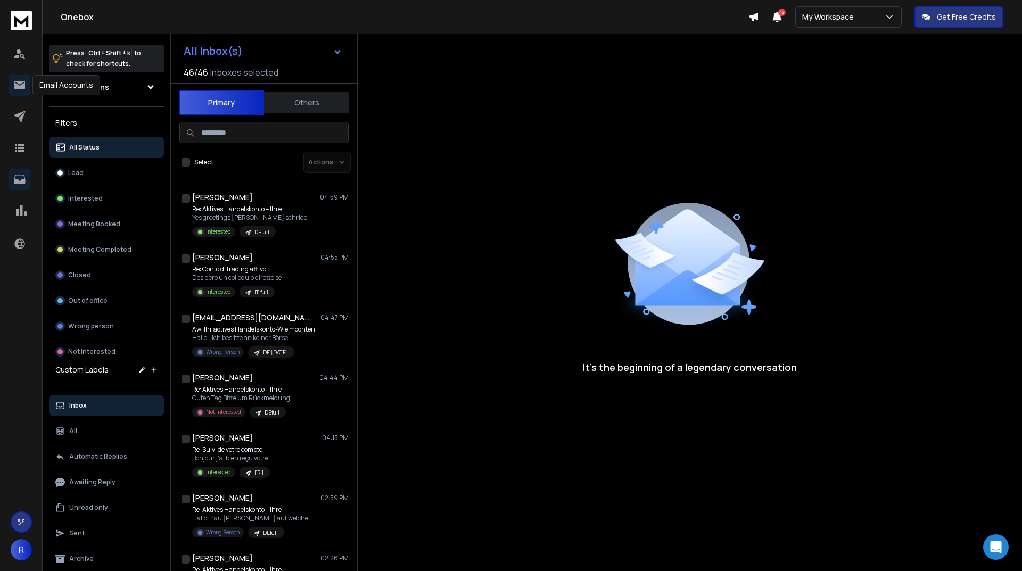
click at [23, 84] on icon at bounding box center [19, 85] width 11 height 9
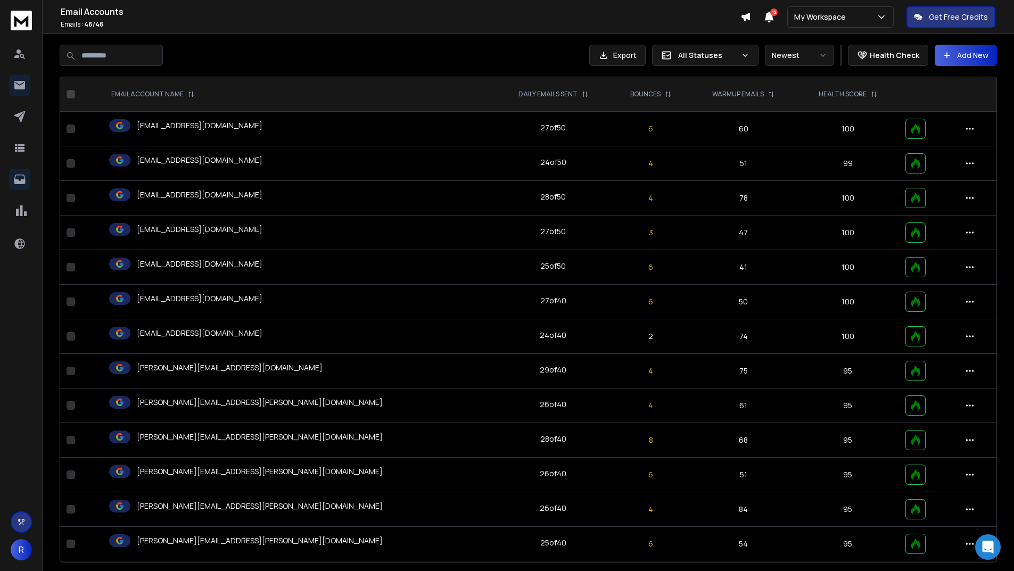
click at [21, 187] on link at bounding box center [19, 179] width 21 height 21
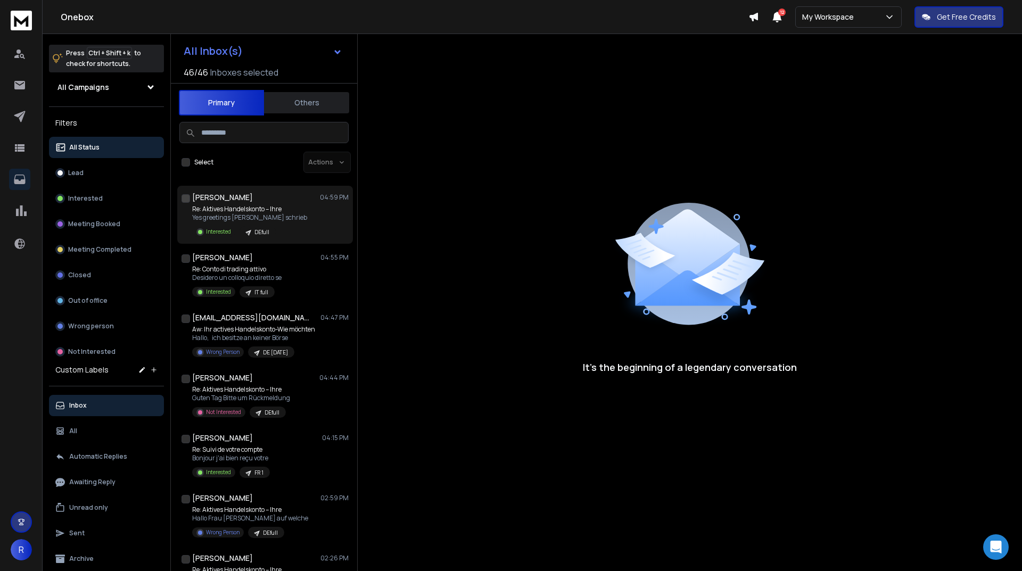
click at [293, 209] on p "Re: Aktives Handelskonto – Ihre" at bounding box center [249, 209] width 115 height 9
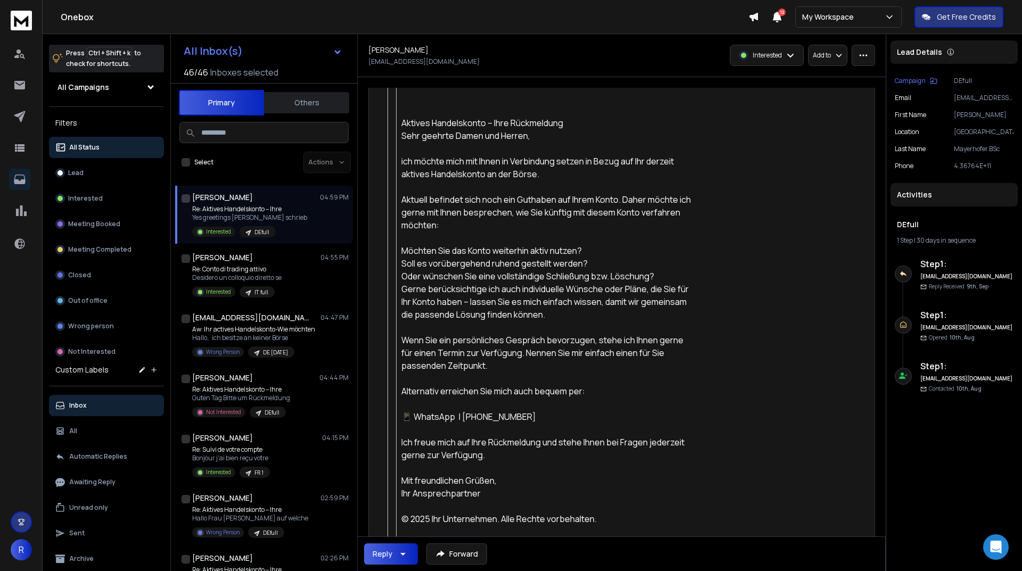
scroll to position [319, 0]
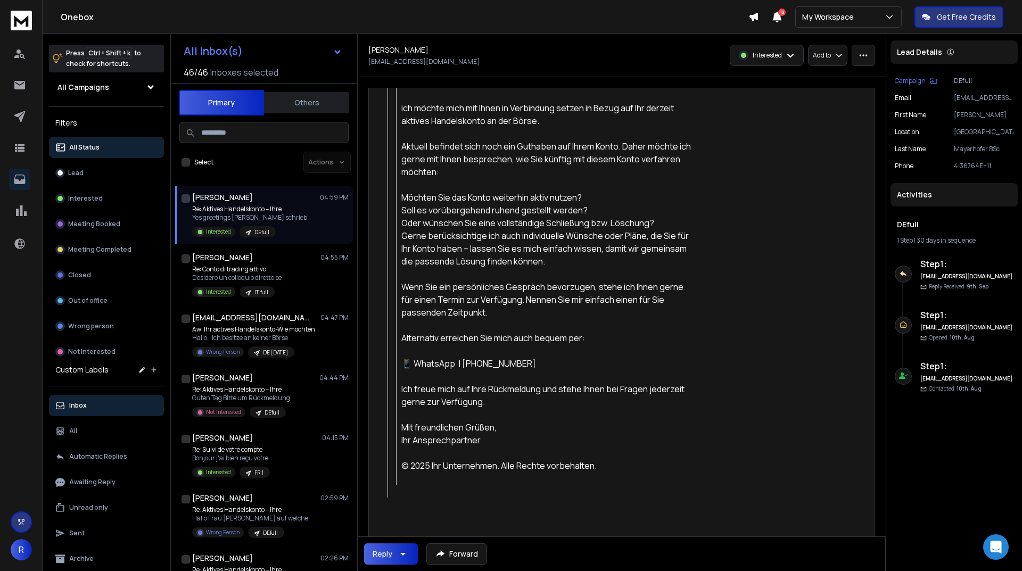
drag, startPoint x: 402, startPoint y: 171, endPoint x: 656, endPoint y: 478, distance: 398.7
click at [656, 478] on blockquote "Aktives Handelskonto – Ihre Rückmeldung Sehr geehrte Damen und Herren, ich möch…" at bounding box center [545, 255] width 299 height 460
copy div
click at [486, 9] on div "Onebox 12 My Workspace Get Free Credits" at bounding box center [511, 17] width 1022 height 34
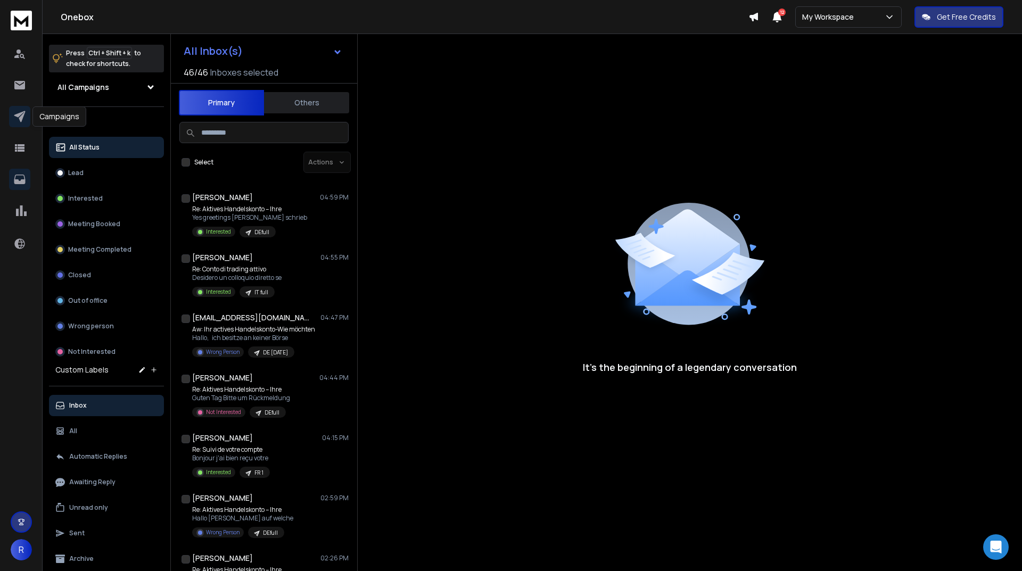
click at [16, 117] on icon at bounding box center [19, 116] width 13 height 13
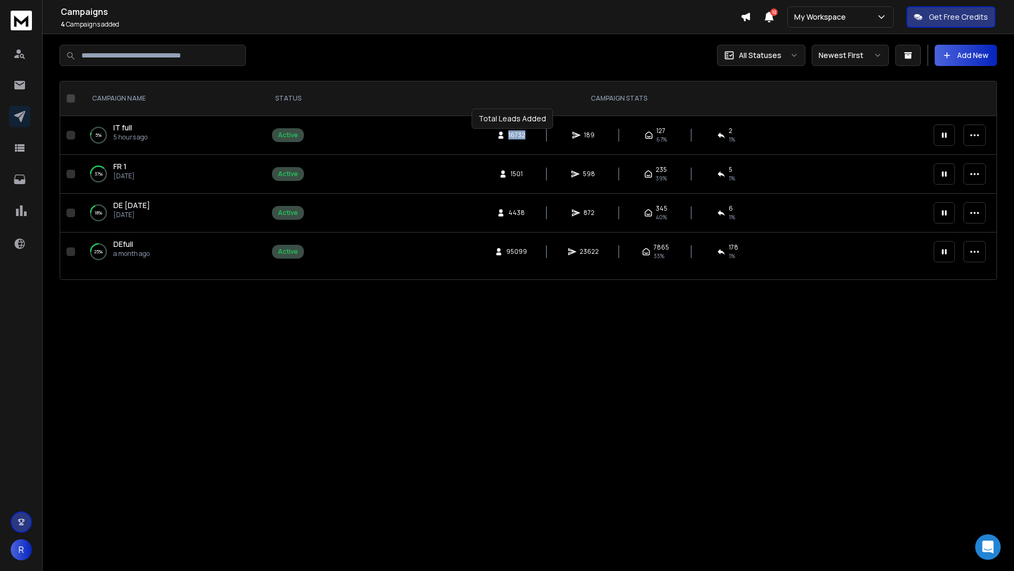
drag, startPoint x: 532, startPoint y: 134, endPoint x: 440, endPoint y: 127, distance: 92.3
click at [440, 127] on div "16732 189 127 67 % 2 1 %" at bounding box center [619, 135] width 604 height 17
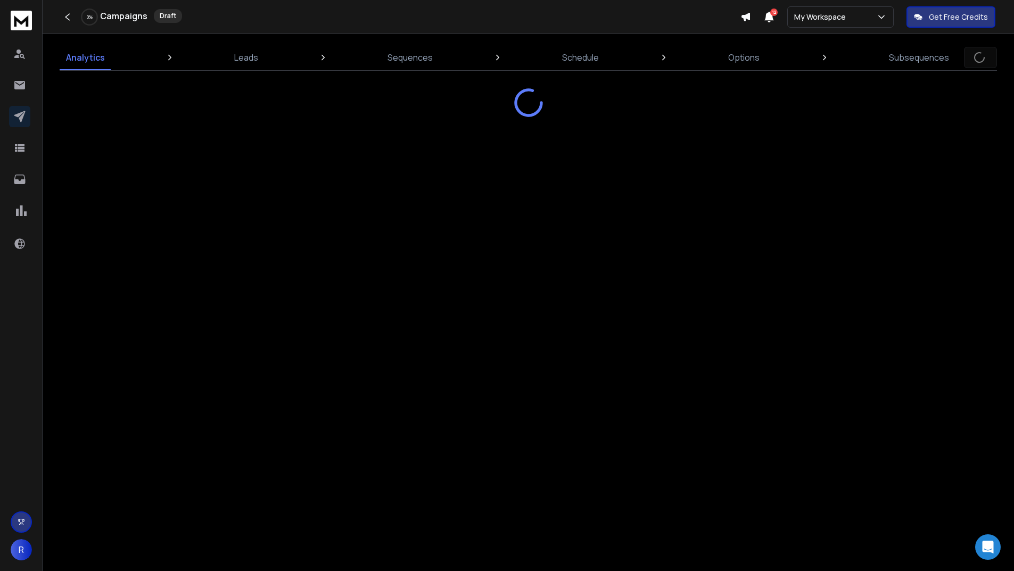
click at [442, 134] on div at bounding box center [528, 371] width 929 height 571
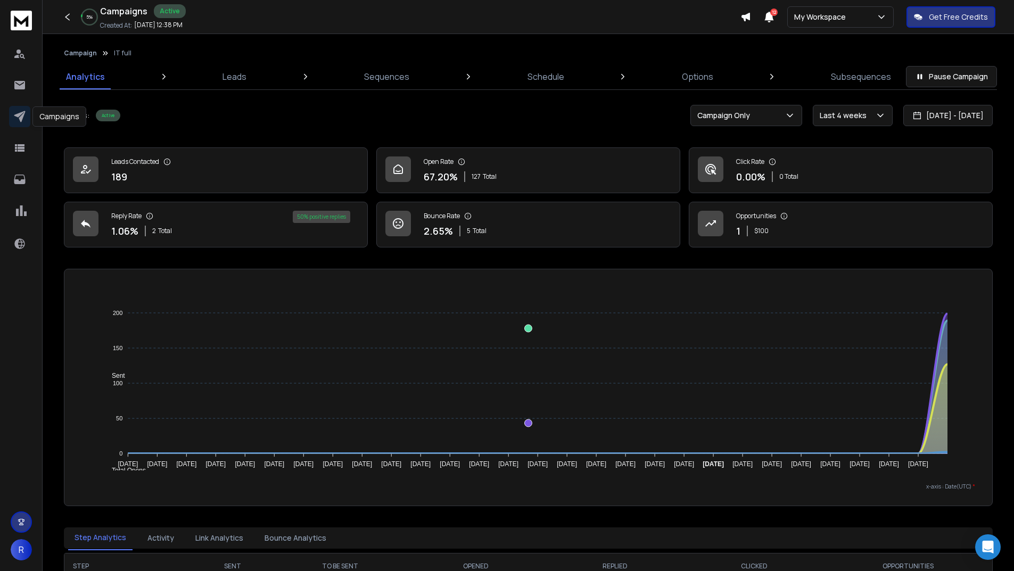
click at [19, 123] on link at bounding box center [19, 116] width 21 height 21
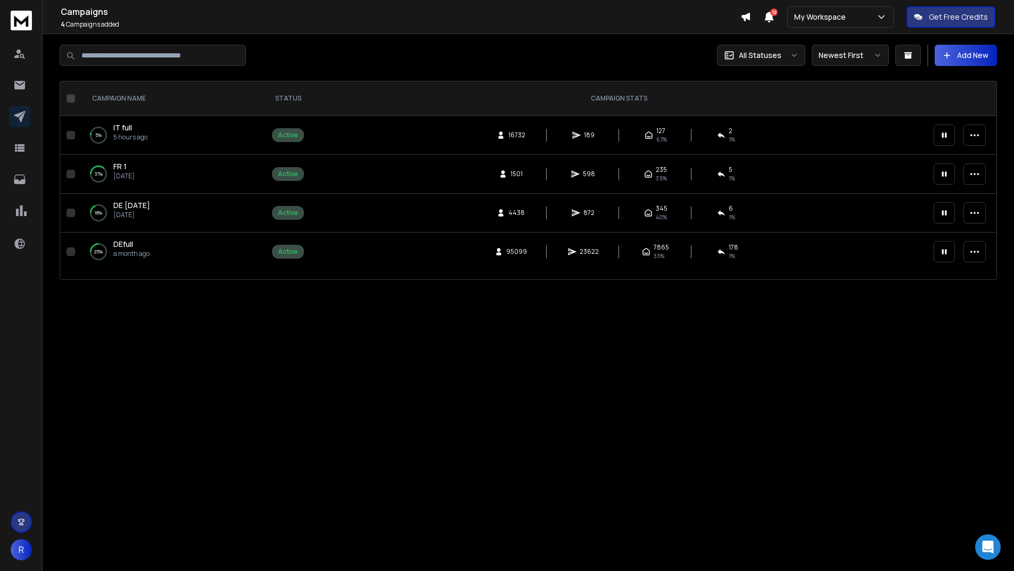
click at [21, 190] on div at bounding box center [21, 181] width 24 height 25
click at [4, 184] on div "R" at bounding box center [21, 285] width 43 height 571
click at [10, 179] on link at bounding box center [19, 179] width 21 height 21
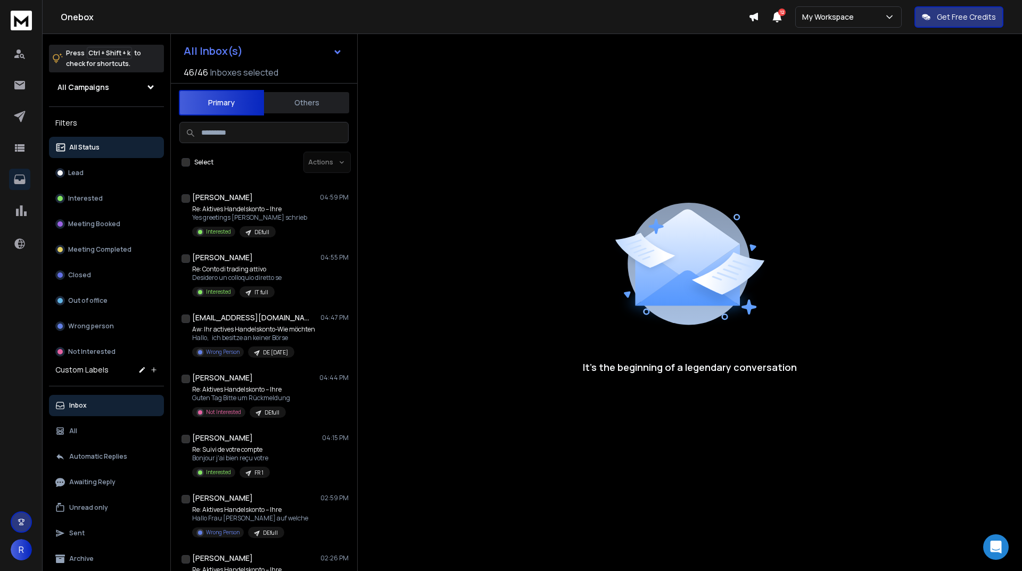
click at [586, 273] on div at bounding box center [690, 264] width 233 height 170
click at [18, 147] on icon at bounding box center [20, 147] width 10 height 7
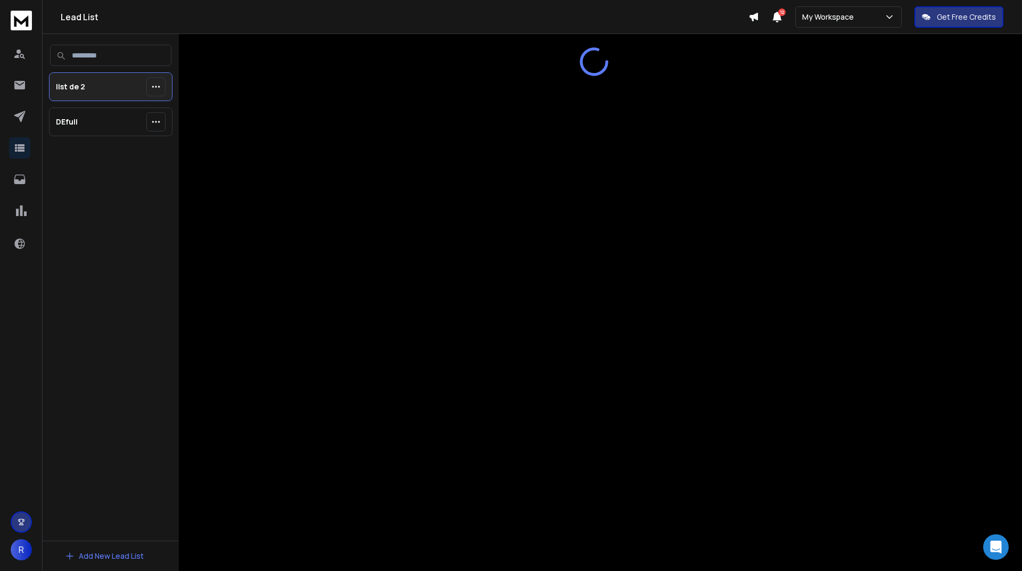
click at [18, 128] on div at bounding box center [21, 118] width 24 height 25
click at [18, 115] on icon at bounding box center [19, 116] width 11 height 11
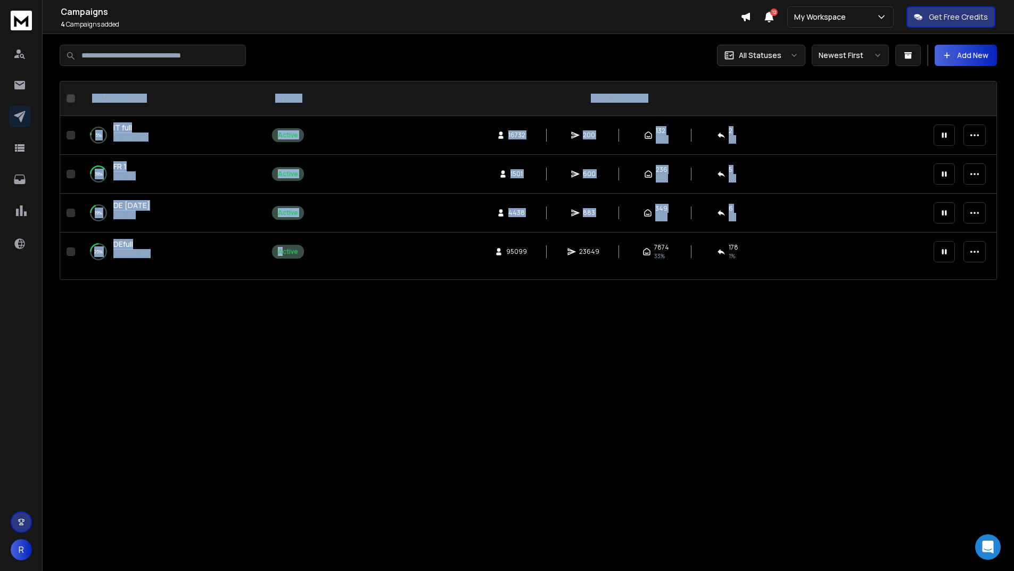
drag, startPoint x: 422, startPoint y: 349, endPoint x: 282, endPoint y: 251, distance: 170.5
click at [282, 251] on div "Campaigns 4 Campaigns Added All Statuses Newest First Add New CAMPAIGN NAME STA…" at bounding box center [528, 330] width 937 height 571
click at [377, 281] on div "Campaigns 4 Campaigns Added All Statuses Newest First Add New CAMPAIGN NAME STA…" at bounding box center [528, 330] width 937 height 571
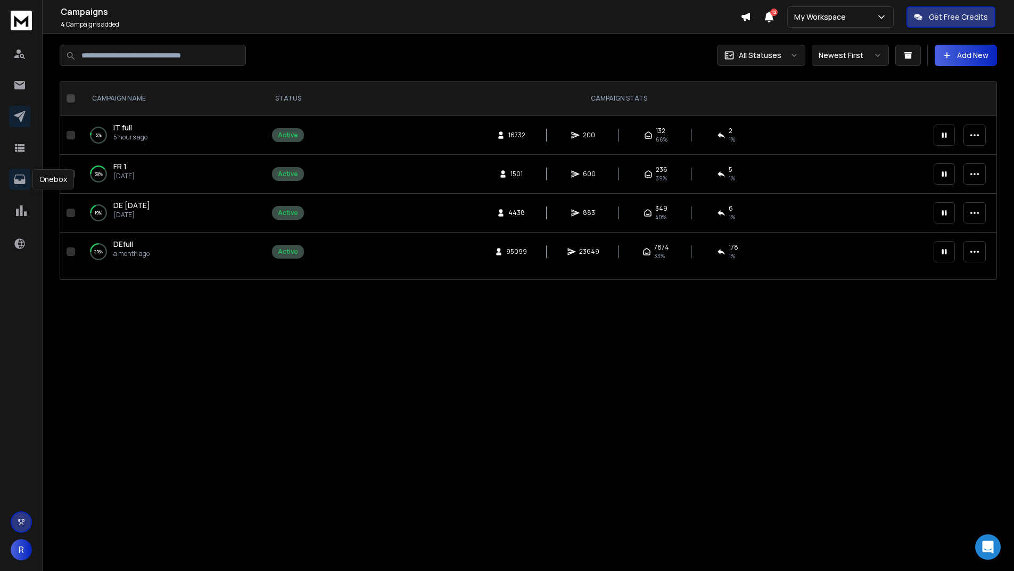
click at [17, 188] on link at bounding box center [19, 179] width 21 height 21
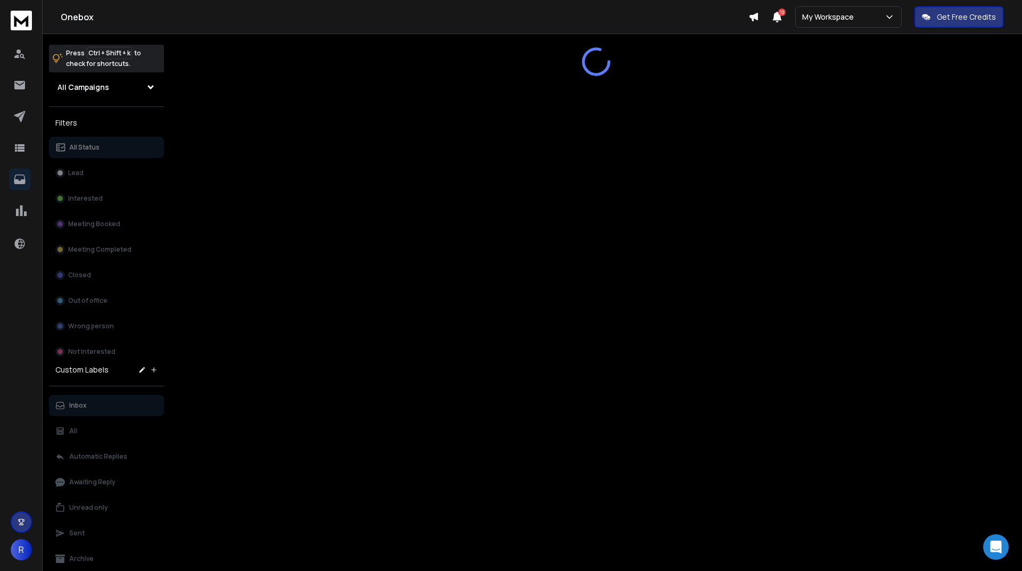
click at [100, 194] on div "All Status Lead Interested Meeting Booked Meeting Completed Closed Out of offic…" at bounding box center [106, 250] width 115 height 226
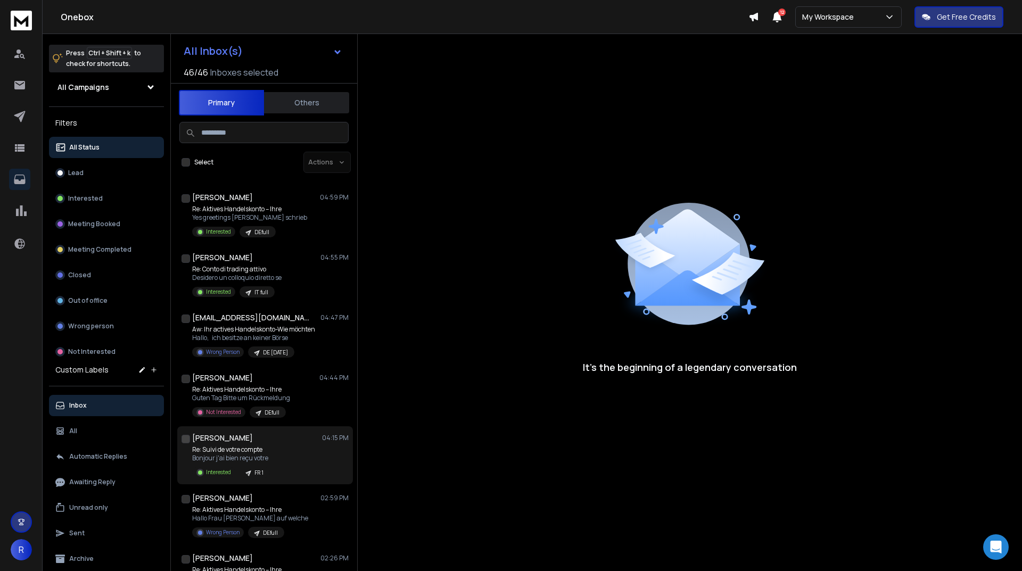
click at [299, 458] on div "Re: Suivi de votre compte Bonjour j'ai bien reçu votre Interested FR 1" at bounding box center [270, 461] width 156 height 32
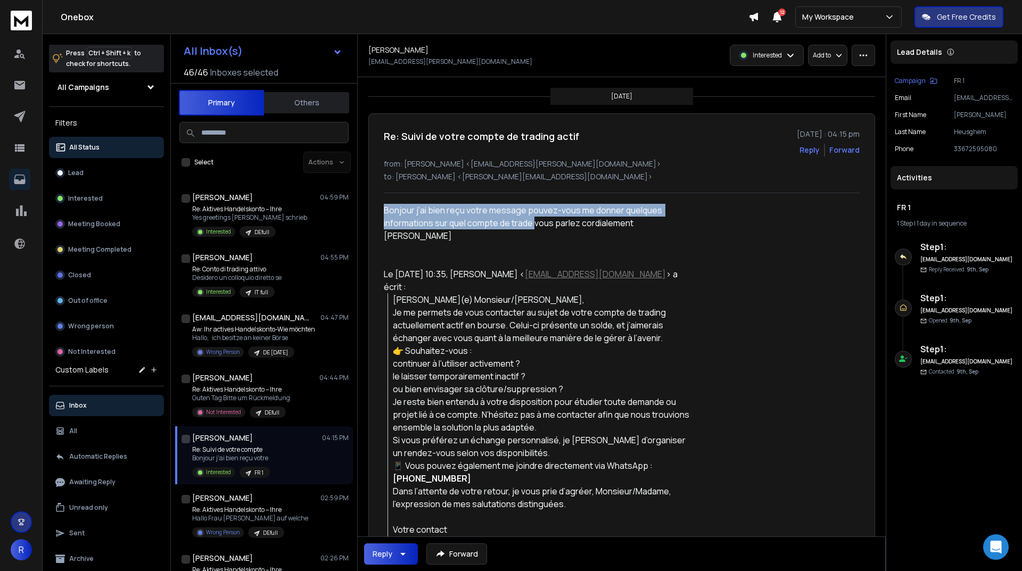
drag, startPoint x: 654, startPoint y: 231, endPoint x: 534, endPoint y: 217, distance: 121.2
click at [534, 217] on div "Bonjour j'ai bien reçu votre message pouvez-vous me donner quelques information…" at bounding box center [543, 400] width 319 height 392
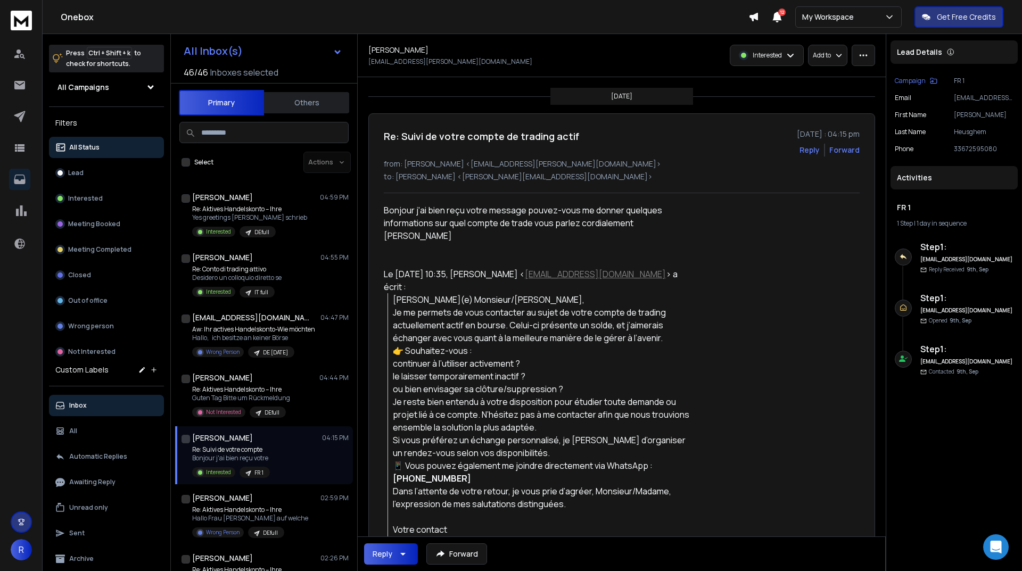
click at [479, 222] on p "Bonjour j'ai bien reçu votre message pouvez-vous me donner quelques information…" at bounding box center [539, 223] width 311 height 38
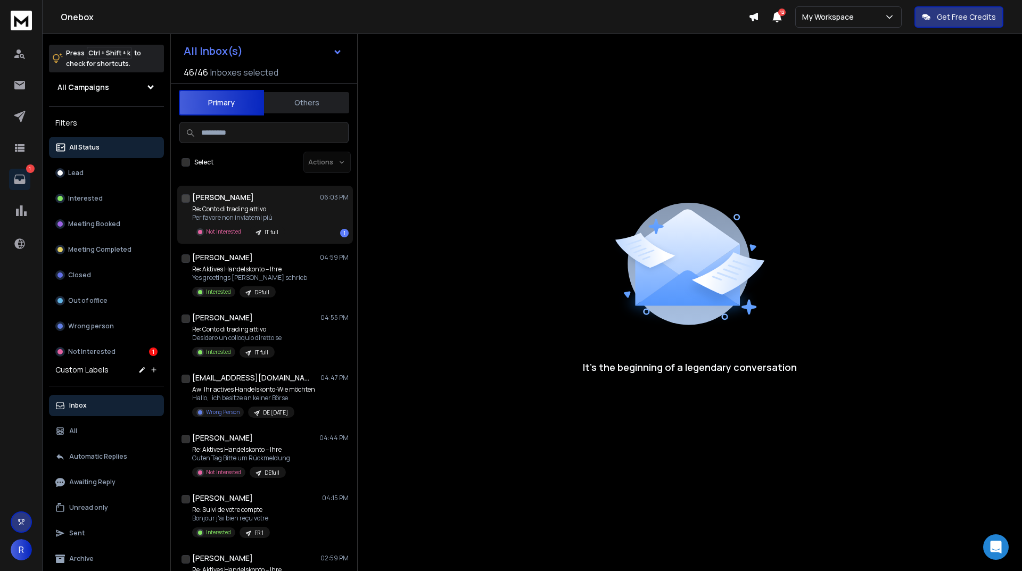
click at [319, 211] on div "Re: Conto di trading attivo Per favore non inviatemi più Not Interested IT full…" at bounding box center [270, 221] width 156 height 32
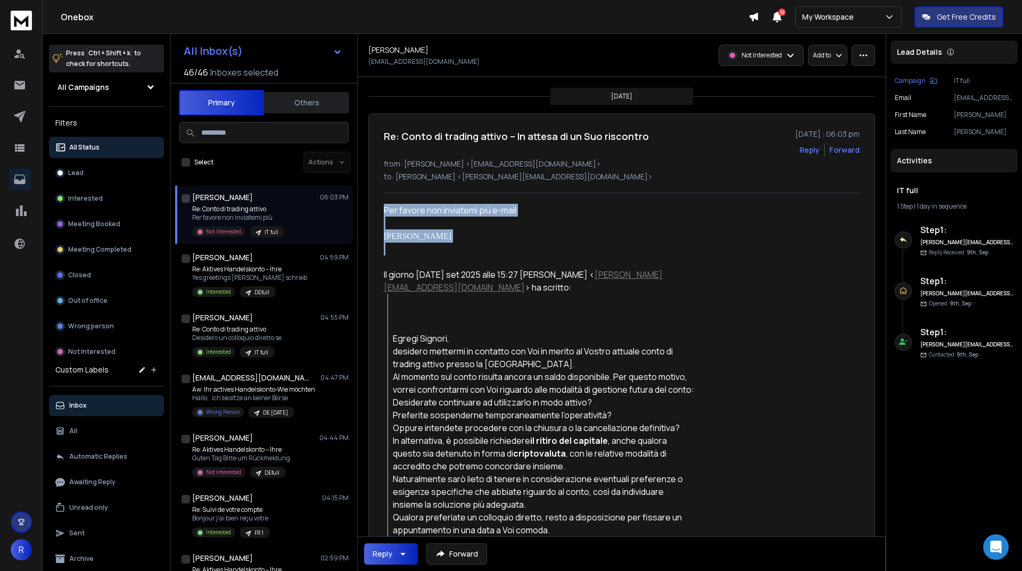
drag, startPoint x: 383, startPoint y: 211, endPoint x: 505, endPoint y: 244, distance: 125.7
click at [505, 244] on div "Re: Conto di trading attivo – In attesa di un Suo riscontro 9 September 2025 : …" at bounding box center [621, 394] width 507 height 562
copy div "Per favore non inviatemi più e-mail Viviana Giacalone"
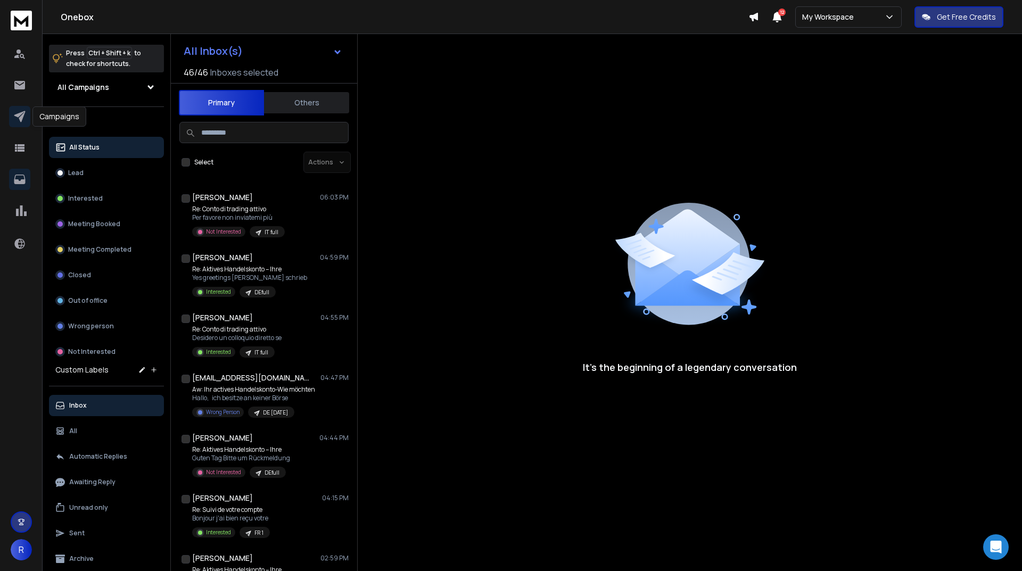
click at [19, 119] on icon at bounding box center [19, 116] width 13 height 13
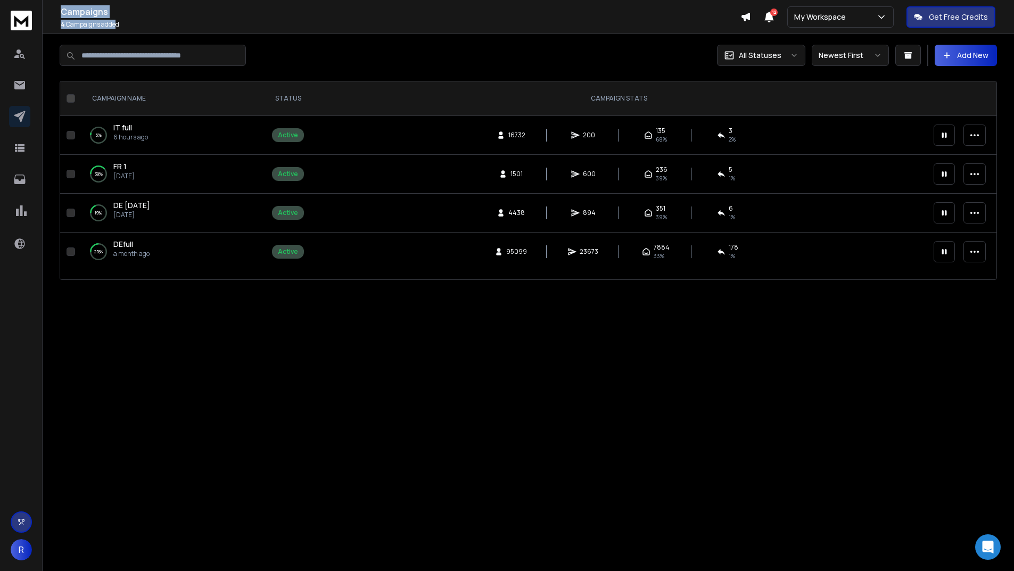
drag, startPoint x: 59, startPoint y: 10, endPoint x: 114, endPoint y: 29, distance: 58.6
click at [114, 29] on div "Campaigns 4 Campaigns added 12 My Workspace Get Free Credits" at bounding box center [507, 17] width 1014 height 34
click at [119, 28] on p "4 Campaigns added" at bounding box center [401, 24] width 680 height 9
drag, startPoint x: 131, startPoint y: 26, endPoint x: 42, endPoint y: 11, distance: 90.6
click at [42, 11] on div "R Campaigns 4 Campaigns added 12 My Workspace Get Free Credits Campaigns 4 Camp…" at bounding box center [507, 313] width 1014 height 626
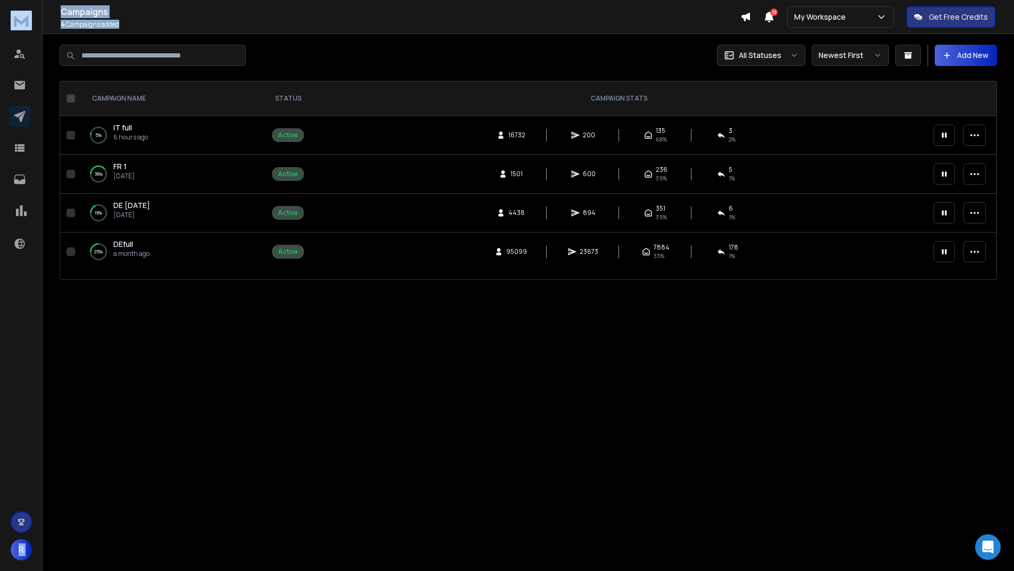
click at [44, 5] on div "Campaigns 4 Campaigns added 12 My Workspace Get Free Credits" at bounding box center [507, 17] width 1014 height 34
drag, startPoint x: 62, startPoint y: 6, endPoint x: 128, endPoint y: 31, distance: 71.1
click at [128, 31] on div "Campaigns 4 Campaigns added 12 My Workspace Get Free Credits" at bounding box center [507, 17] width 1014 height 34
click at [133, 26] on p "4 Campaigns added" at bounding box center [401, 24] width 680 height 9
drag, startPoint x: 117, startPoint y: 25, endPoint x: 54, endPoint y: 8, distance: 64.6
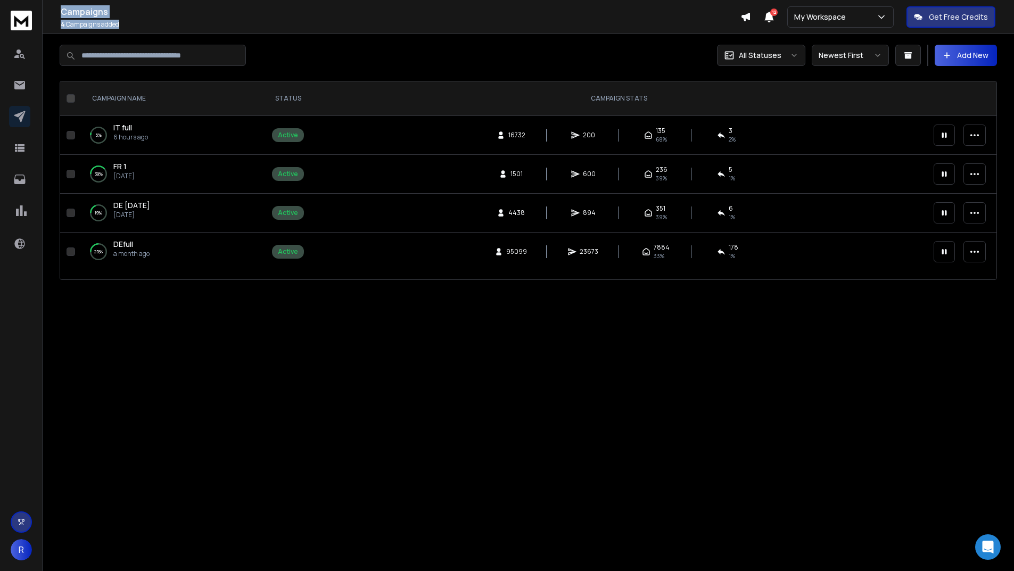
click at [54, 8] on div "Campaigns 4 Campaigns added 12 My Workspace Get Free Credits" at bounding box center [507, 17] width 1014 height 34
click at [162, 24] on p "4 Campaigns added" at bounding box center [401, 24] width 680 height 9
drag, startPoint x: 56, startPoint y: 13, endPoint x: 201, endPoint y: 39, distance: 146.7
click at [184, 41] on div "Campaigns 4 Campaigns added 12 My Workspace Get Free Credits Campaigns 4 Campai…" at bounding box center [507, 313] width 1014 height 626
click at [278, 36] on div "Campaigns 4 Campaigns Added All Statuses Newest First Add New CAMPAIGN NAME STA…" at bounding box center [528, 330] width 971 height 592
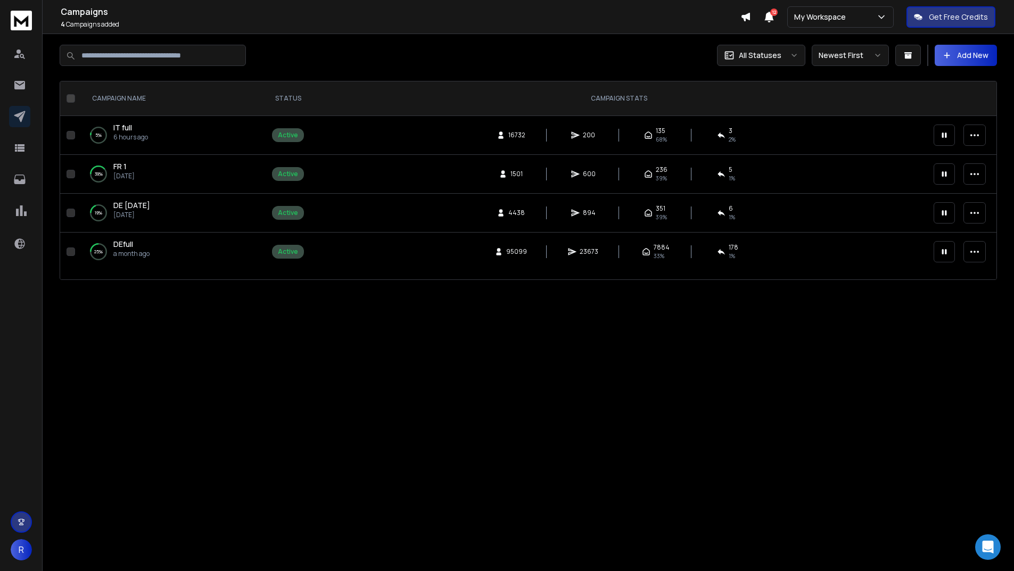
click at [298, 23] on p "4 Campaigns added" at bounding box center [401, 24] width 680 height 9
click at [299, 23] on p "4 Campaigns added" at bounding box center [401, 24] width 680 height 9
click at [24, 183] on icon at bounding box center [19, 180] width 11 height 10
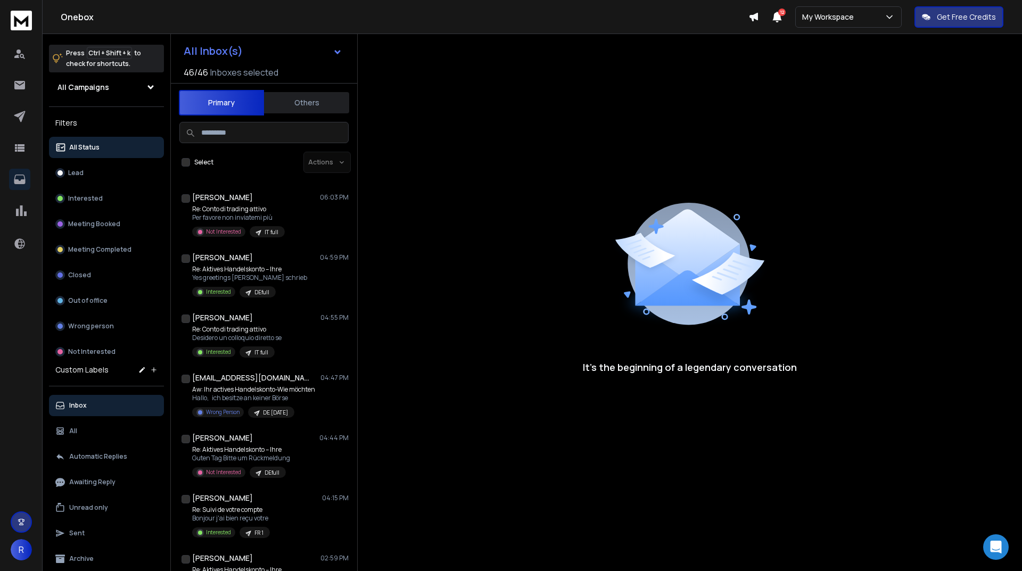
click at [287, 101] on button "Others" at bounding box center [306, 102] width 85 height 23
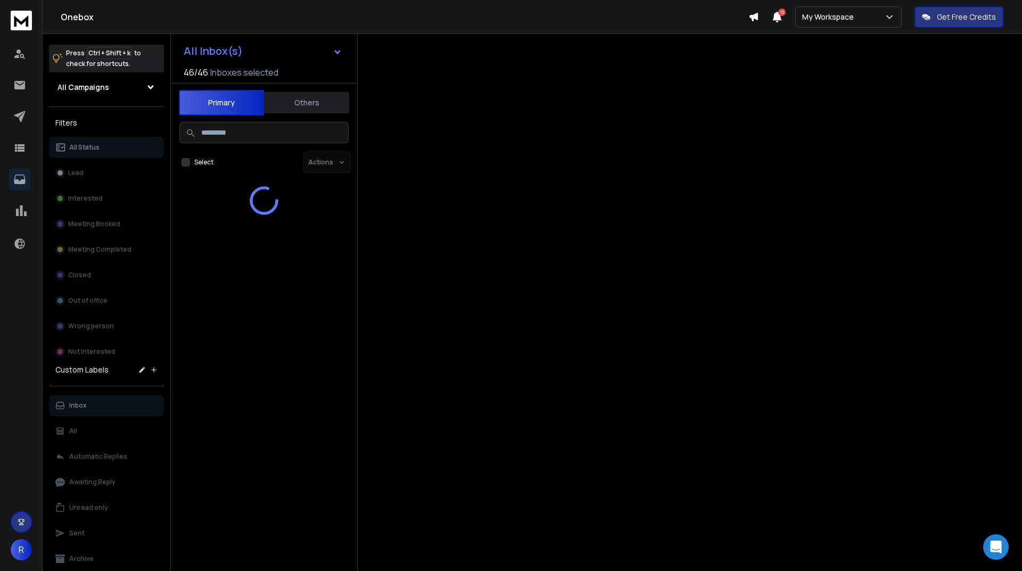
click at [221, 104] on button "Primary" at bounding box center [221, 103] width 85 height 26
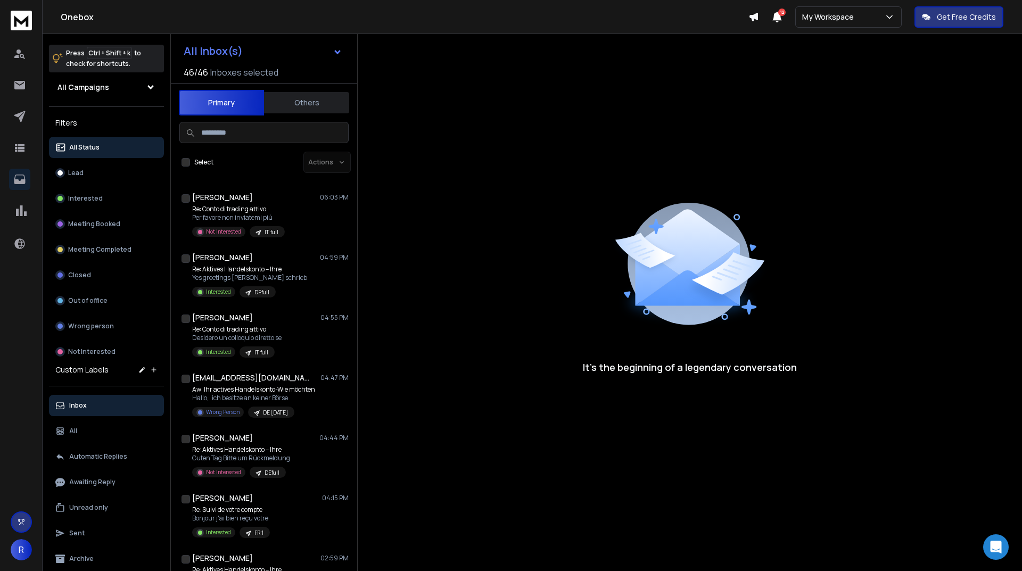
click at [267, 111] on button "Others" at bounding box center [306, 102] width 85 height 23
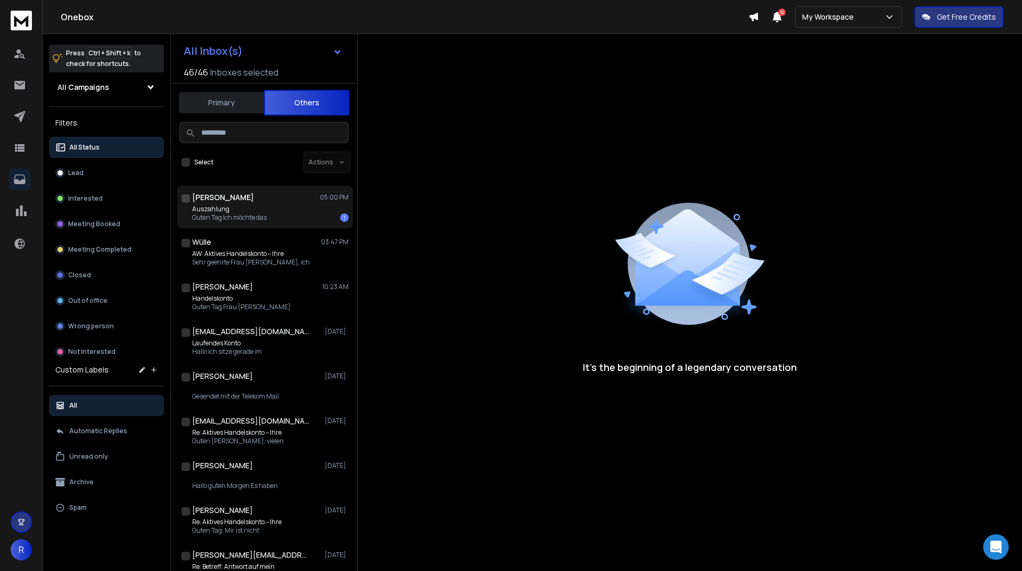
click at [292, 213] on div "Auszahlung Guten Tag Ich möchte das 1" at bounding box center [270, 213] width 156 height 17
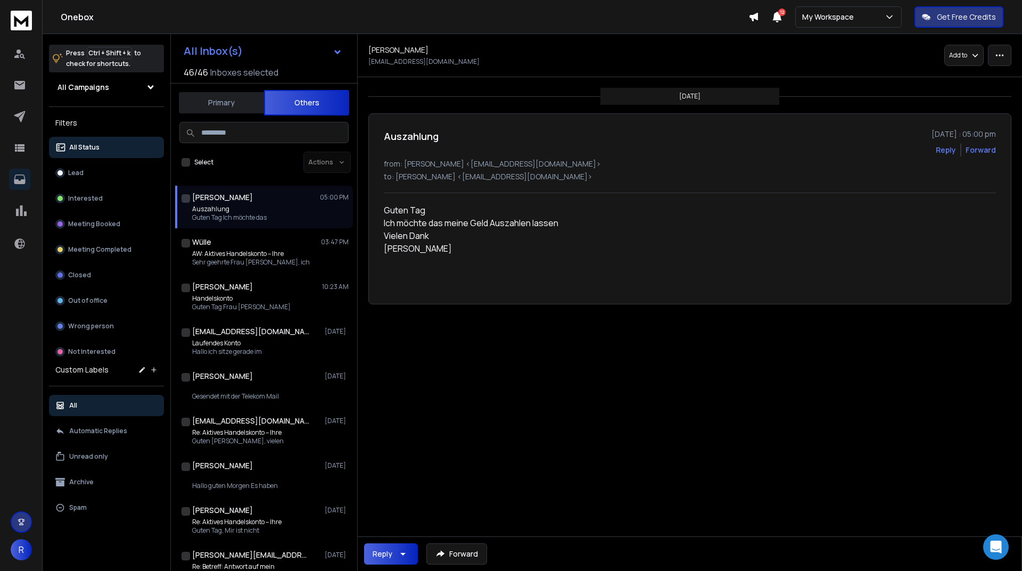
drag, startPoint x: 377, startPoint y: 204, endPoint x: 493, endPoint y: 278, distance: 137.6
click at [493, 278] on div "Auszahlung 9 September 2025 : 05:00 pm Reply Forward from: molina mayerhofer <m…" at bounding box center [689, 208] width 643 height 191
copy div "Guten Tag Ich m"
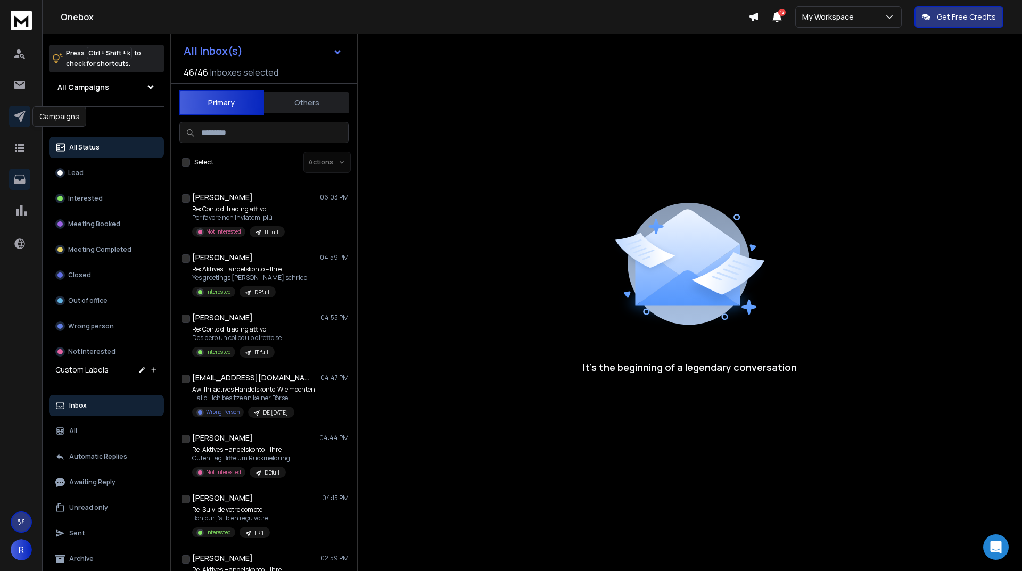
click at [21, 118] on icon at bounding box center [19, 116] width 11 height 11
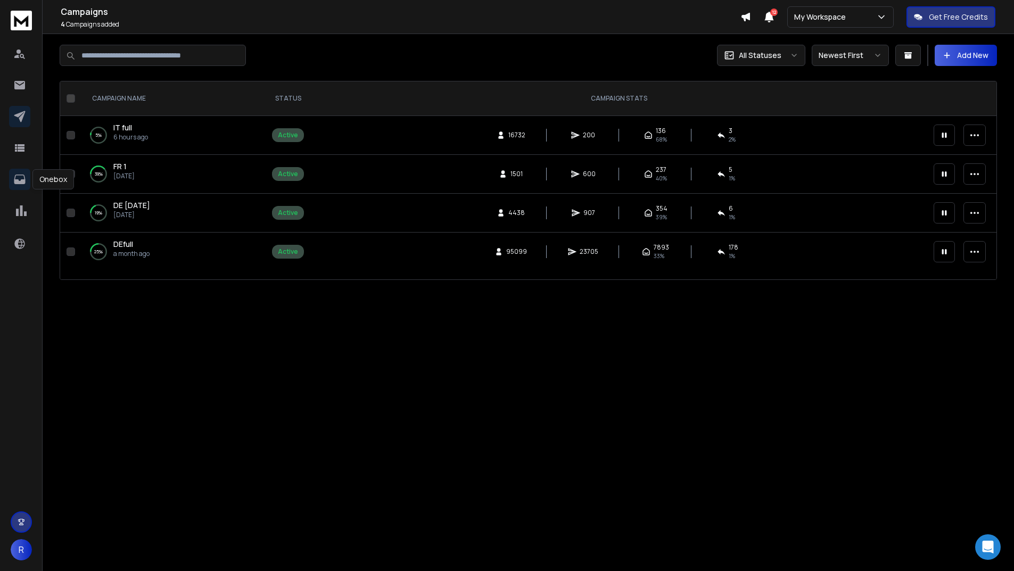
click at [15, 180] on icon at bounding box center [19, 180] width 11 height 10
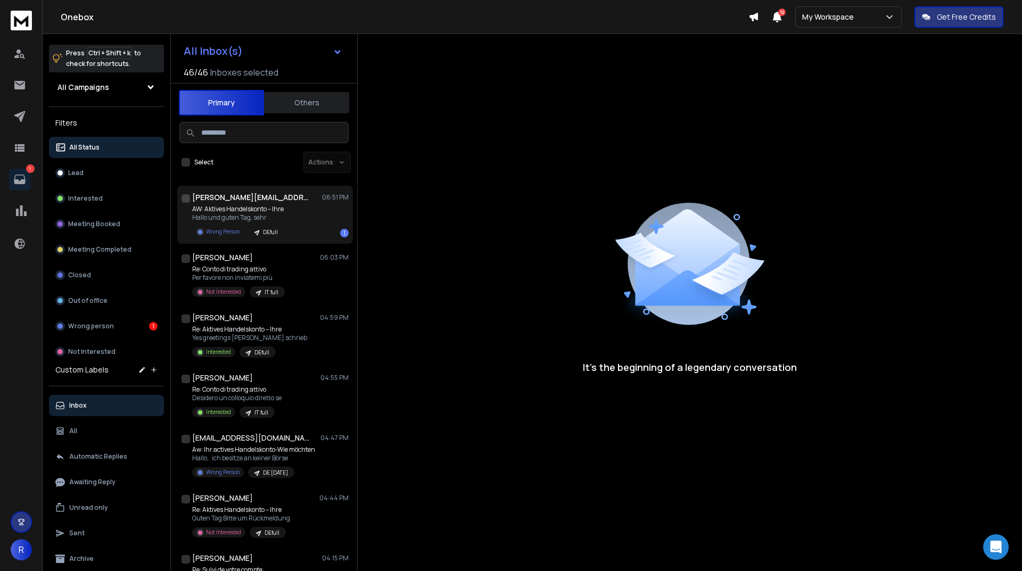
click at [318, 208] on div "AW: Aktives Handelskonto – Ihre Hallo und guten Tag, sehr Wrong Person DEfull 1" at bounding box center [270, 221] width 156 height 32
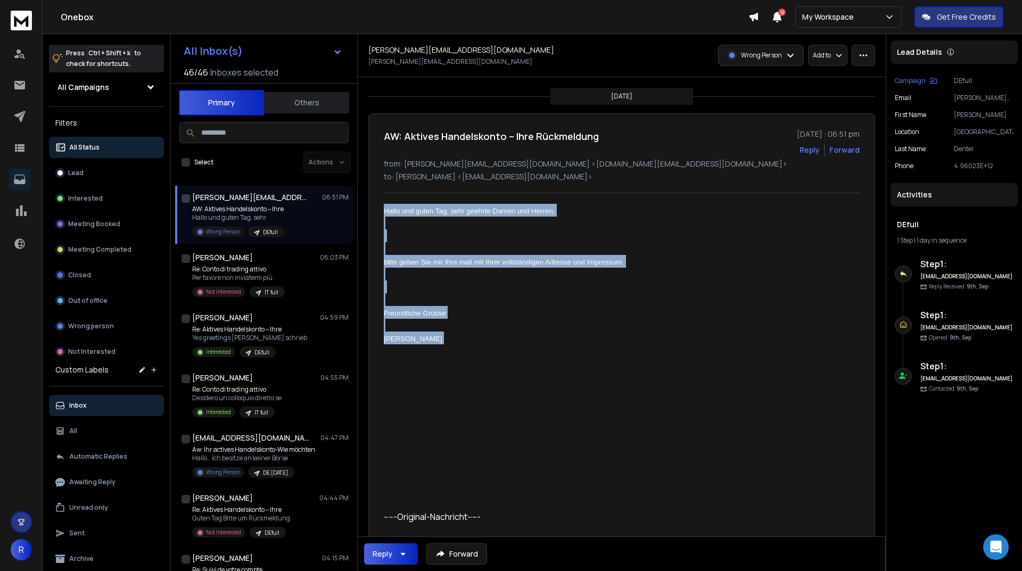
drag, startPoint x: 384, startPoint y: 210, endPoint x: 431, endPoint y: 354, distance: 151.1
copy div "Hallo und guten Tag, sehr geehrte Damen und Herren, bitte geben Sie mir Ihre ma…"
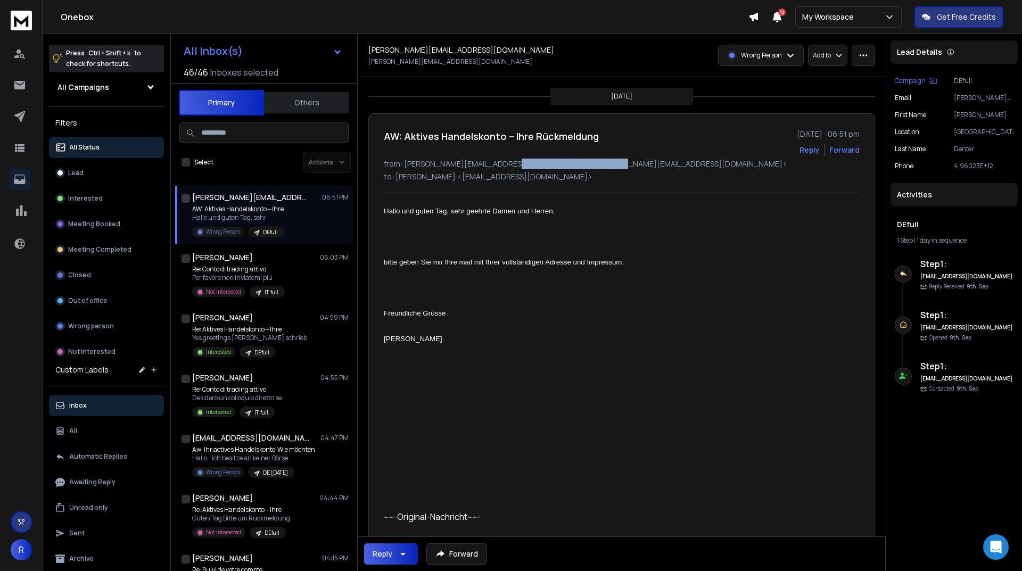
drag, startPoint x: 496, startPoint y: 163, endPoint x: 581, endPoint y: 166, distance: 84.7
click at [581, 166] on p "from: [PERSON_NAME][EMAIL_ADDRESS][DOMAIN_NAME] <[DOMAIN_NAME][EMAIL_ADDRESS][D…" at bounding box center [622, 164] width 476 height 11
copy p "[PERSON_NAME][EMAIL_ADDRESS][DOMAIN_NAME]"
drag, startPoint x: 448, startPoint y: 177, endPoint x: 543, endPoint y: 179, distance: 95.3
click at [543, 179] on p "to: [PERSON_NAME] <[EMAIL_ADDRESS][DOMAIN_NAME]>" at bounding box center [622, 176] width 476 height 11
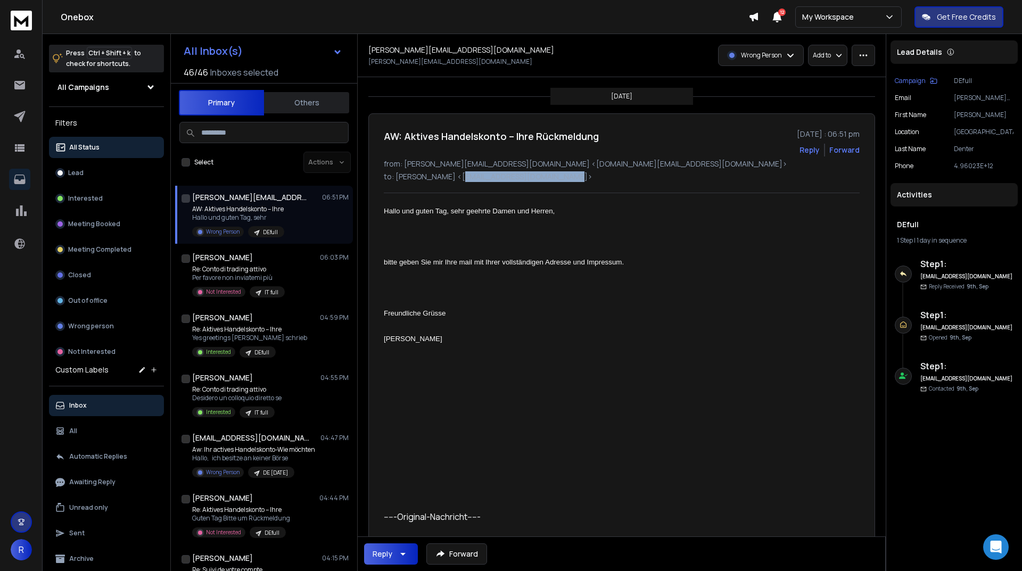
copy p "[EMAIL_ADDRESS][DOMAIN_NAME]"
